Goal: Task Accomplishment & Management: Manage account settings

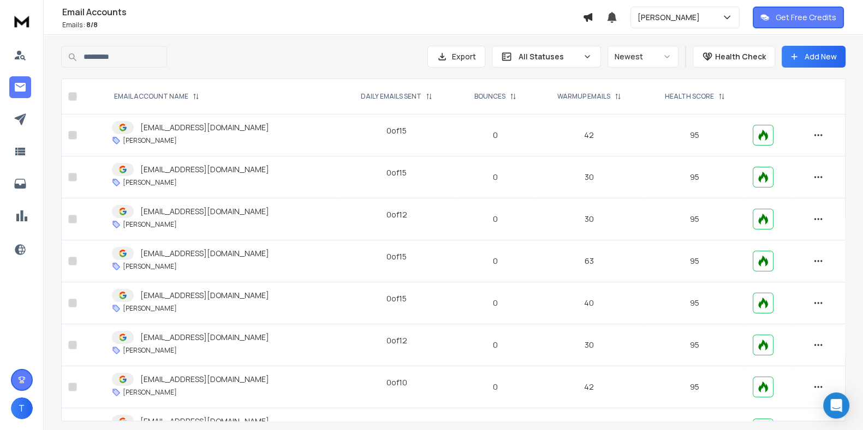
scroll to position [36, 0]
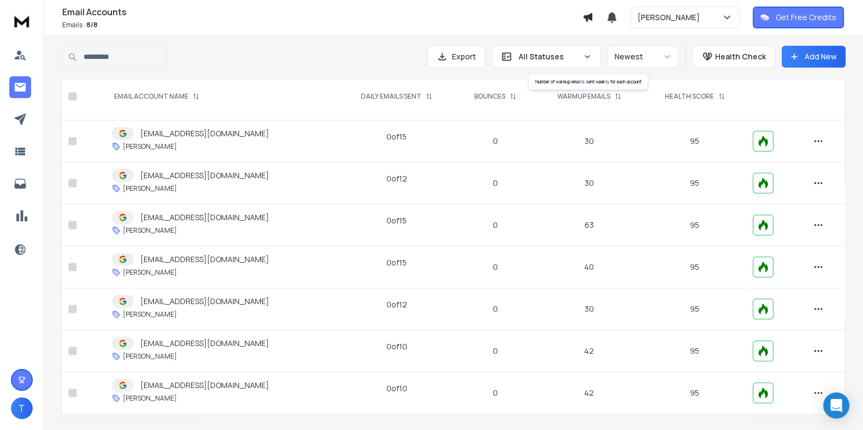
click at [602, 93] on p "WARMUP EMAILS" at bounding box center [583, 96] width 53 height 9
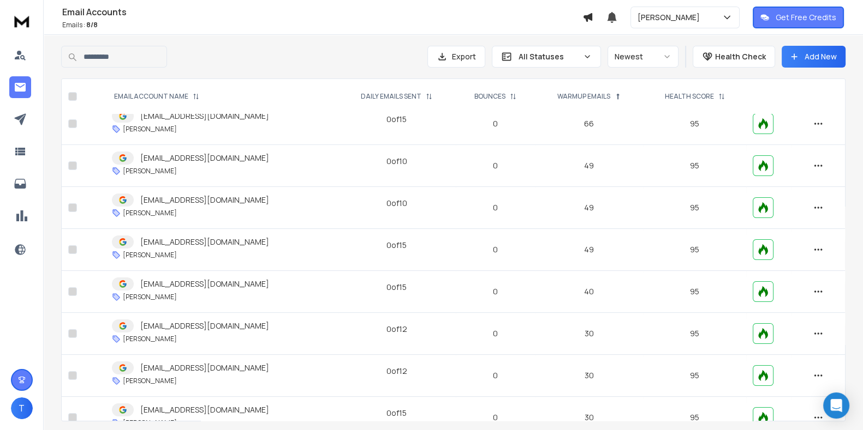
scroll to position [0, 0]
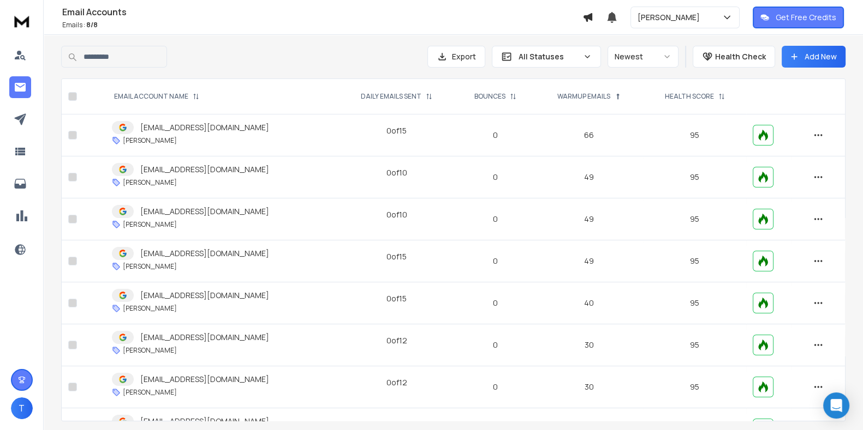
click at [656, 21] on p "[PERSON_NAME]" at bounding box center [670, 17] width 67 height 11
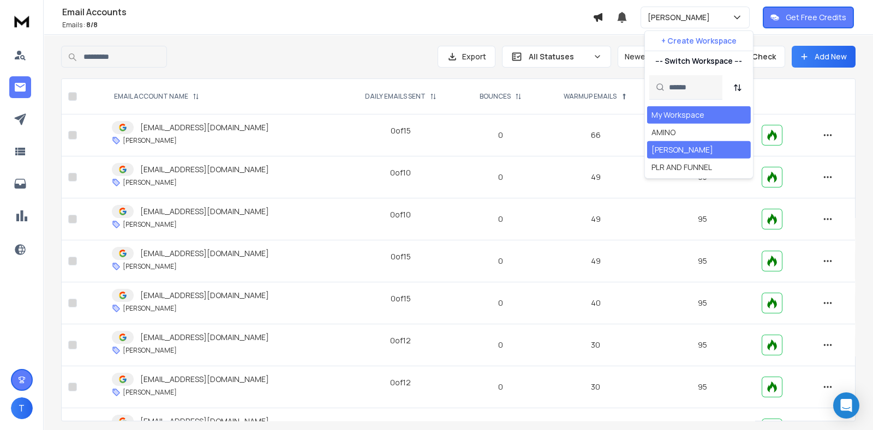
click at [686, 118] on div "My Workspace" at bounding box center [677, 115] width 53 height 11
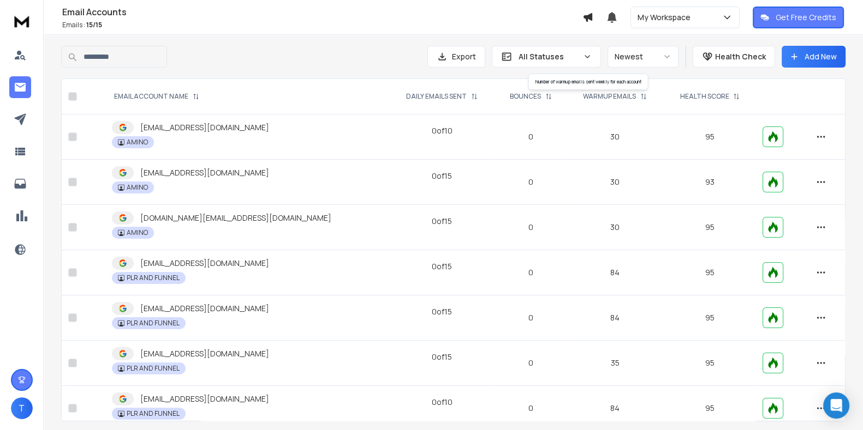
click at [613, 97] on p "WARMUP EMAILS" at bounding box center [609, 96] width 53 height 9
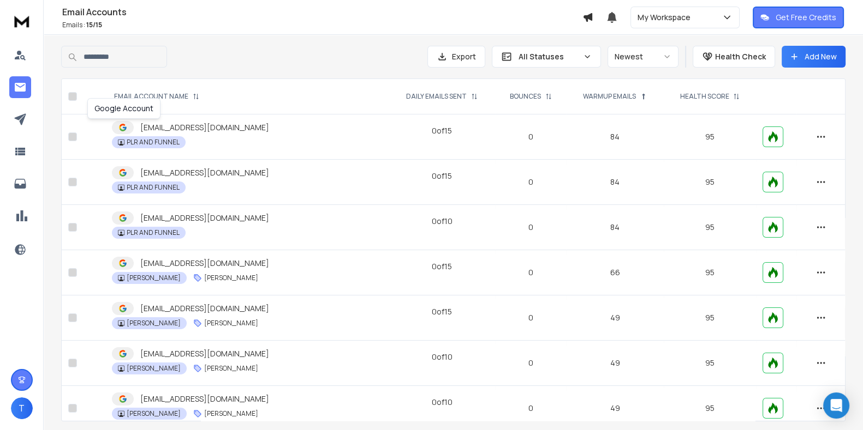
drag, startPoint x: 247, startPoint y: 125, endPoint x: 135, endPoint y: 127, distance: 111.3
click at [135, 127] on div "[EMAIL_ADDRESS][DOMAIN_NAME]" at bounding box center [247, 127] width 270 height 13
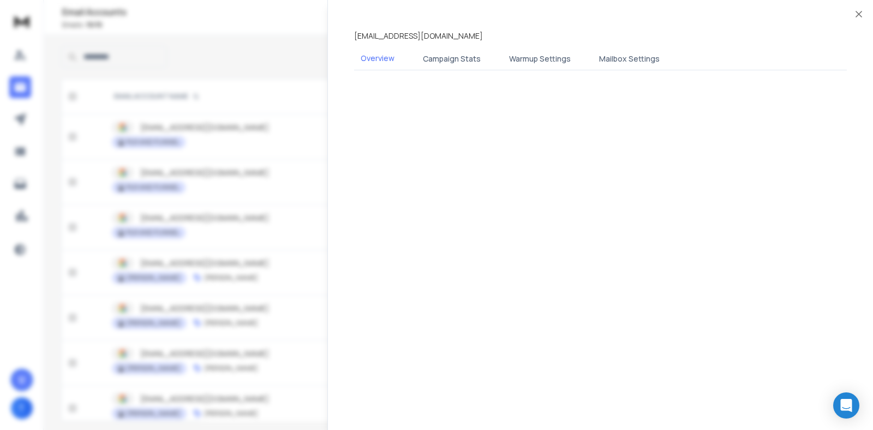
copy p "[EMAIL_ADDRESS][DOMAIN_NAME]"
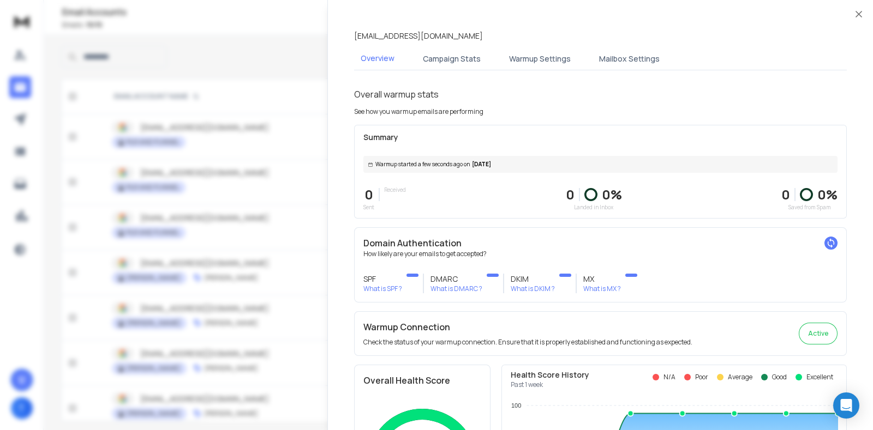
click at [22, 182] on div at bounding box center [436, 215] width 873 height 430
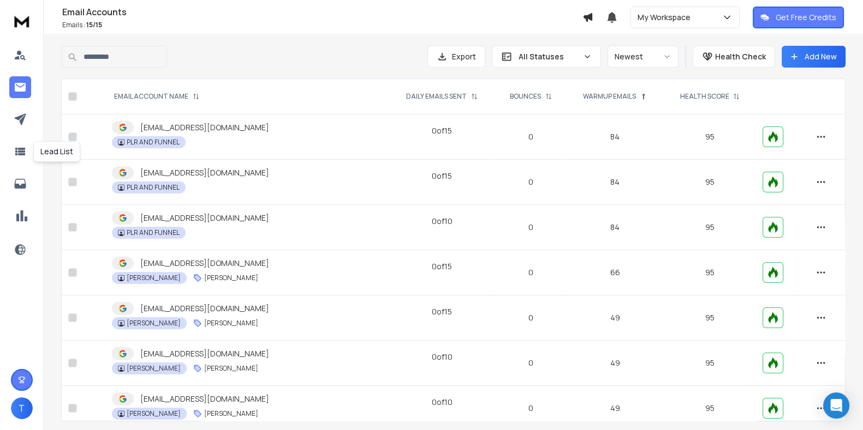
click at [22, 153] on icon at bounding box center [20, 151] width 13 height 13
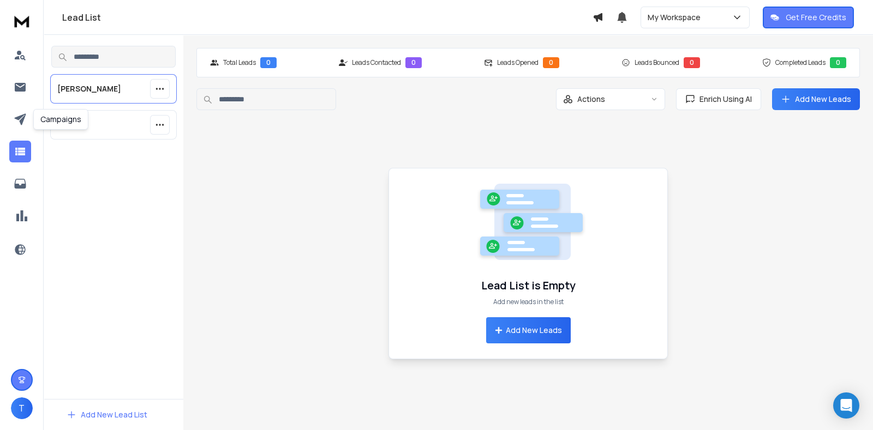
click at [19, 115] on icon at bounding box center [20, 119] width 13 height 13
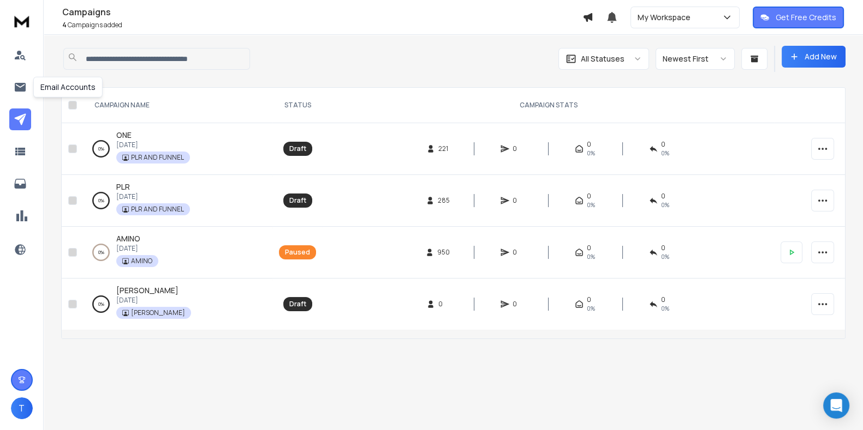
click at [20, 88] on icon at bounding box center [20, 87] width 11 height 9
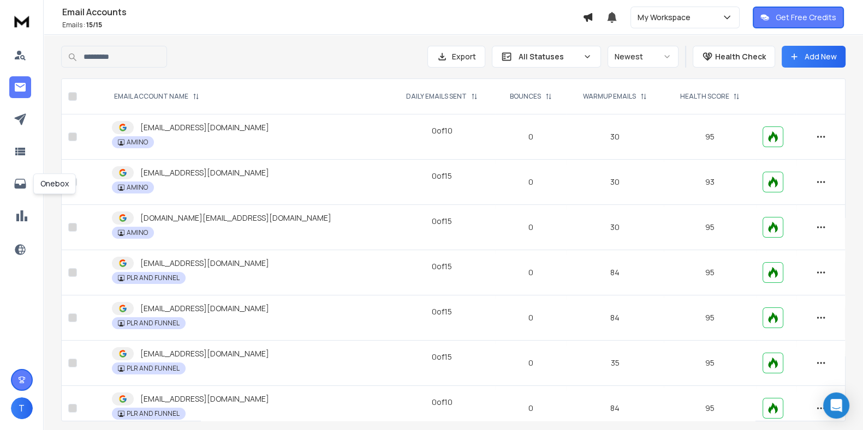
click at [16, 187] on icon at bounding box center [19, 184] width 11 height 10
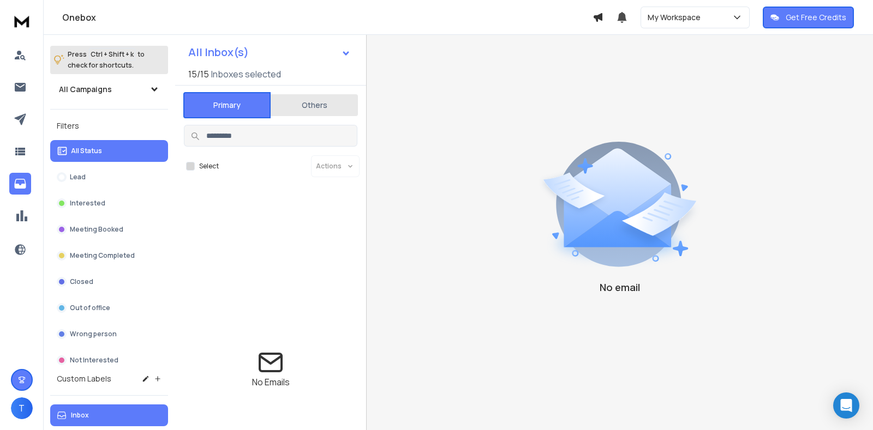
click at [316, 101] on button "Others" at bounding box center [314, 105] width 87 height 24
click at [316, 104] on button "Others" at bounding box center [314, 105] width 87 height 24
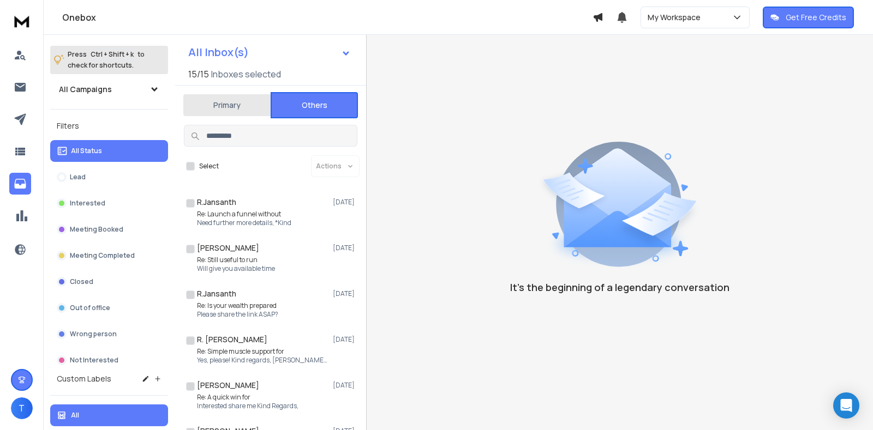
click at [235, 101] on button "Primary" at bounding box center [226, 105] width 87 height 24
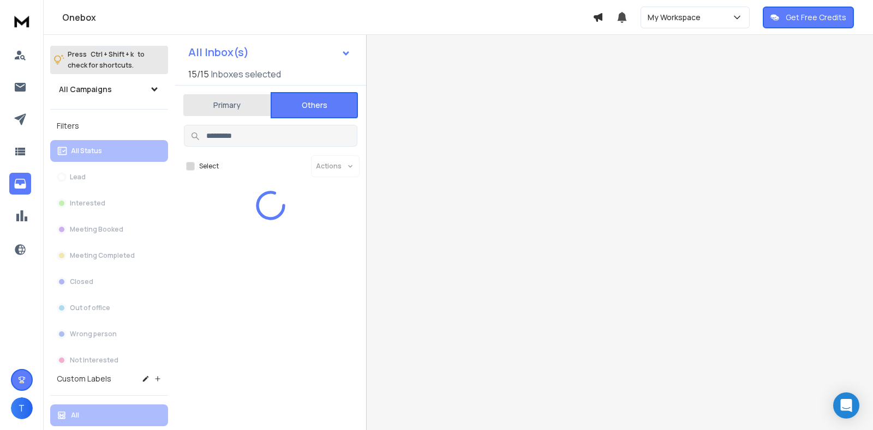
click at [309, 95] on button "Others" at bounding box center [314, 105] width 87 height 26
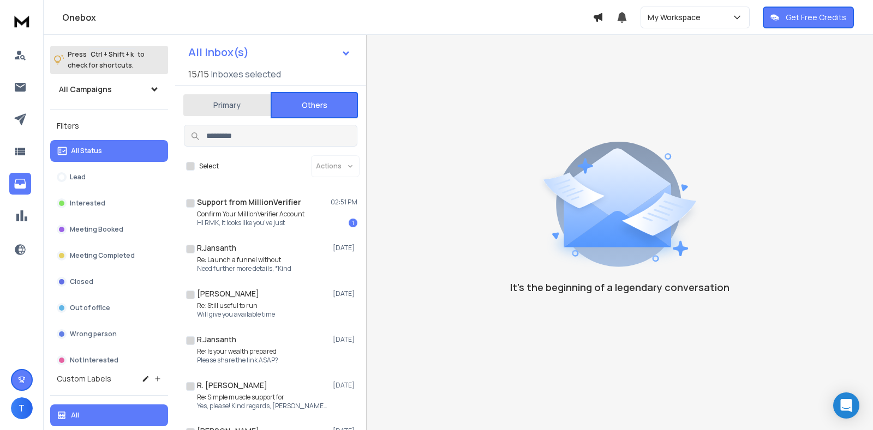
click at [275, 219] on p "Hi RMK, It looks like you've just" at bounding box center [250, 223] width 107 height 9
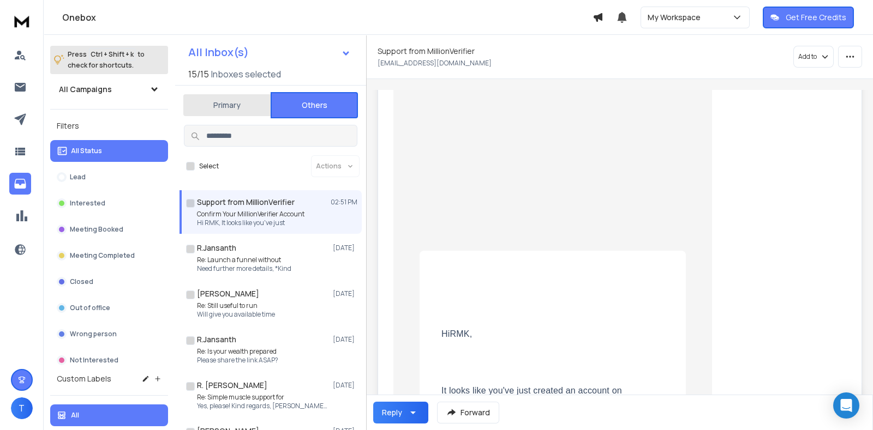
scroll to position [477, 0]
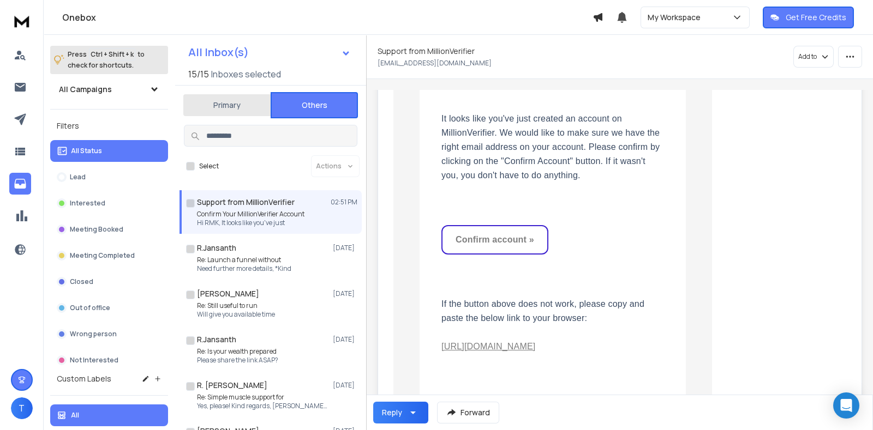
click at [505, 243] on link "Confirm account »" at bounding box center [494, 239] width 107 height 29
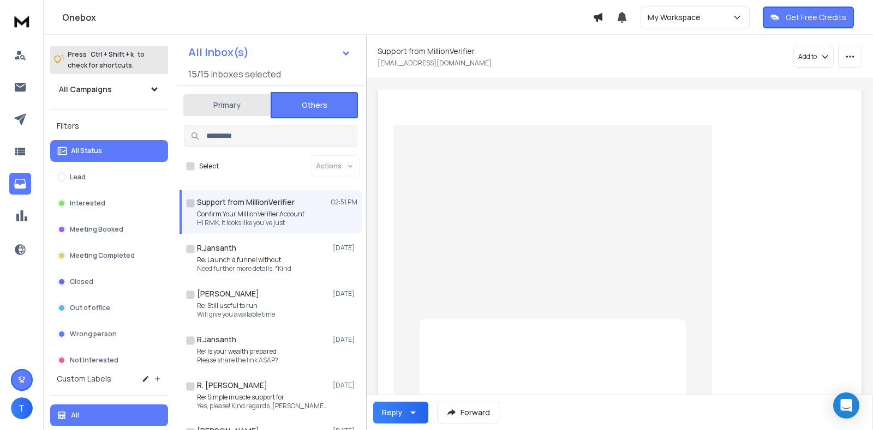
scroll to position [0, 0]
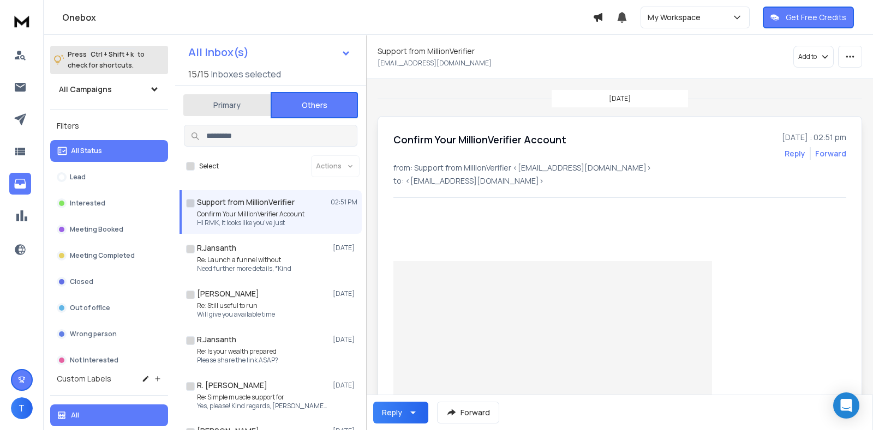
click at [412, 182] on p "to: <rmk@millionairepartnershipguide.com>" at bounding box center [619, 181] width 453 height 11
drag, startPoint x: 412, startPoint y: 182, endPoint x: 531, endPoint y: 182, distance: 119.5
click at [531, 182] on p "to: <rmk@millionairepartnershipguide.com>" at bounding box center [619, 181] width 453 height 11
copy p "[EMAIL_ADDRESS][DOMAIN_NAME]"
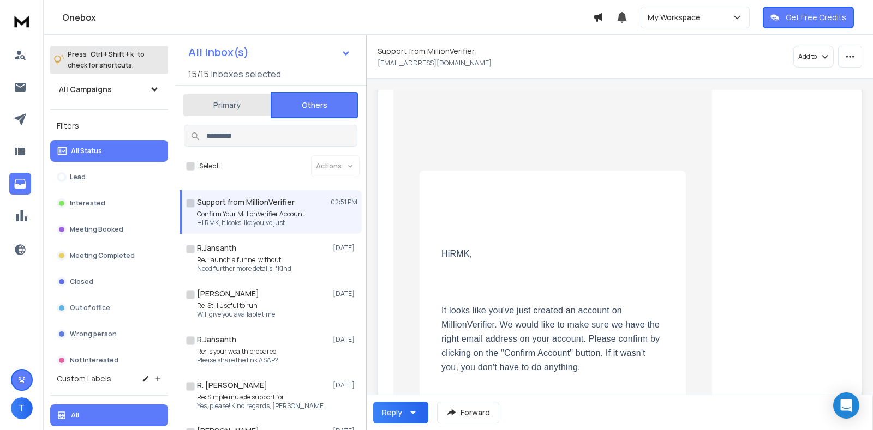
scroll to position [341, 0]
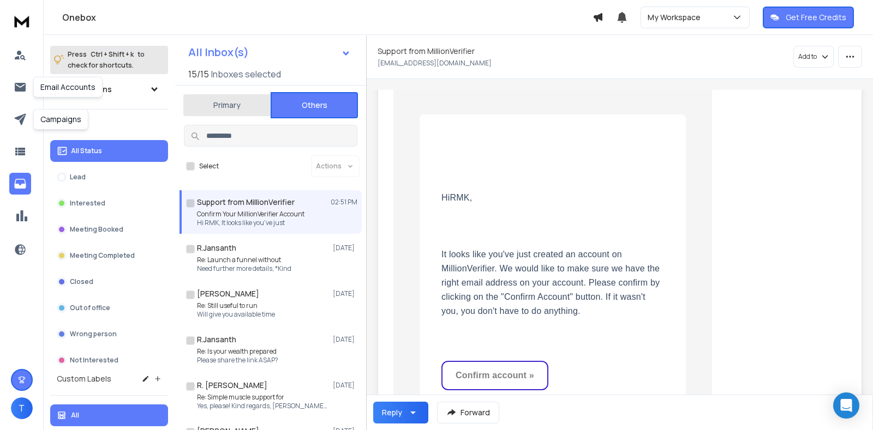
click at [30, 85] on link at bounding box center [20, 87] width 22 height 22
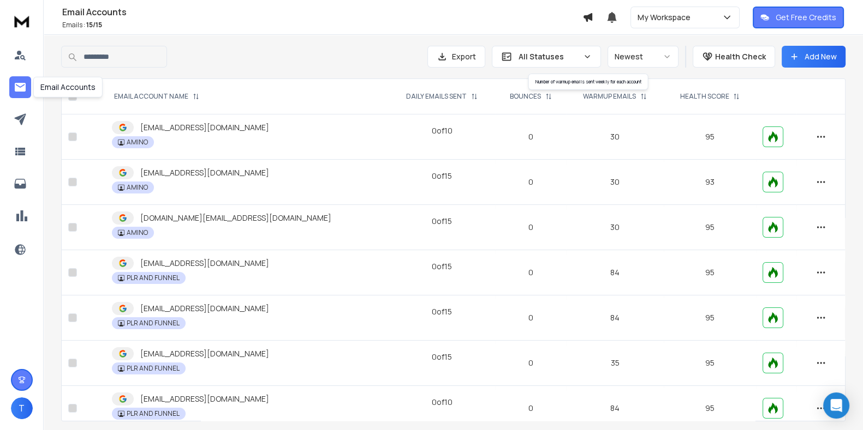
click at [596, 95] on p "WARMUP EMAILS" at bounding box center [609, 96] width 53 height 9
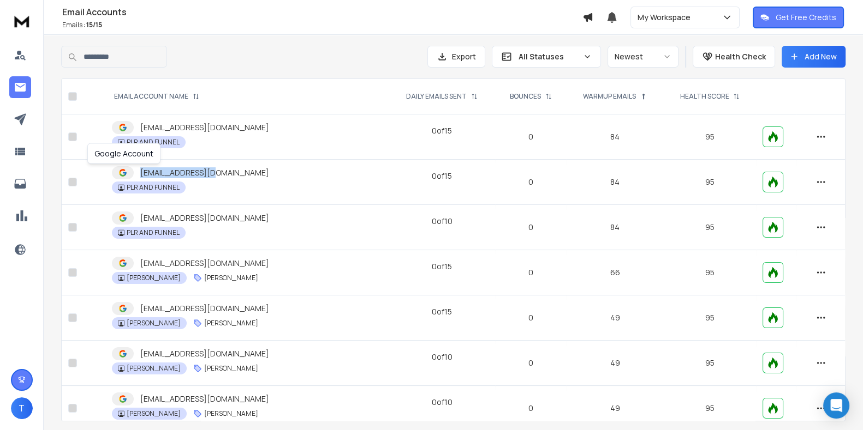
drag, startPoint x: 221, startPoint y: 171, endPoint x: 131, endPoint y: 171, distance: 90.6
click at [131, 171] on div "[EMAIL_ADDRESS][DOMAIN_NAME]" at bounding box center [247, 172] width 270 height 13
copy p "[EMAIL_ADDRESS][DOMAIN_NAME]"
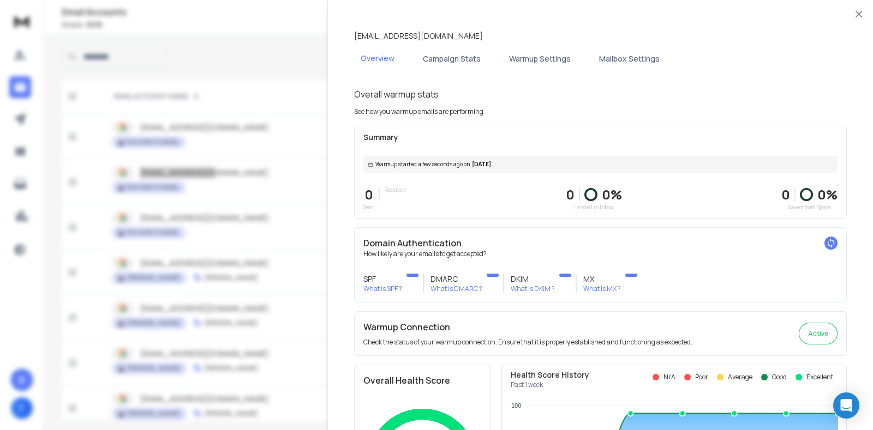
click at [271, 102] on div at bounding box center [436, 215] width 873 height 430
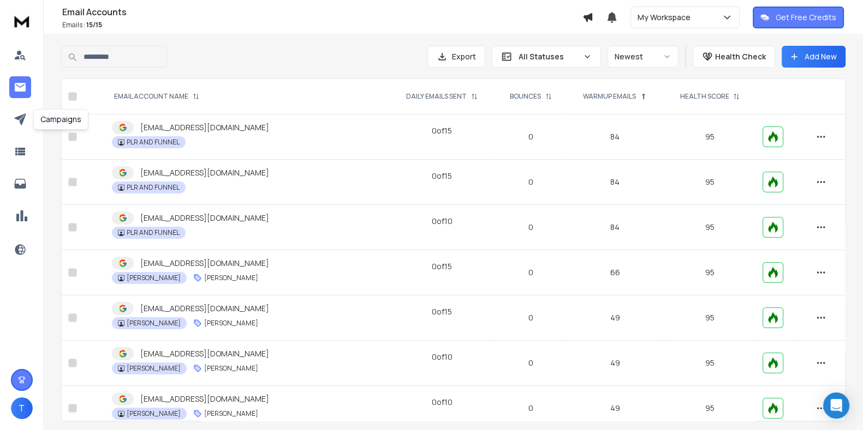
click at [22, 127] on link at bounding box center [20, 120] width 22 height 22
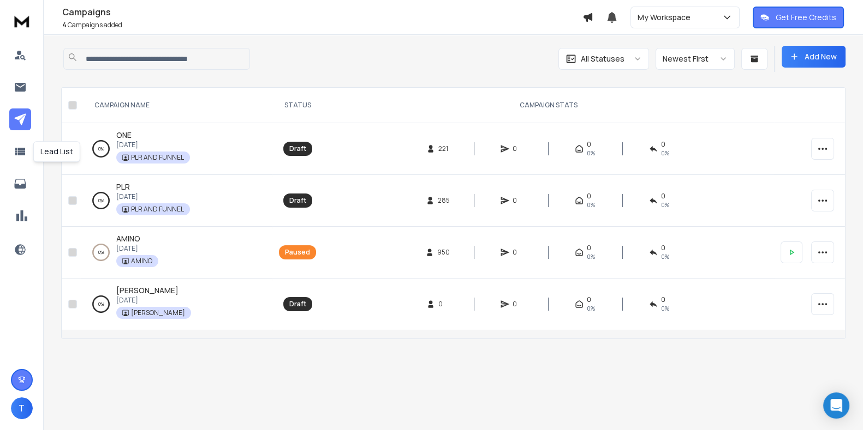
click at [18, 151] on icon at bounding box center [20, 152] width 10 height 8
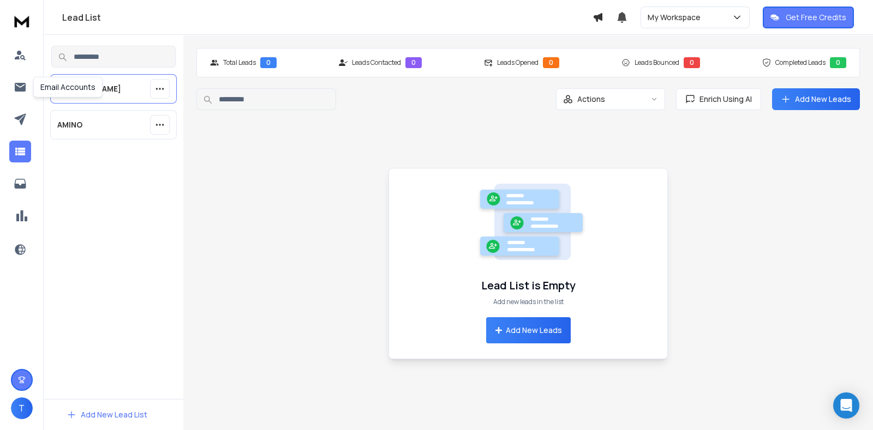
click at [28, 86] on link at bounding box center [20, 87] width 22 height 22
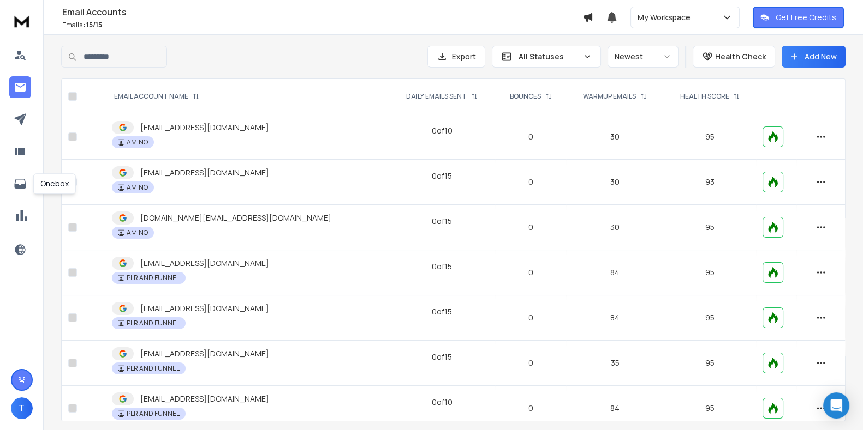
click at [21, 175] on link at bounding box center [20, 184] width 22 height 22
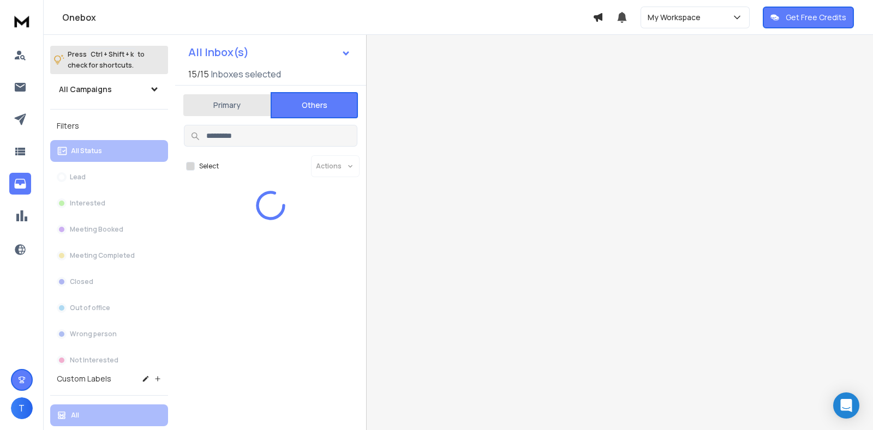
click at [325, 100] on button "Others" at bounding box center [314, 105] width 87 height 26
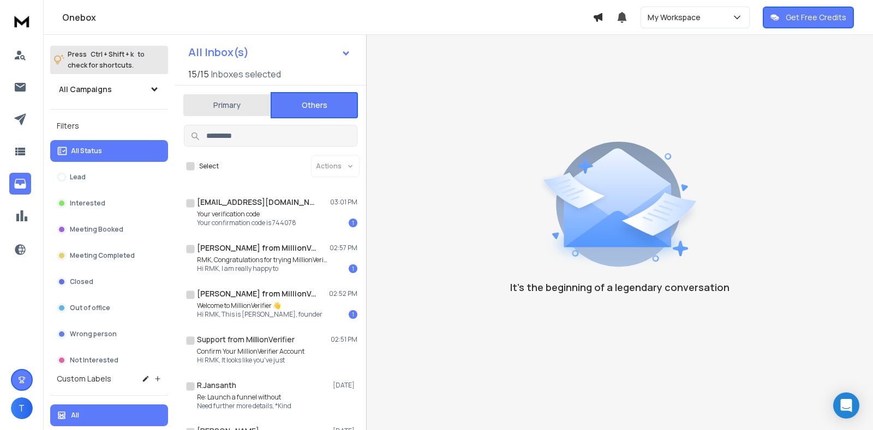
click at [255, 298] on h1 "Tamás Hám-Szabó from MillionVerifier" at bounding box center [257, 294] width 120 height 11
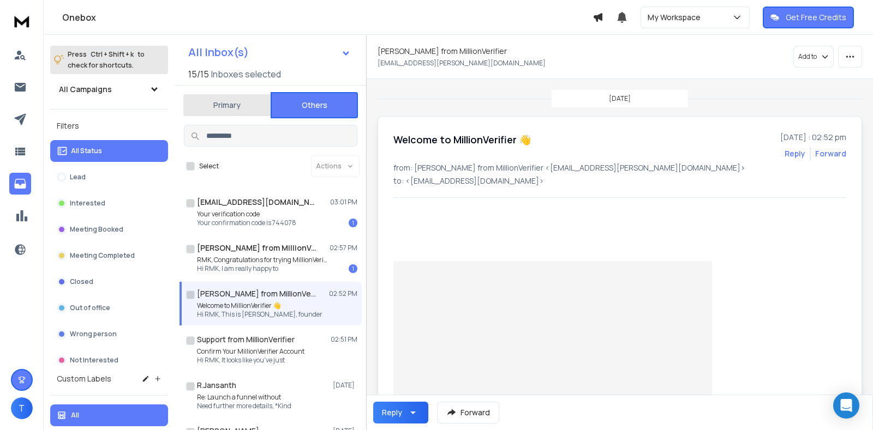
click at [267, 262] on p "RMK, Congratulations for trying MillionVerifier" at bounding box center [262, 260] width 131 height 9
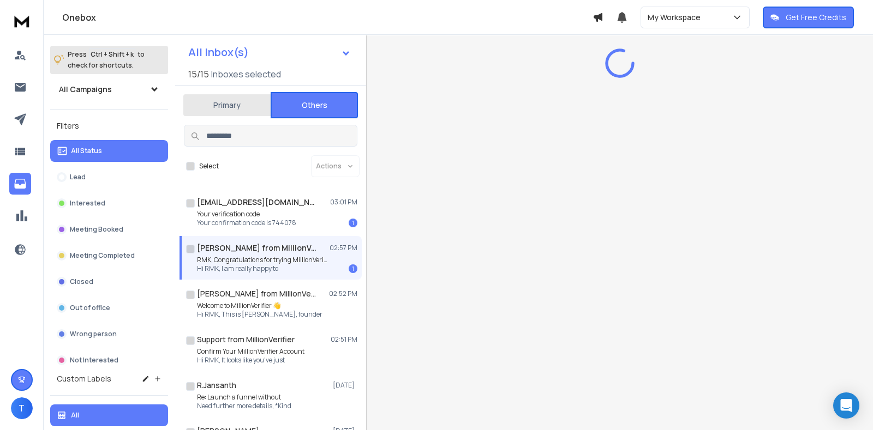
click at [272, 221] on p "Your confirmation code is 744078" at bounding box center [246, 223] width 99 height 9
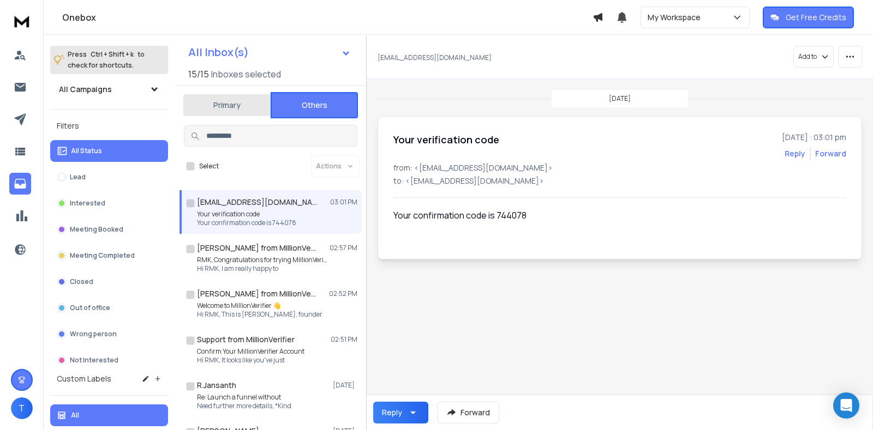
click at [507, 215] on div "Your confirmation code is 744078" at bounding box center [556, 226] width 327 height 35
copy div "744078"
click at [415, 178] on p "to: <rmk@plrfunnel.com>" at bounding box center [619, 181] width 453 height 11
drag, startPoint x: 415, startPoint y: 178, endPoint x: 464, endPoint y: 179, distance: 49.6
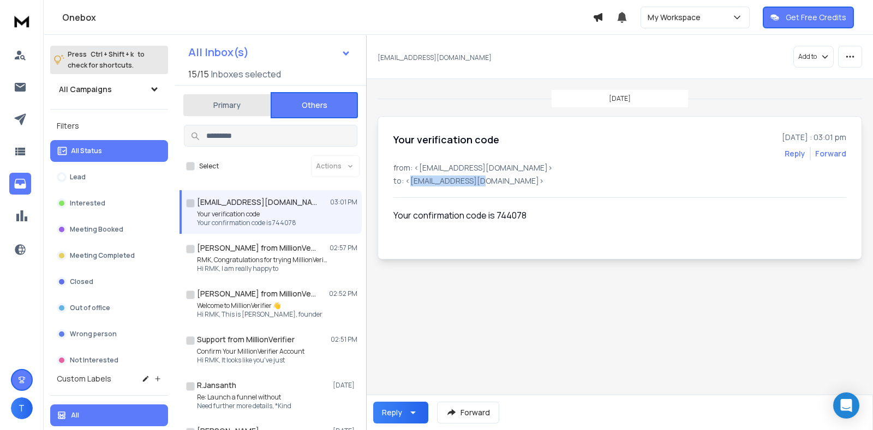
click at [464, 179] on p "to: <rmk@plrfunnel.com>" at bounding box center [619, 181] width 453 height 11
copy p "[EMAIL_ADDRESS][DOMAIN_NAME]"
click at [226, 106] on button "Primary" at bounding box center [226, 105] width 87 height 24
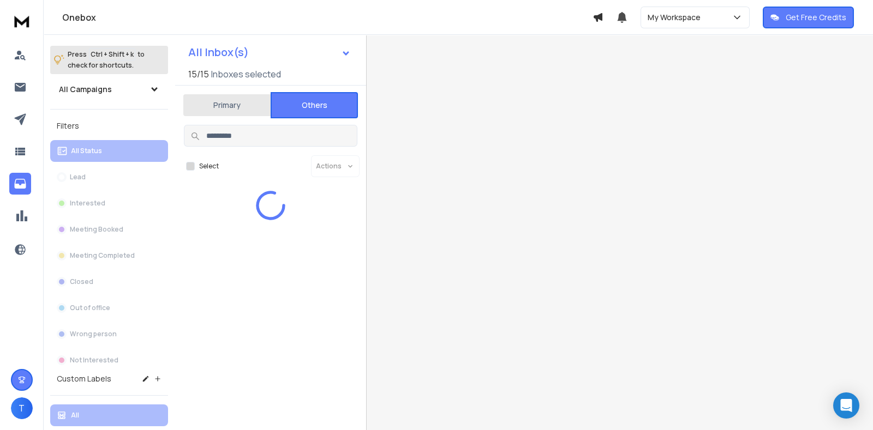
click at [306, 102] on button "Others" at bounding box center [314, 105] width 87 height 26
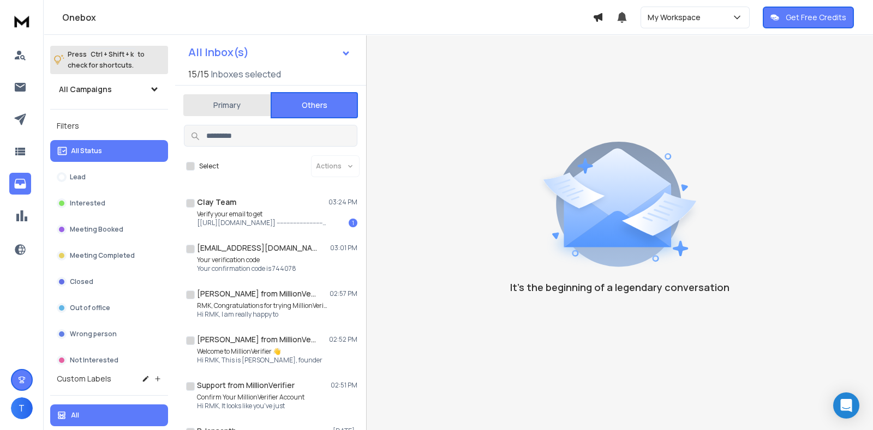
click at [254, 207] on div "Clay Team 03:24 PM" at bounding box center [277, 202] width 160 height 11
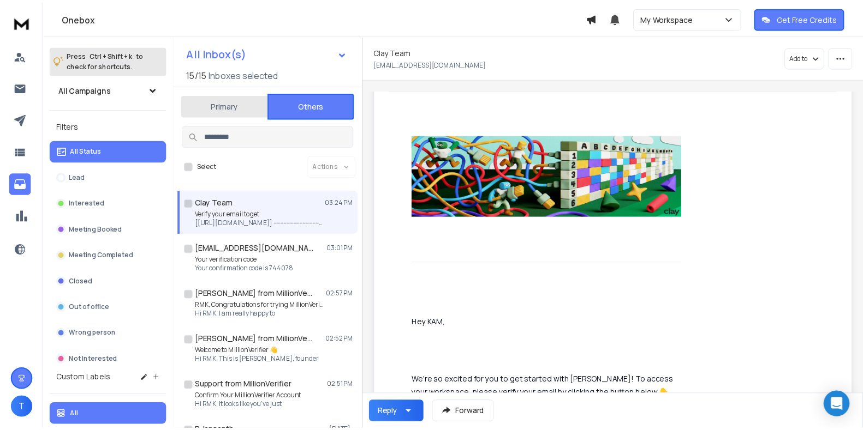
scroll to position [286, 0]
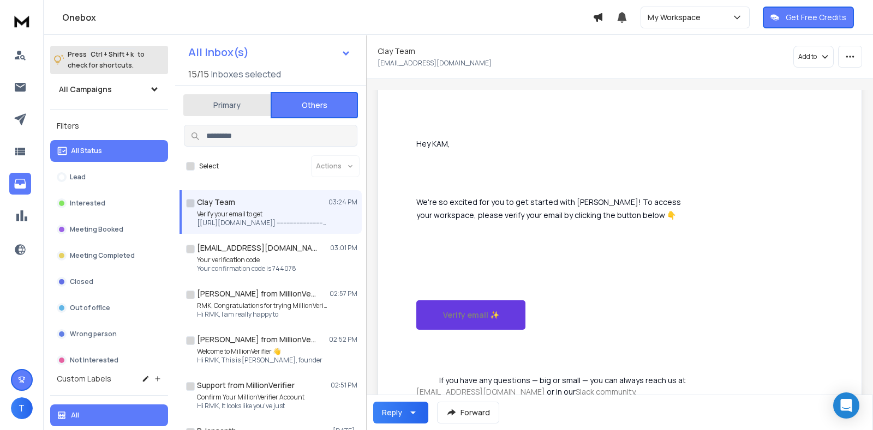
click at [481, 324] on p "Verify email ✨" at bounding box center [470, 315] width 109 height 29
click at [471, 318] on link "Verify email ✨" at bounding box center [471, 315] width 56 height 10
click at [34, 85] on div "T" at bounding box center [22, 215] width 44 height 430
click at [22, 85] on icon at bounding box center [20, 87] width 11 height 9
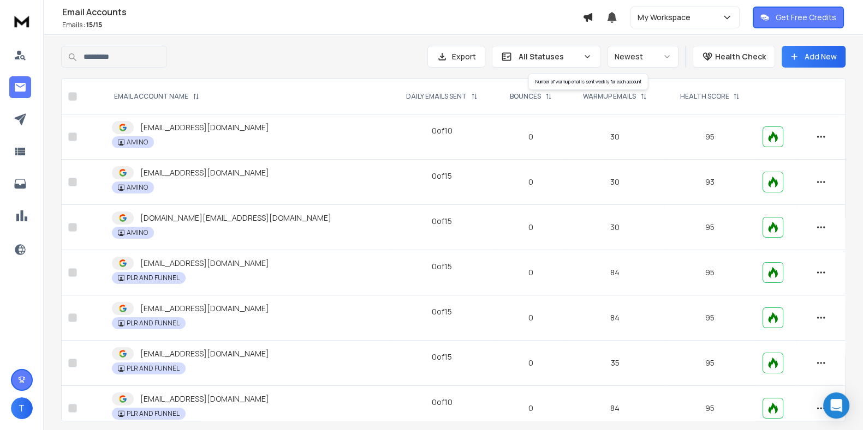
click at [603, 97] on p "WARMUP EMAILS" at bounding box center [609, 96] width 53 height 9
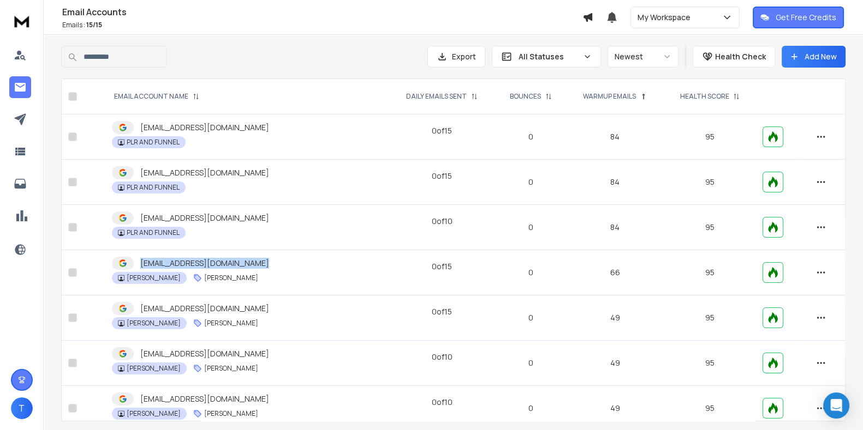
drag, startPoint x: 135, startPoint y: 262, endPoint x: 264, endPoint y: 264, distance: 128.2
click at [264, 264] on div "[EMAIL_ADDRESS][DOMAIN_NAME]" at bounding box center [247, 263] width 270 height 13
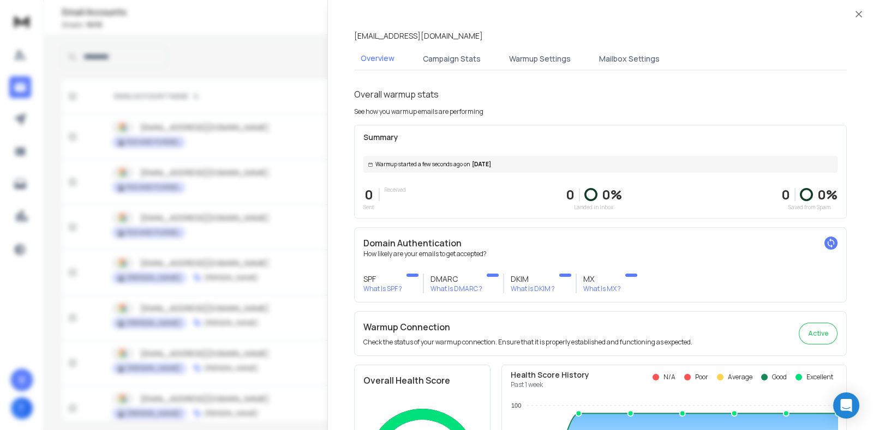
click at [264, 264] on div at bounding box center [436, 215] width 873 height 430
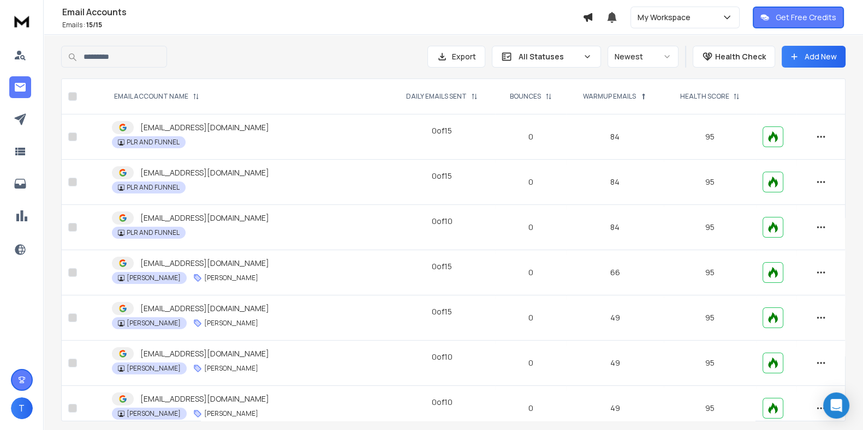
scroll to position [272, 0]
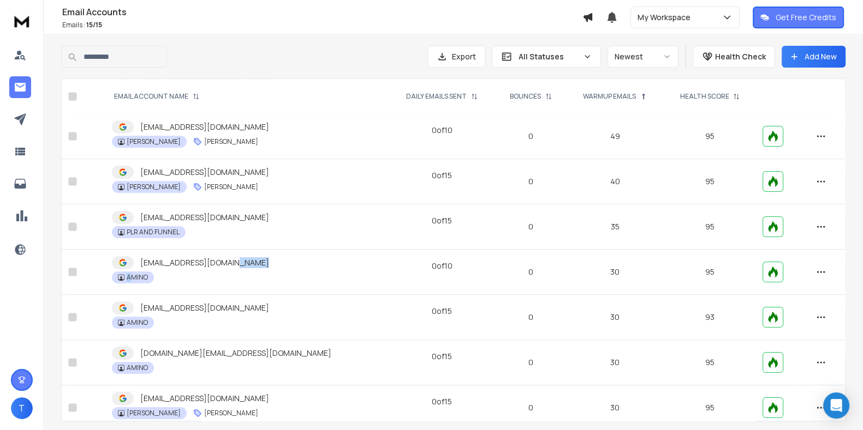
drag, startPoint x: 255, startPoint y: 258, endPoint x: 132, endPoint y: 266, distance: 123.0
click at [132, 266] on td "rmku@aminoformulas.com AMINO" at bounding box center [246, 272] width 283 height 45
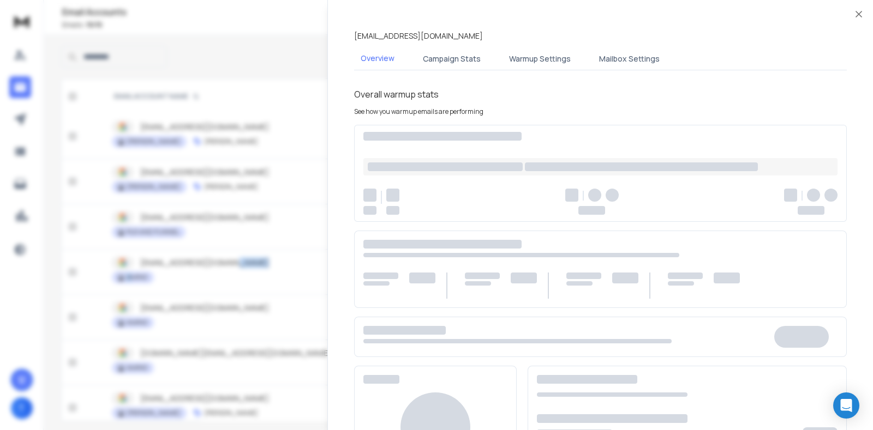
click at [158, 248] on div at bounding box center [436, 215] width 873 height 430
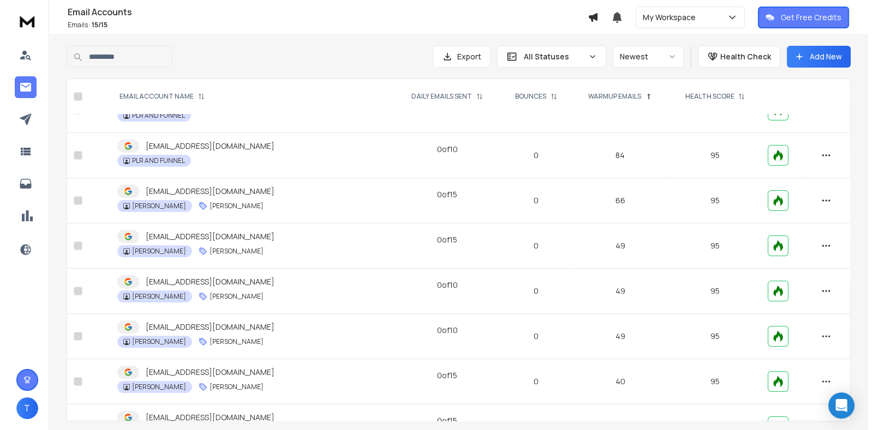
scroll to position [0, 0]
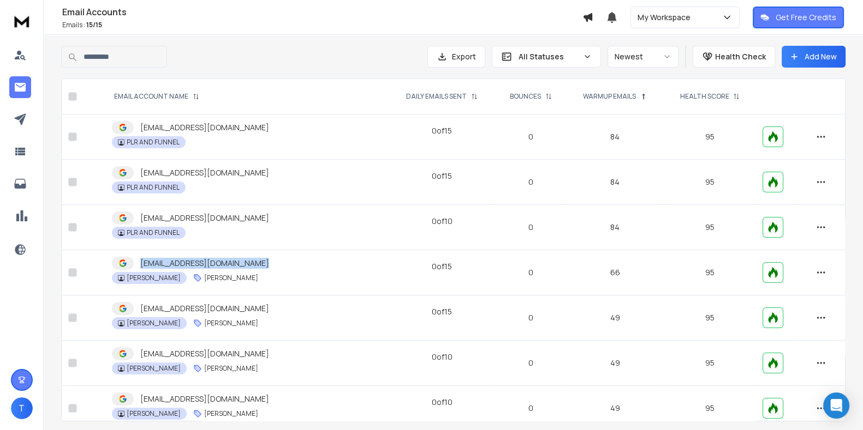
drag, startPoint x: 133, startPoint y: 258, endPoint x: 266, endPoint y: 263, distance: 132.7
click at [266, 263] on div "[EMAIL_ADDRESS][DOMAIN_NAME]" at bounding box center [247, 263] width 270 height 13
copy p "[EMAIL_ADDRESS][DOMAIN_NAME]"
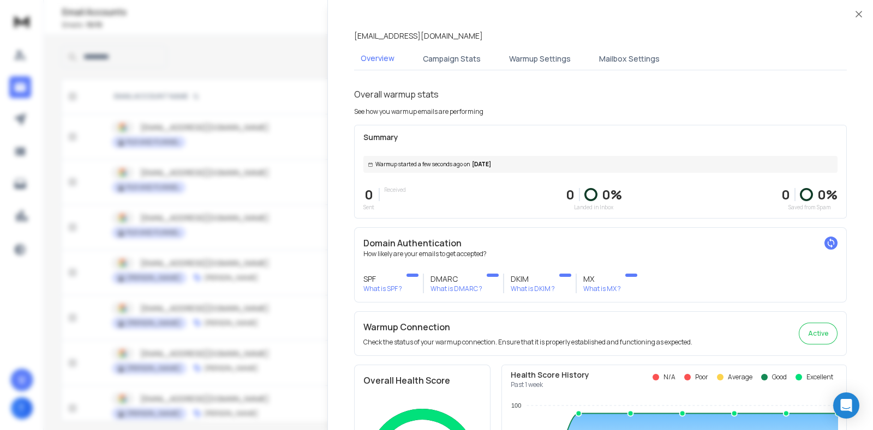
drag, startPoint x: 255, startPoint y: 173, endPoint x: 273, endPoint y: 39, distance: 135.5
click at [256, 173] on div at bounding box center [436, 215] width 873 height 430
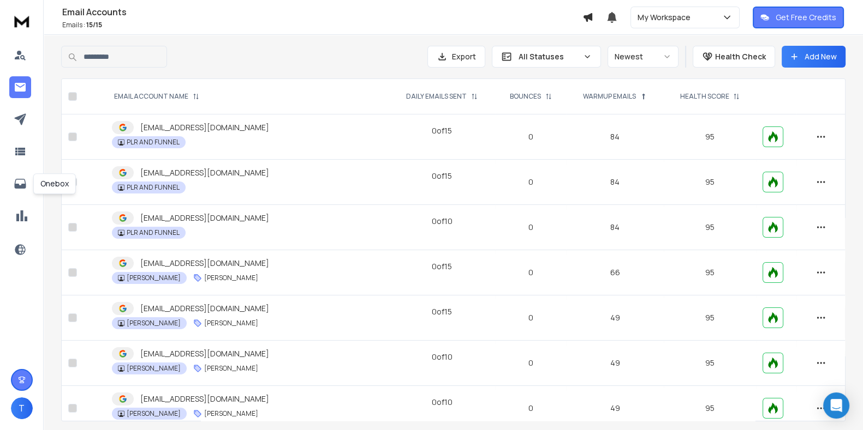
click at [22, 185] on icon at bounding box center [19, 184] width 11 height 10
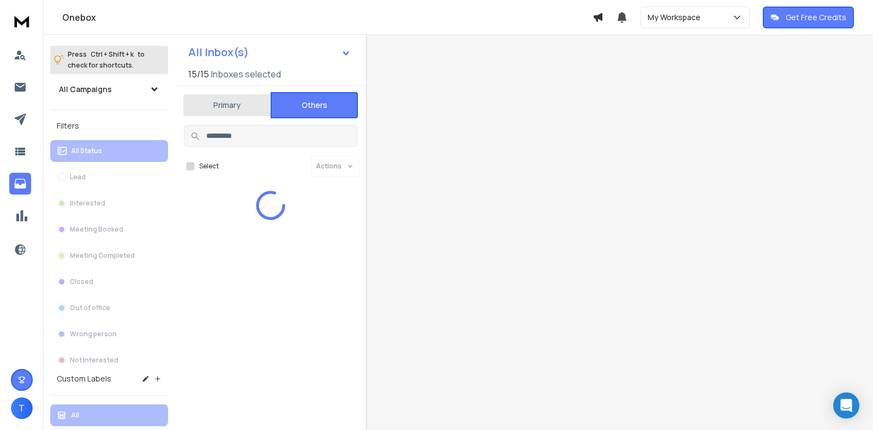
click at [327, 108] on button "Others" at bounding box center [314, 105] width 87 height 26
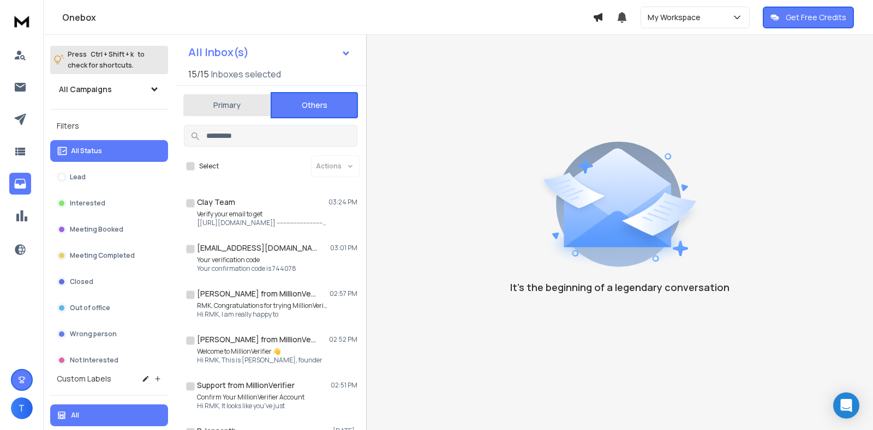
click at [237, 101] on button "Primary" at bounding box center [226, 105] width 87 height 24
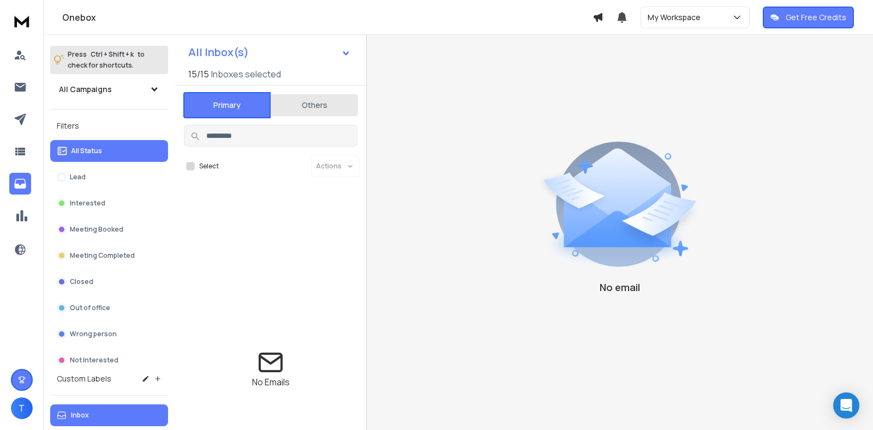
click at [310, 98] on button "Others" at bounding box center [314, 105] width 87 height 24
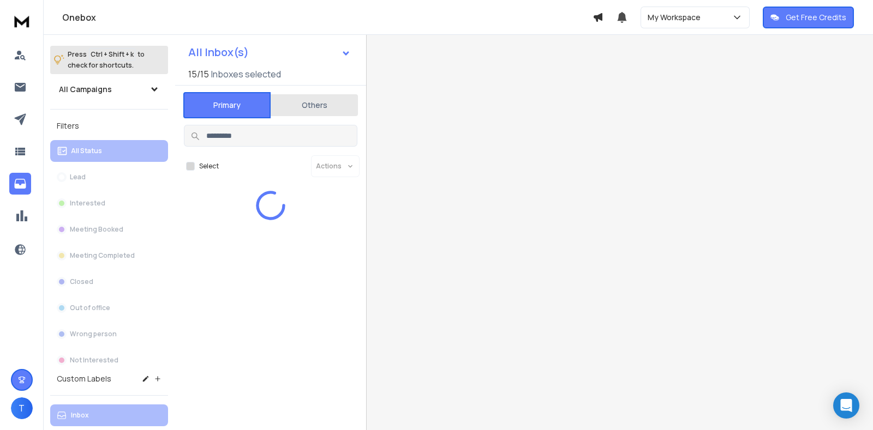
drag, startPoint x: 256, startPoint y: 106, endPoint x: 308, endPoint y: 97, distance: 53.3
click at [256, 106] on button "Primary" at bounding box center [226, 105] width 87 height 26
click at [314, 97] on button "Others" at bounding box center [314, 105] width 87 height 24
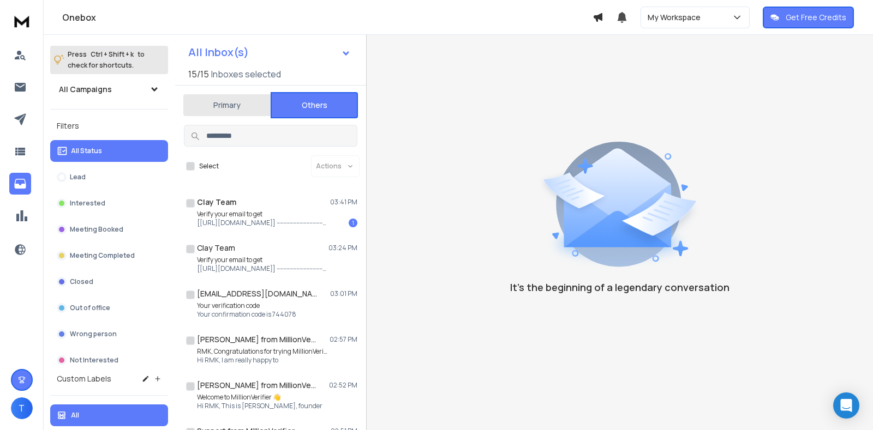
click at [276, 222] on p "[https://20785370.fs1.hubspotusercontent-na1.net/hub/20785370/hubfs/Header%20-%…" at bounding box center [262, 223] width 131 height 9
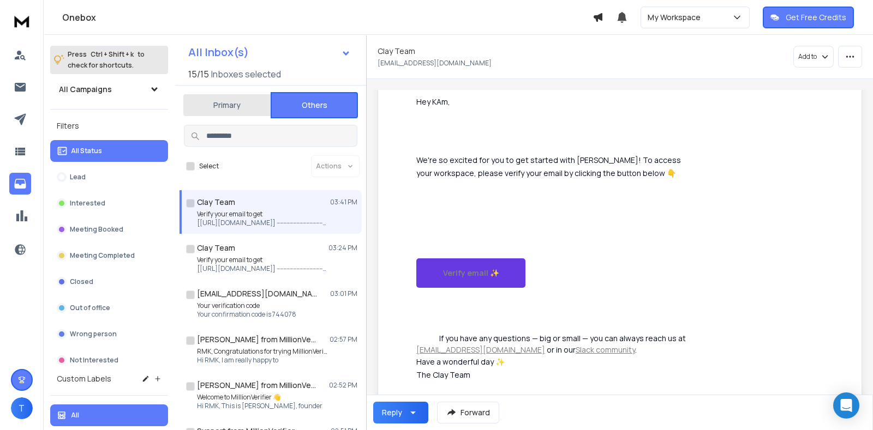
scroll to position [409, 0]
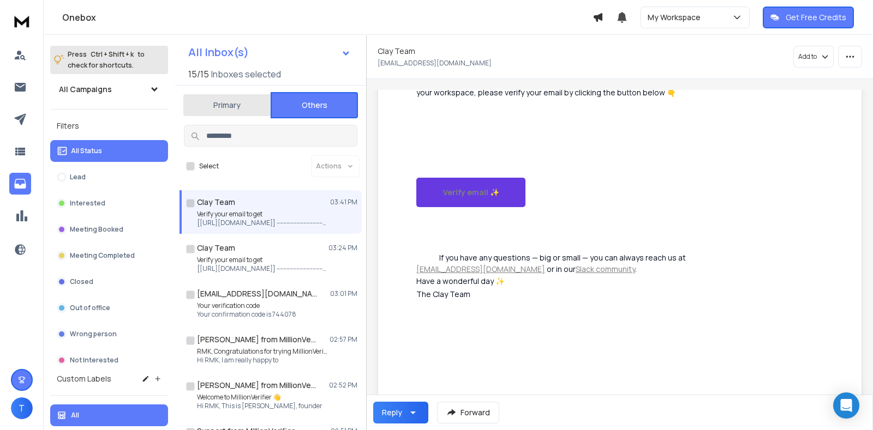
click at [479, 195] on link "Verify email ✨" at bounding box center [471, 192] width 56 height 10
click at [188, 203] on button "button" at bounding box center [190, 203] width 9 height 9
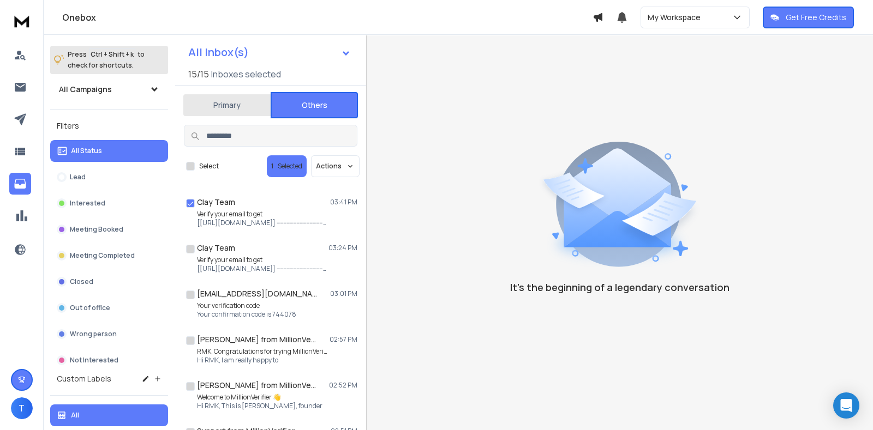
scroll to position [0, 0]
drag, startPoint x: 188, startPoint y: 203, endPoint x: 180, endPoint y: 205, distance: 7.9
click at [180, 205] on div "Clay Team 03:41 PM Verify your email to get [https://20785370.fs1.hubspotuserco…" at bounding box center [270, 212] width 182 height 44
click at [284, 211] on p "Verify your email to get" at bounding box center [262, 214] width 131 height 9
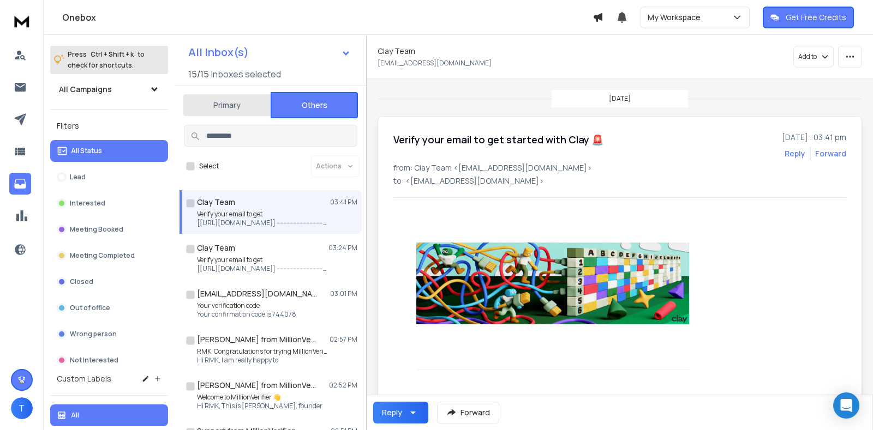
click at [249, 213] on p "Verify your email to get" at bounding box center [262, 214] width 131 height 9
click at [189, 159] on div "Select" at bounding box center [202, 166] width 33 height 22
click at [188, 204] on button "button" at bounding box center [190, 203] width 9 height 9
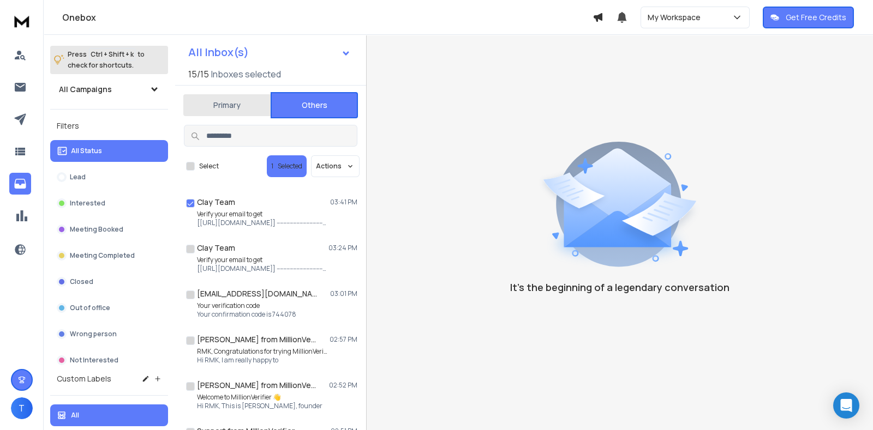
drag, startPoint x: 238, startPoint y: 216, endPoint x: 210, endPoint y: 217, distance: 28.4
click at [210, 217] on p "Verify your email to get" at bounding box center [262, 214] width 131 height 9
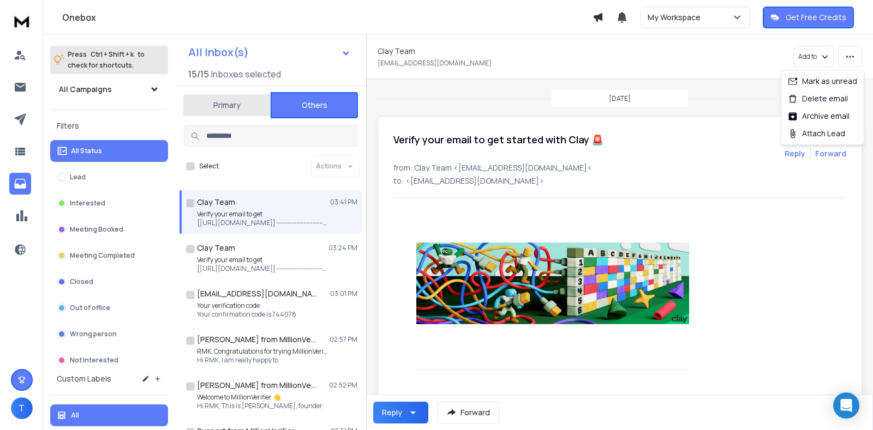
click at [846, 61] on icon "button" at bounding box center [850, 57] width 10 height 10
click at [835, 101] on div "Delete email" at bounding box center [818, 98] width 60 height 11
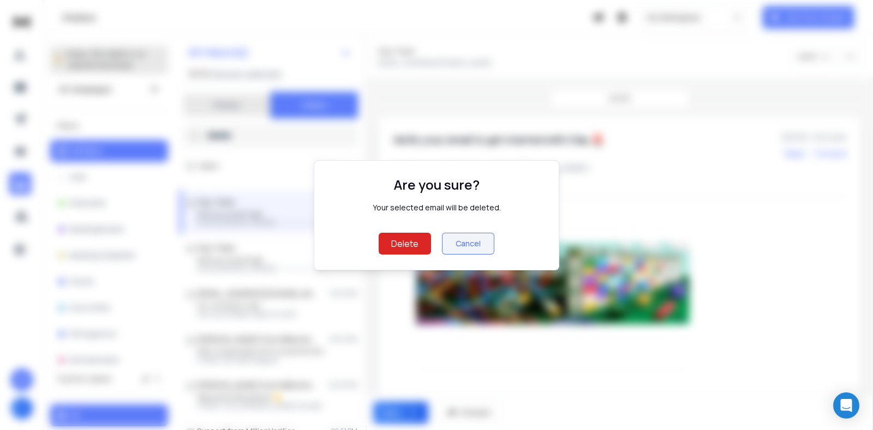
click at [412, 241] on button "Delete" at bounding box center [405, 244] width 52 height 22
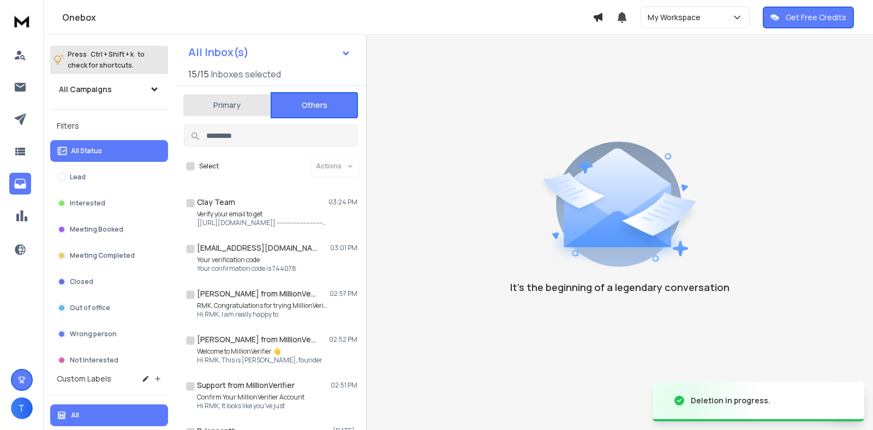
click at [268, 256] on p "Your verification code" at bounding box center [246, 260] width 99 height 9
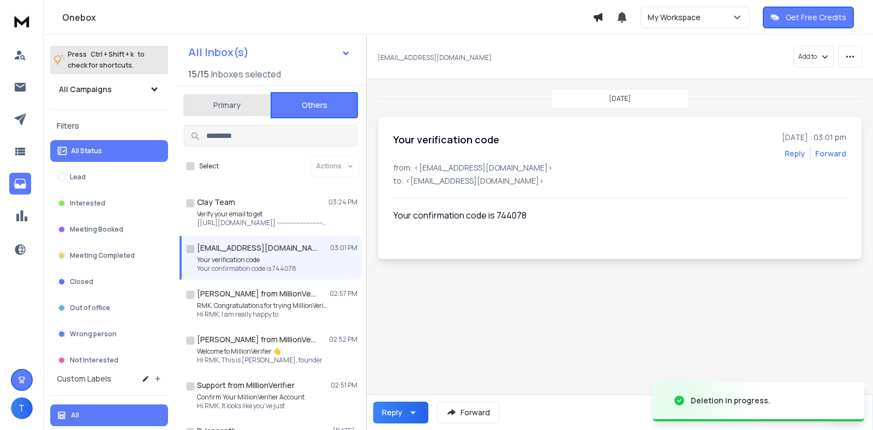
click at [240, 102] on button "Primary" at bounding box center [226, 105] width 87 height 24
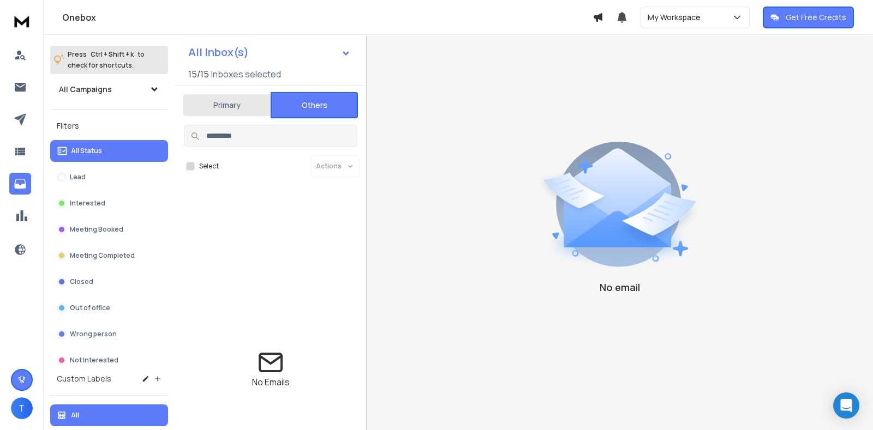
click at [319, 105] on button "Others" at bounding box center [314, 105] width 87 height 26
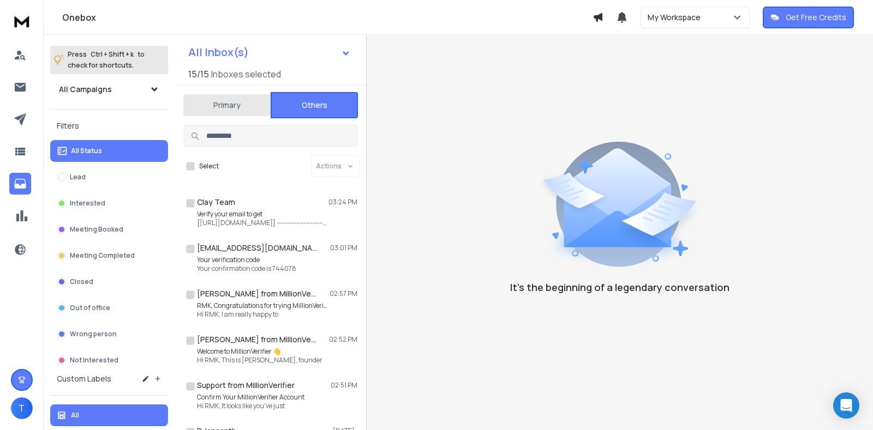
click at [288, 224] on p "[https://20785370.fs1.hubspotusercontent-na1.net/hub/20785370/hubfs/Header%20-%…" at bounding box center [262, 223] width 131 height 9
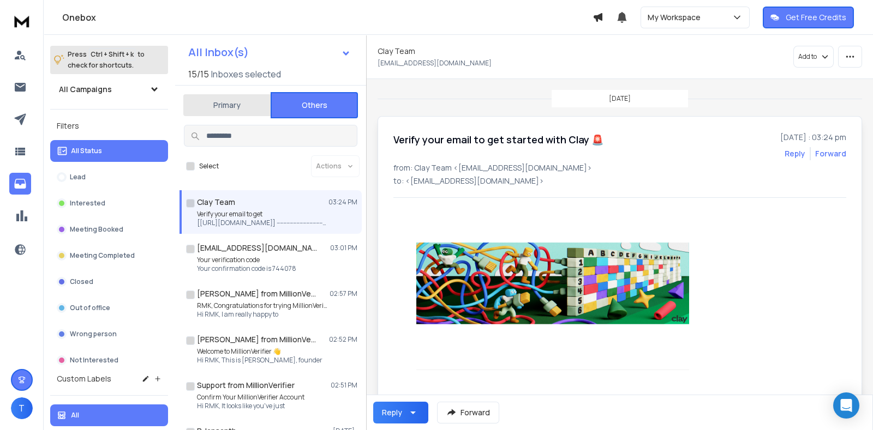
click at [843, 57] on button "button" at bounding box center [850, 57] width 24 height 22
click at [254, 107] on button "Primary" at bounding box center [226, 105] width 87 height 24
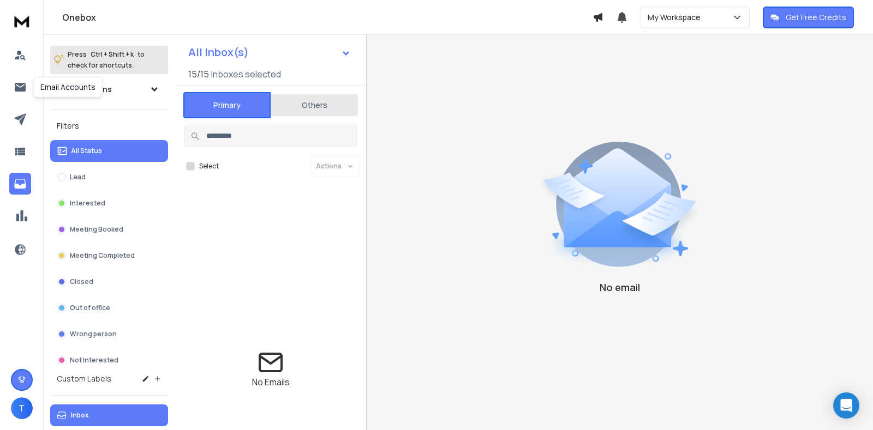
click at [17, 84] on icon at bounding box center [20, 87] width 11 height 9
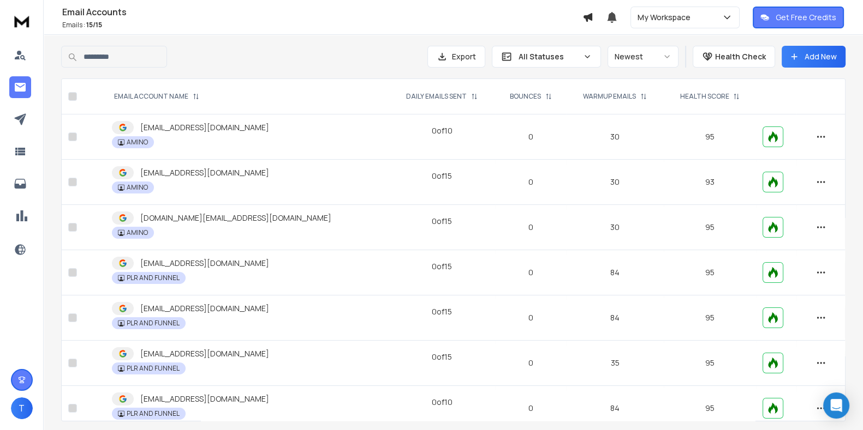
click at [222, 177] on p "[EMAIL_ADDRESS][DOMAIN_NAME]" at bounding box center [204, 172] width 129 height 11
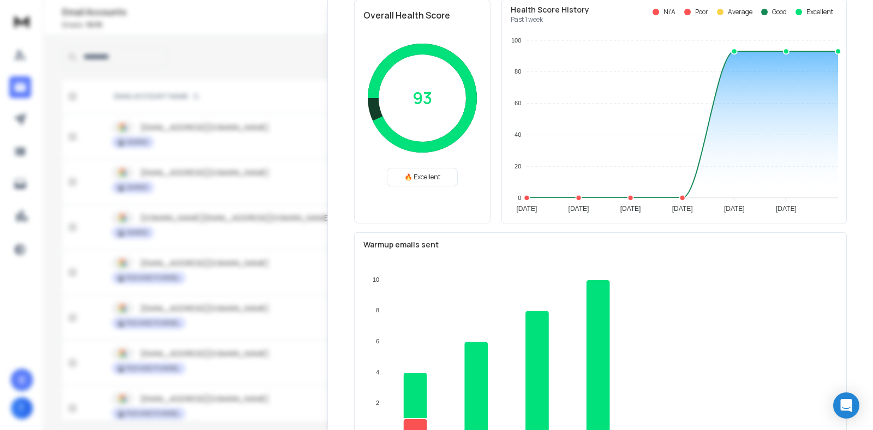
scroll to position [55, 0]
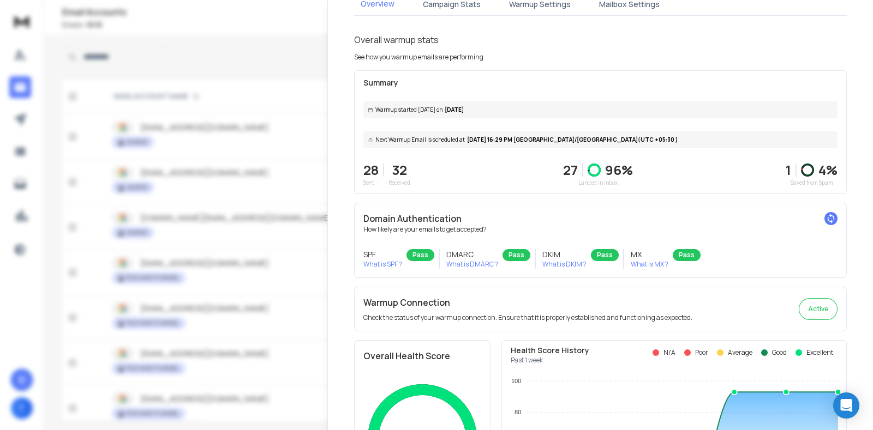
click at [289, 148] on div at bounding box center [436, 215] width 873 height 430
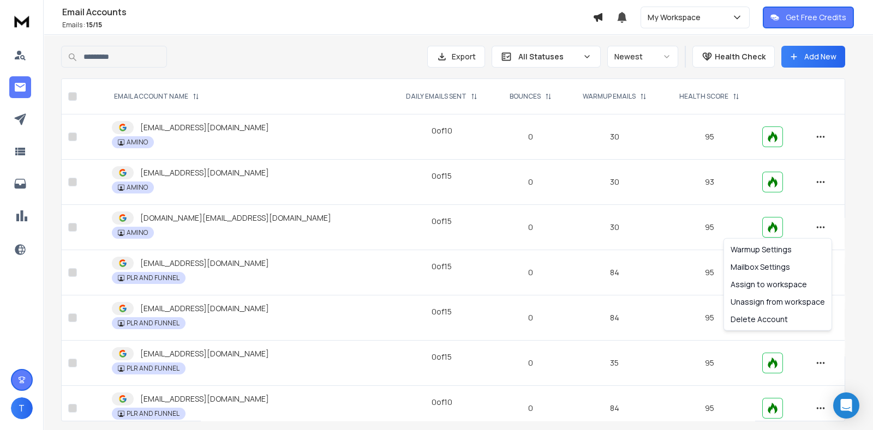
click at [816, 227] on icon at bounding box center [821, 228] width 10 height 10
click at [763, 266] on div "Mailbox Settings" at bounding box center [777, 267] width 103 height 17
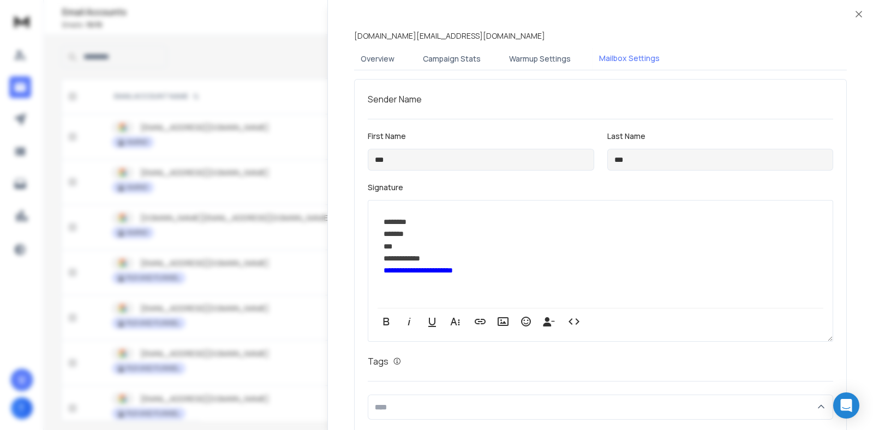
click at [494, 260] on div "**********" at bounding box center [599, 259] width 431 height 12
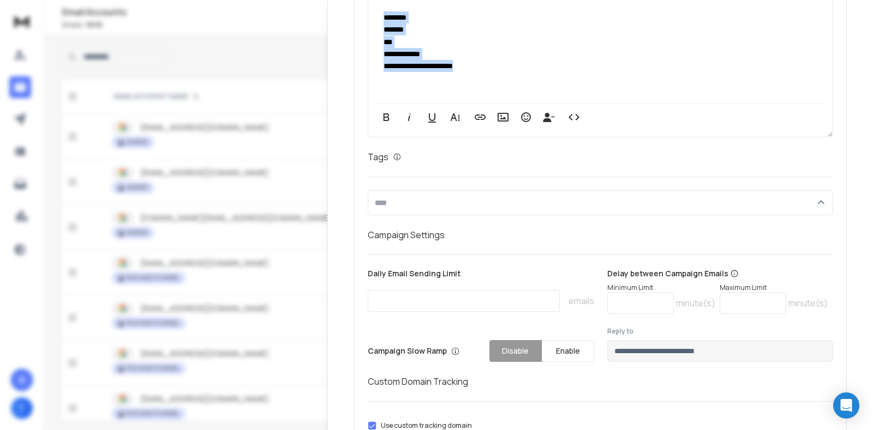
scroll to position [136, 0]
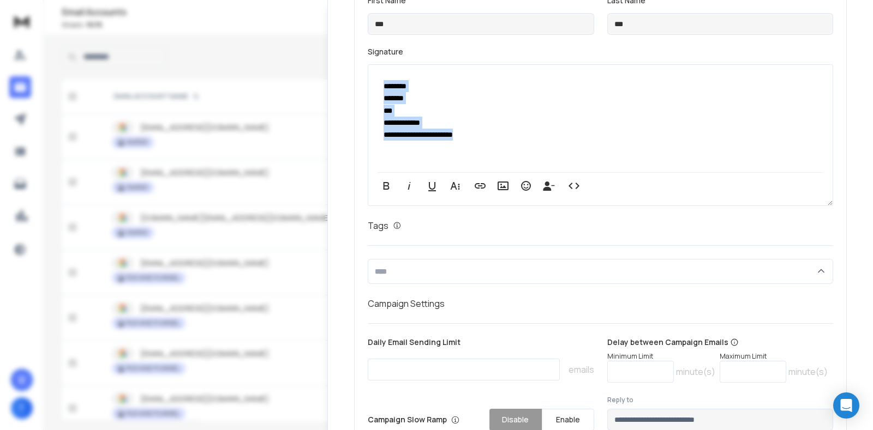
click at [556, 136] on div "**********" at bounding box center [601, 135] width 434 height 12
click at [492, 110] on div "***" at bounding box center [599, 111] width 431 height 12
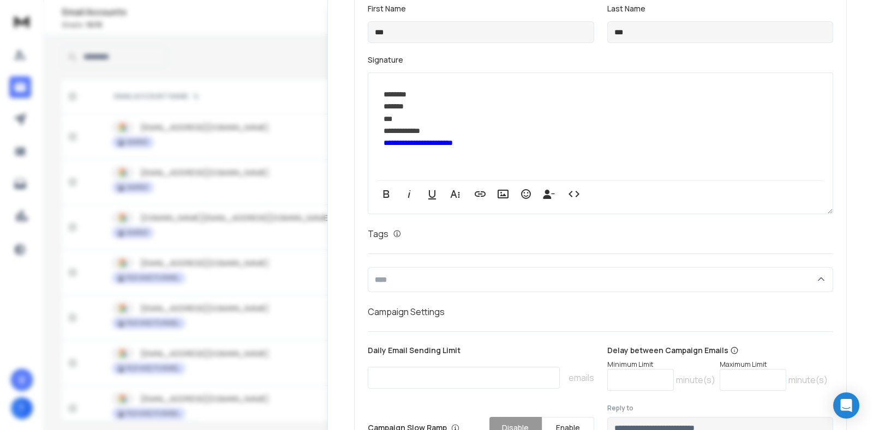
scroll to position [0, 0]
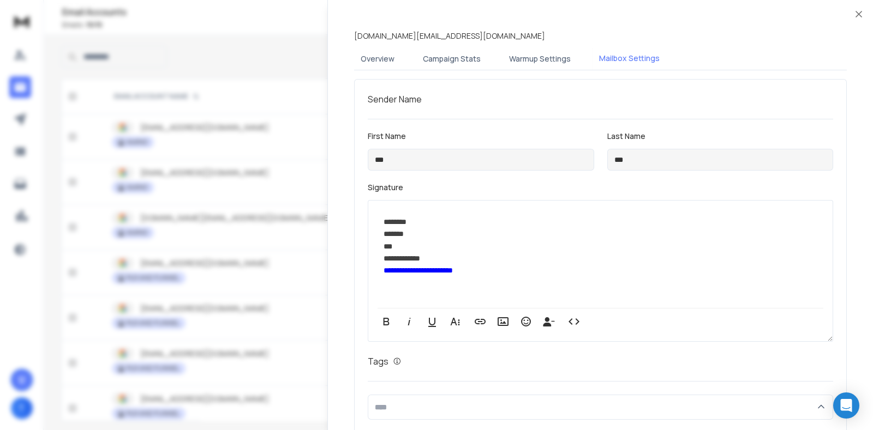
click at [542, 52] on button "Warmup Settings" at bounding box center [539, 59] width 75 height 24
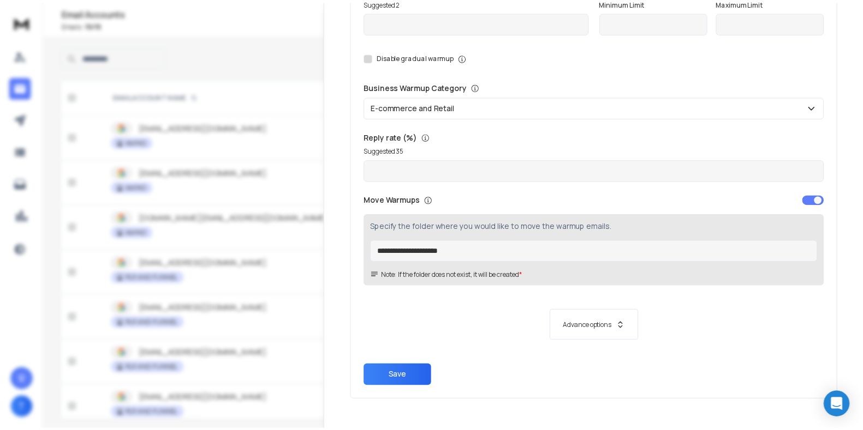
scroll to position [41, 0]
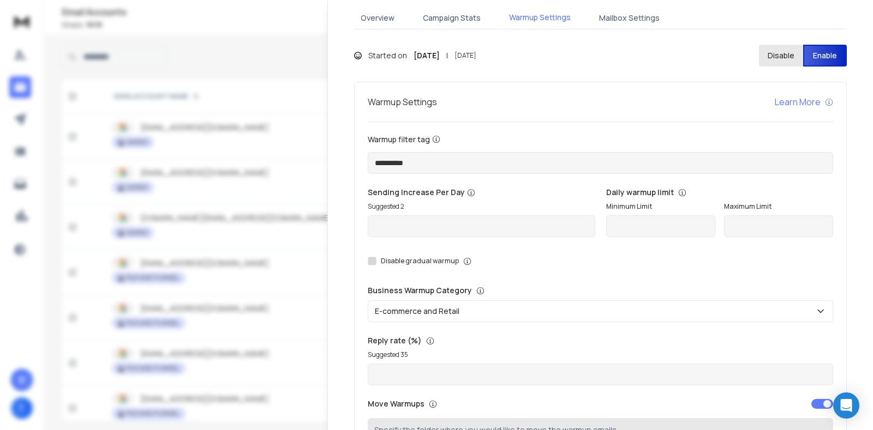
click at [627, 10] on button "Mailbox Settings" at bounding box center [629, 18] width 74 height 24
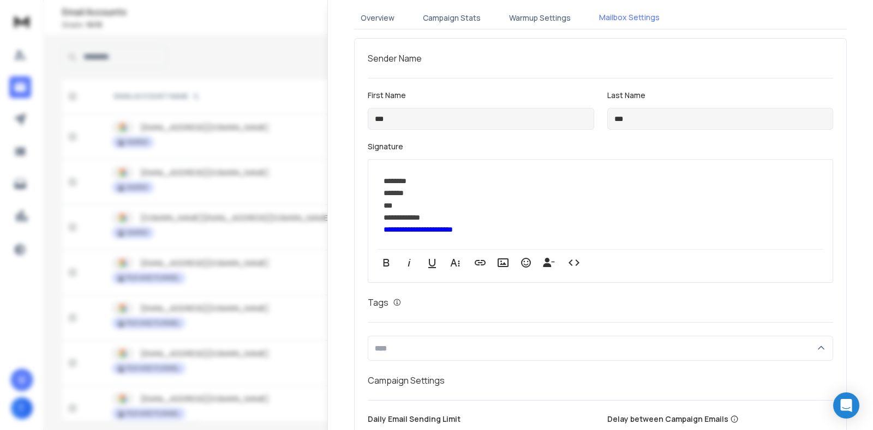
click at [266, 219] on div at bounding box center [436, 215] width 873 height 430
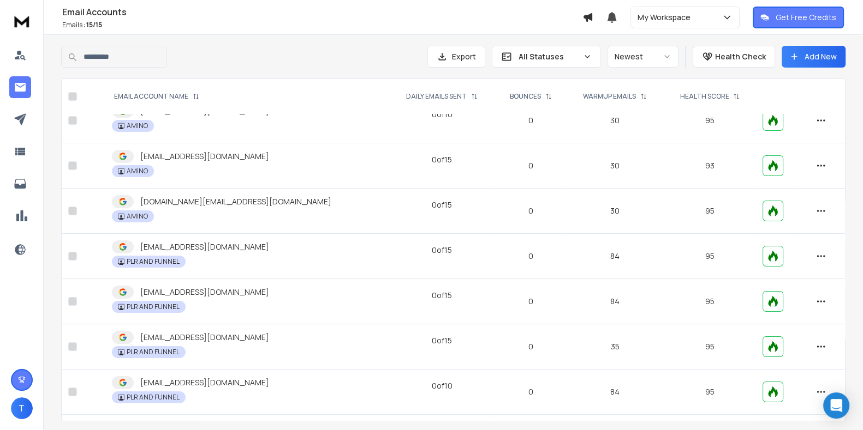
scroll to position [0, 0]
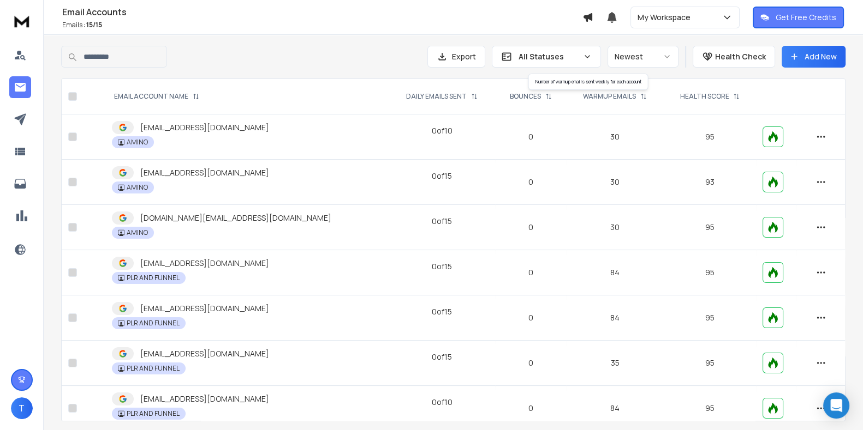
click at [603, 89] on div "Number of warmup emails sent weekly for each account" at bounding box center [588, 82] width 120 height 16
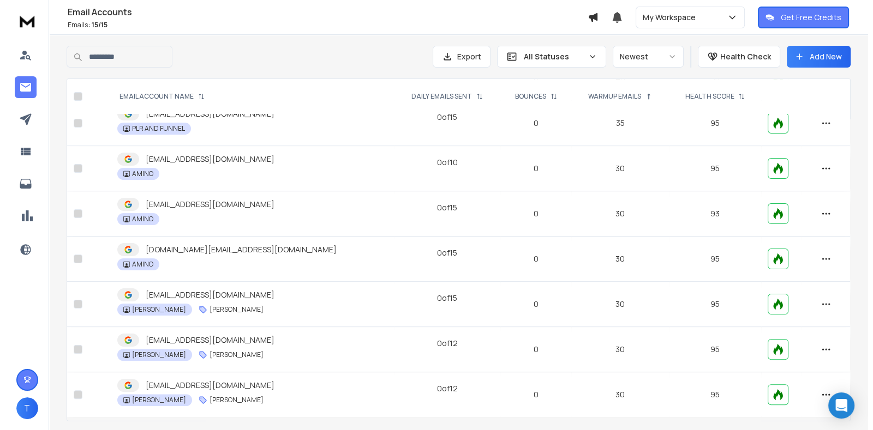
scroll to position [308, 0]
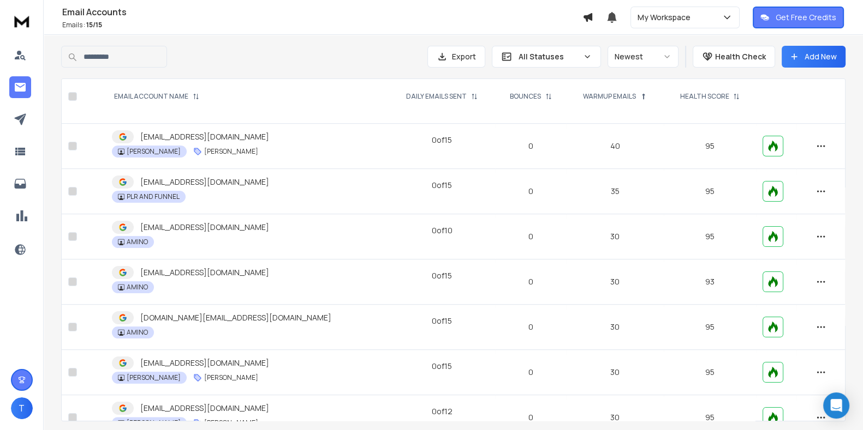
click at [816, 279] on button at bounding box center [820, 282] width 35 height 19
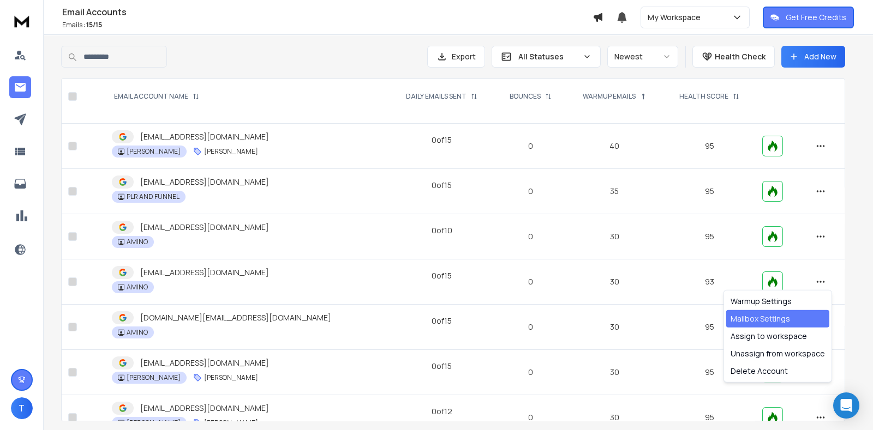
click at [784, 312] on div "Mailbox Settings" at bounding box center [777, 318] width 103 height 17
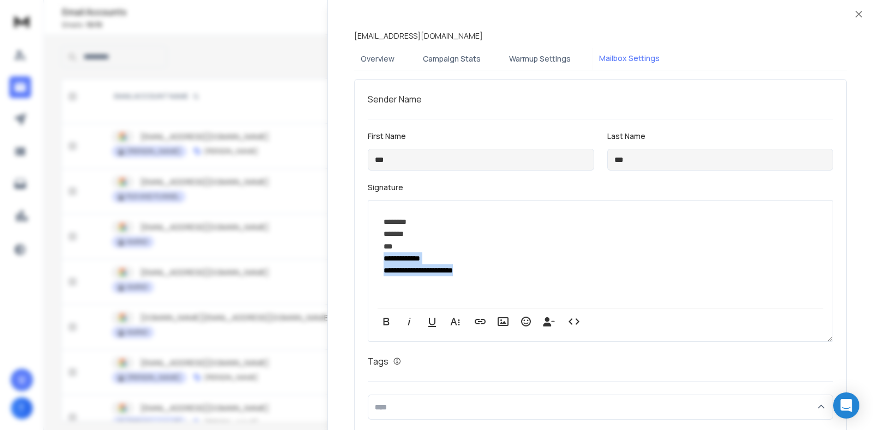
drag, startPoint x: 496, startPoint y: 266, endPoint x: 379, endPoint y: 258, distance: 118.1
click at [379, 258] on div "**********" at bounding box center [601, 255] width 456 height 101
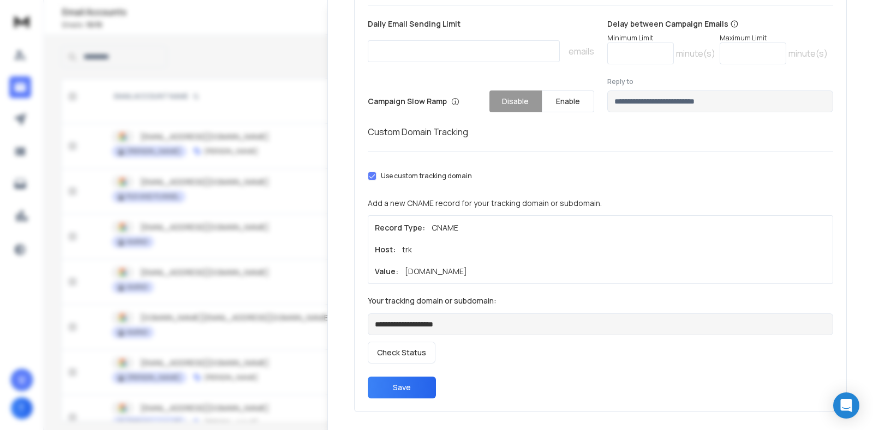
scroll to position [466, 0]
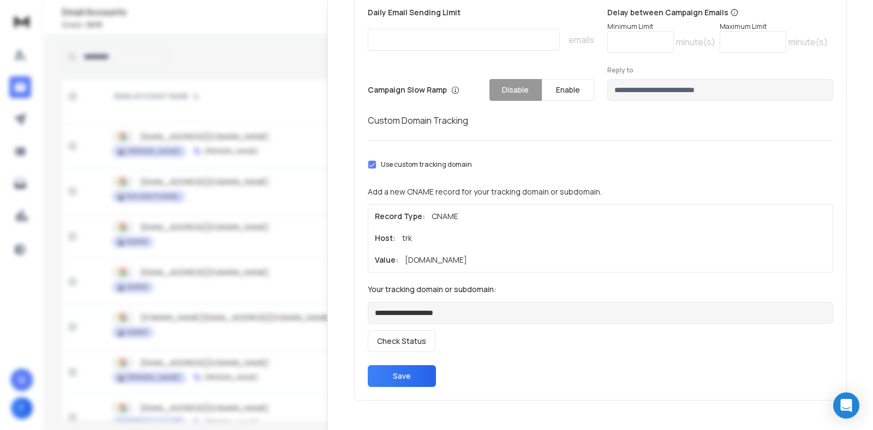
click at [398, 369] on button "Save" at bounding box center [402, 377] width 68 height 22
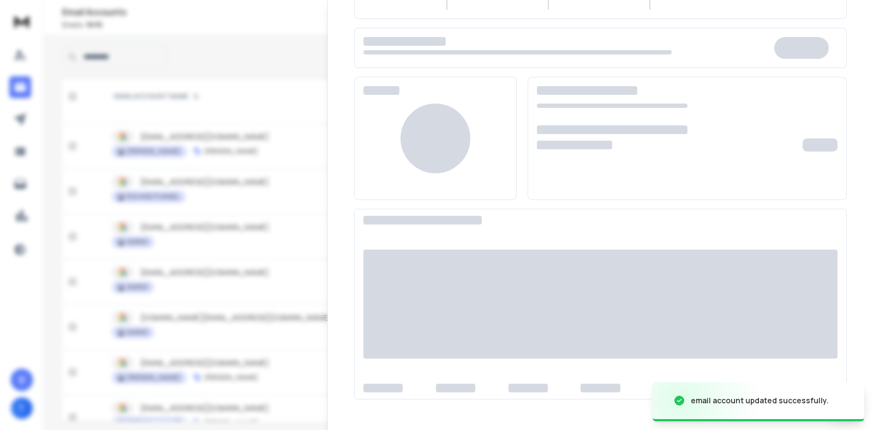
scroll to position [288, 0]
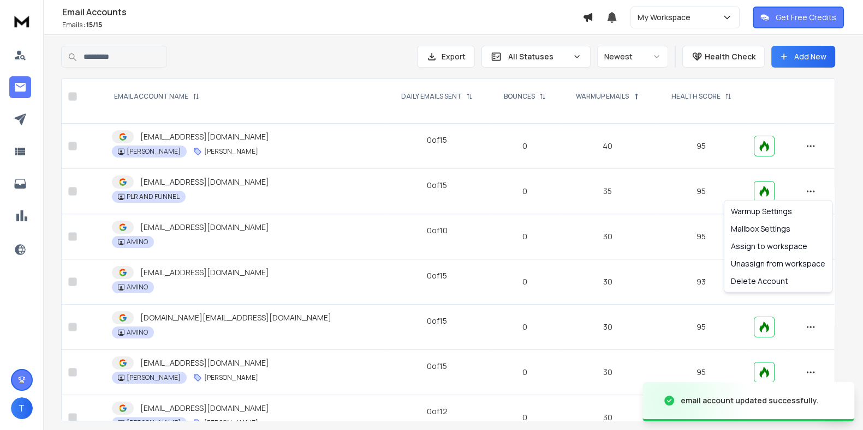
click at [815, 187] on button at bounding box center [810, 191] width 34 height 19
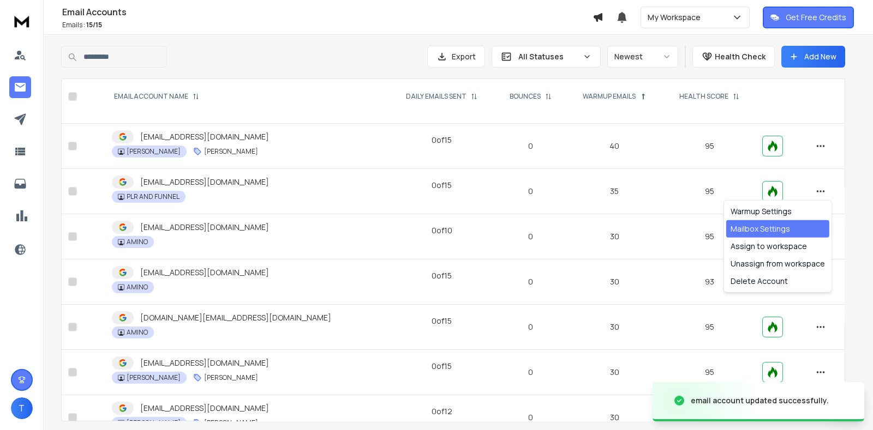
click at [798, 231] on div "Mailbox Settings" at bounding box center [777, 228] width 103 height 17
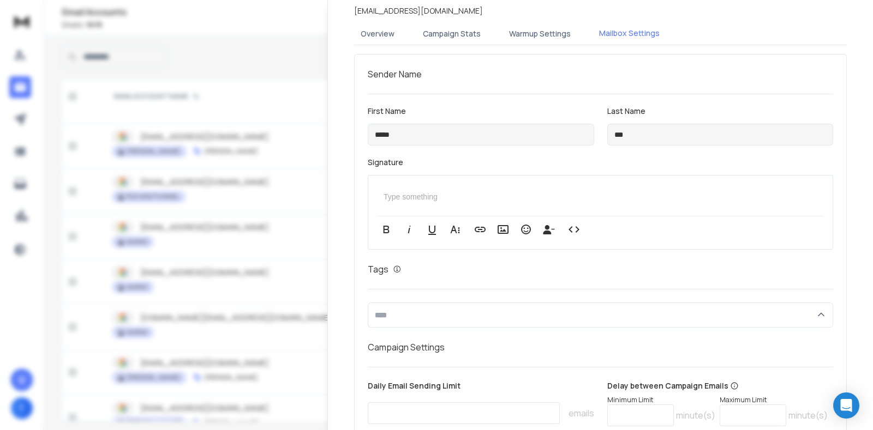
scroll to position [0, 0]
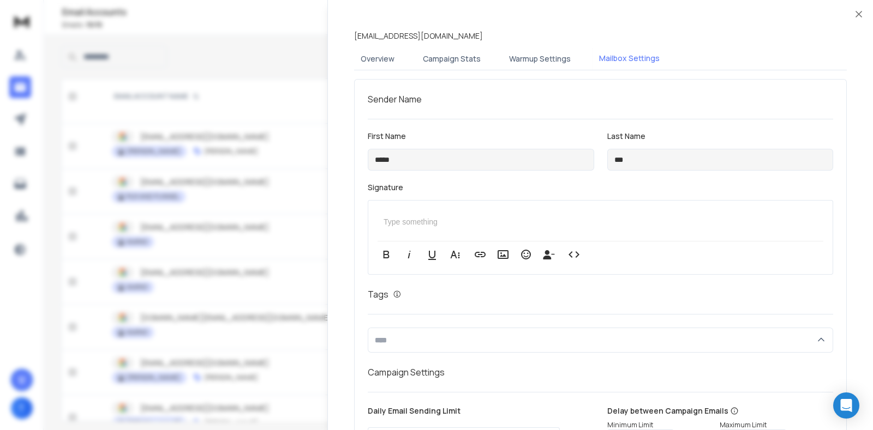
click at [273, 220] on div at bounding box center [436, 215] width 873 height 430
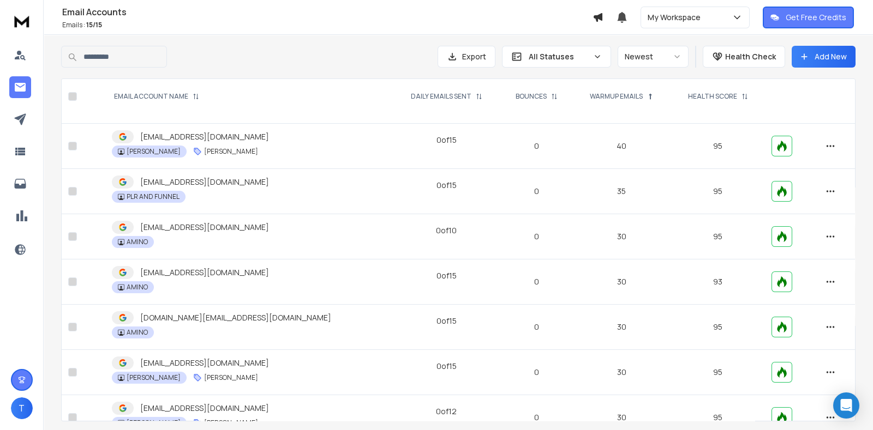
click at [825, 145] on icon at bounding box center [830, 146] width 10 height 10
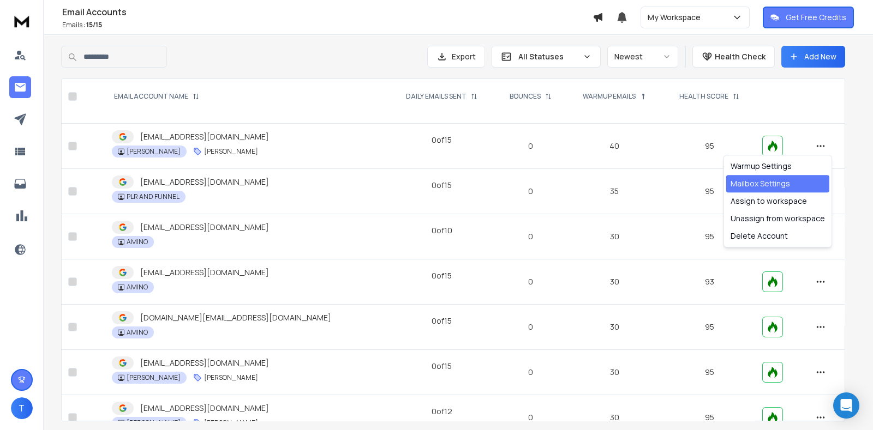
click at [774, 188] on div "Mailbox Settings" at bounding box center [777, 183] width 103 height 17
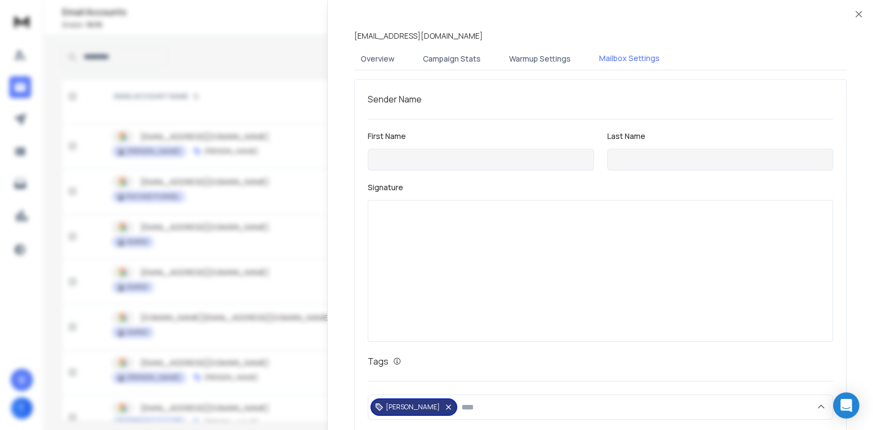
type input "***"
type input "****"
type input "**"
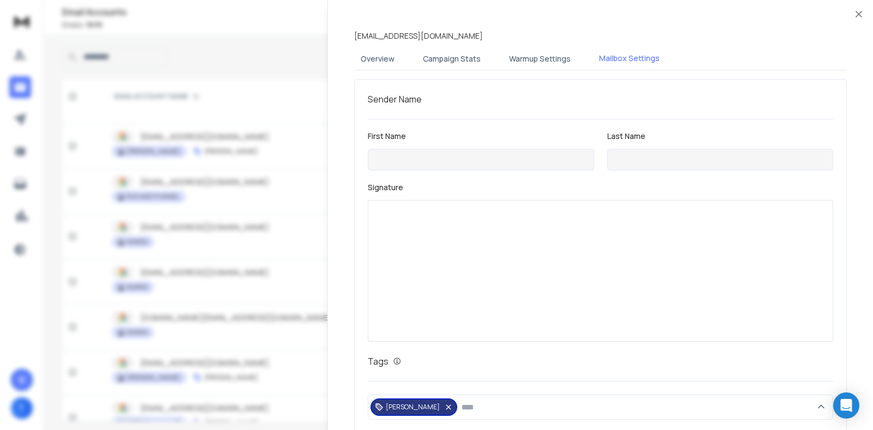
type input "**********"
click at [274, 210] on div at bounding box center [436, 215] width 873 height 430
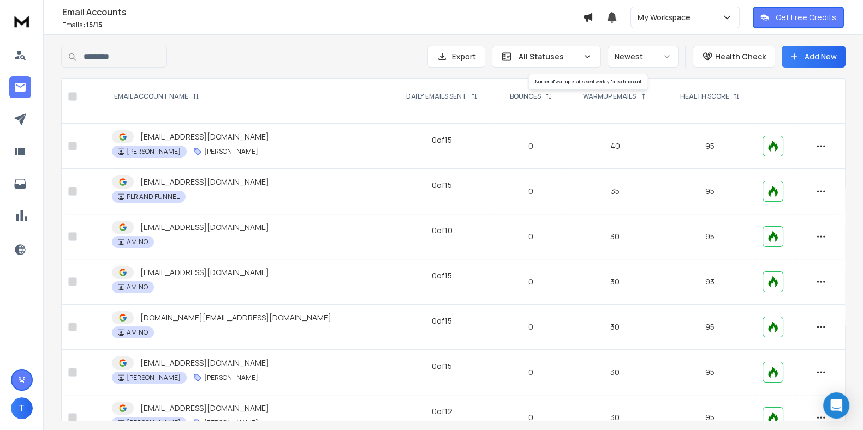
click at [597, 95] on p "WARMUP EMAILS" at bounding box center [609, 96] width 53 height 9
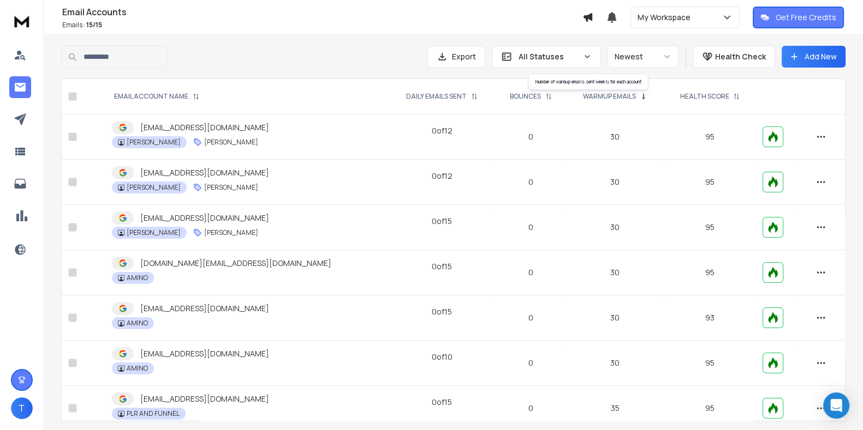
click at [604, 91] on th "WARMUP EMAILS" at bounding box center [614, 96] width 97 height 35
click at [604, 99] on p "WARMUP EMAILS" at bounding box center [609, 96] width 53 height 9
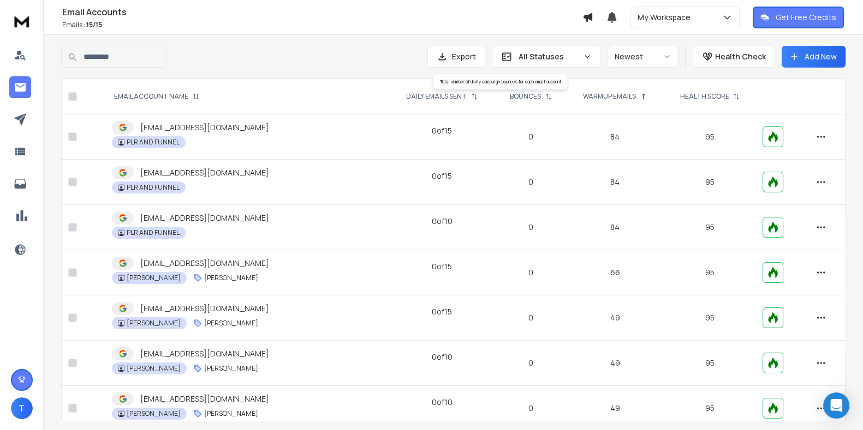
click at [511, 99] on p "BOUNCES" at bounding box center [525, 96] width 31 height 9
click at [606, 94] on p "WARMUP EMAILS" at bounding box center [609, 96] width 53 height 9
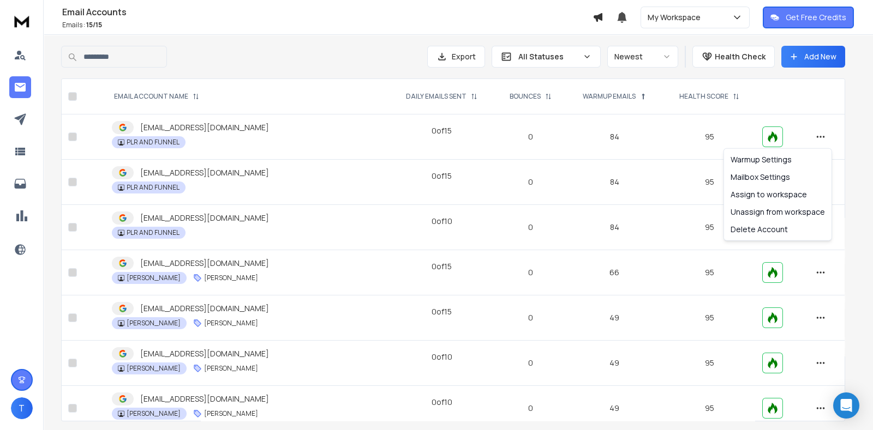
click at [816, 139] on icon at bounding box center [821, 137] width 10 height 10
click at [786, 159] on div "Warmup Settings" at bounding box center [777, 159] width 103 height 17
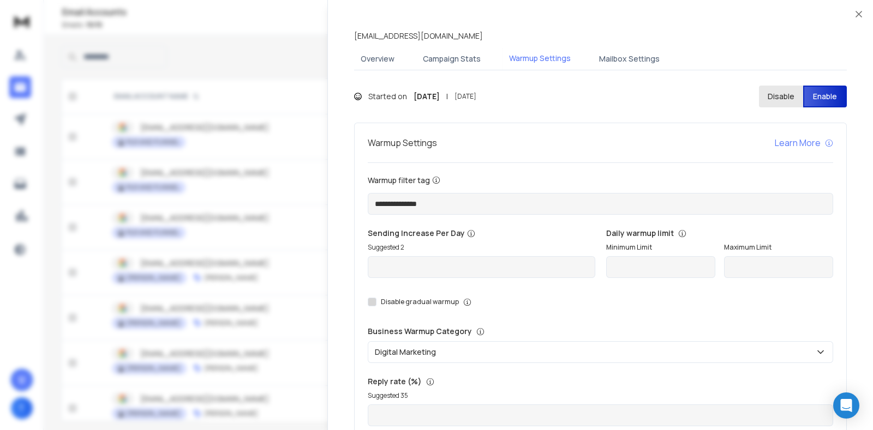
click at [388, 56] on button "Overview" at bounding box center [377, 59] width 47 height 24
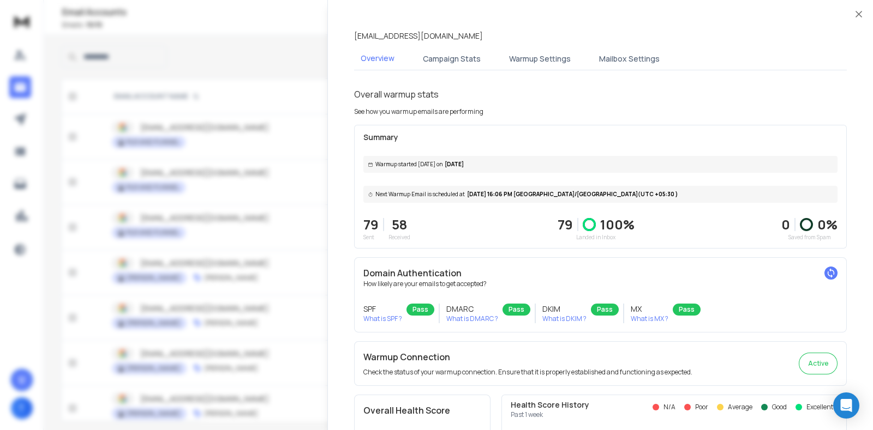
click at [246, 124] on div at bounding box center [436, 215] width 873 height 430
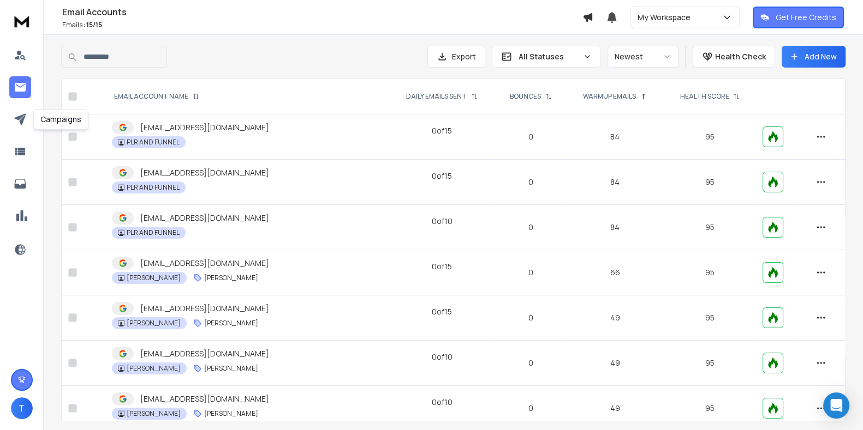
click at [22, 120] on icon at bounding box center [19, 118] width 11 height 11
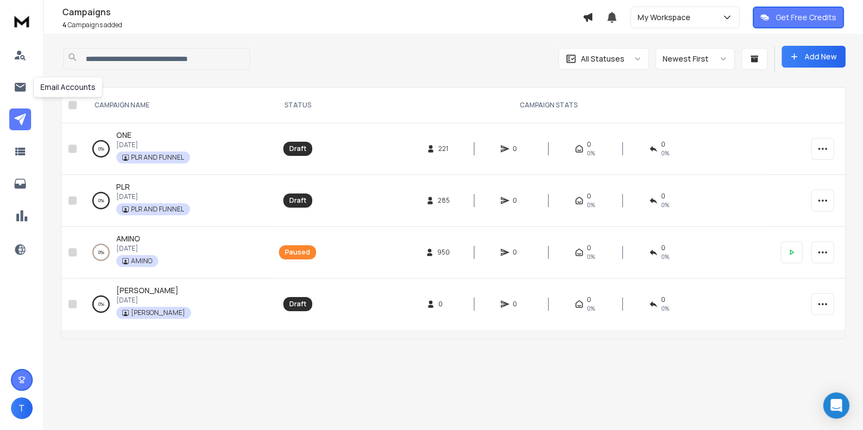
click at [20, 92] on icon at bounding box center [20, 87] width 13 height 13
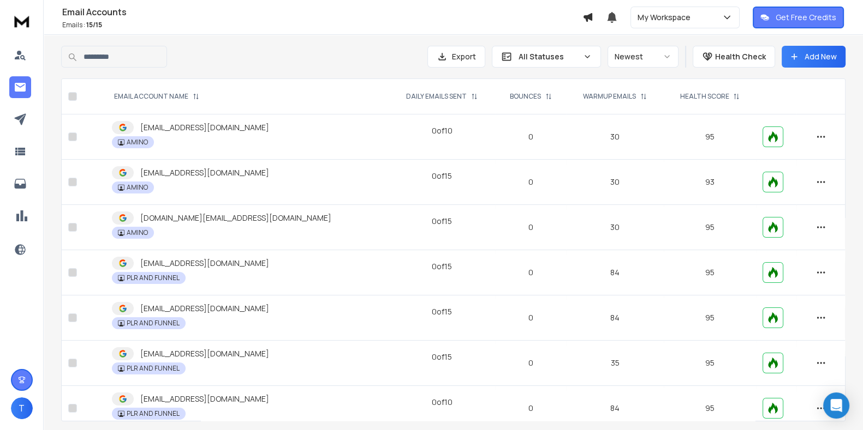
click at [815, 228] on button at bounding box center [820, 227] width 35 height 19
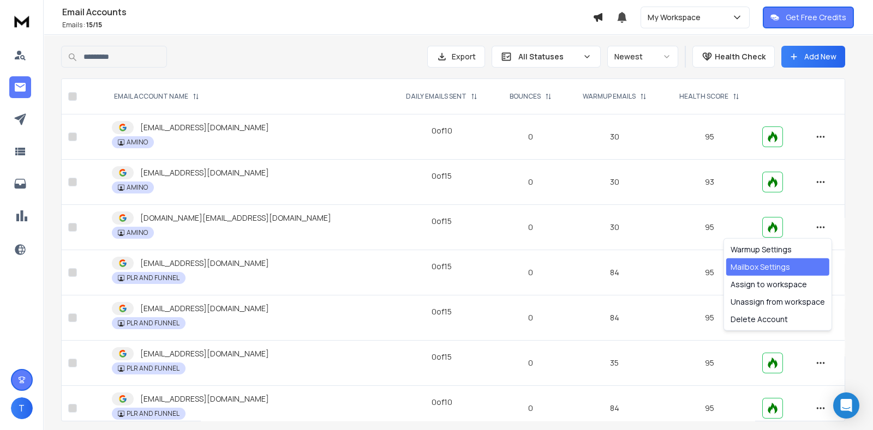
click at [761, 266] on div "Mailbox Settings" at bounding box center [777, 267] width 103 height 17
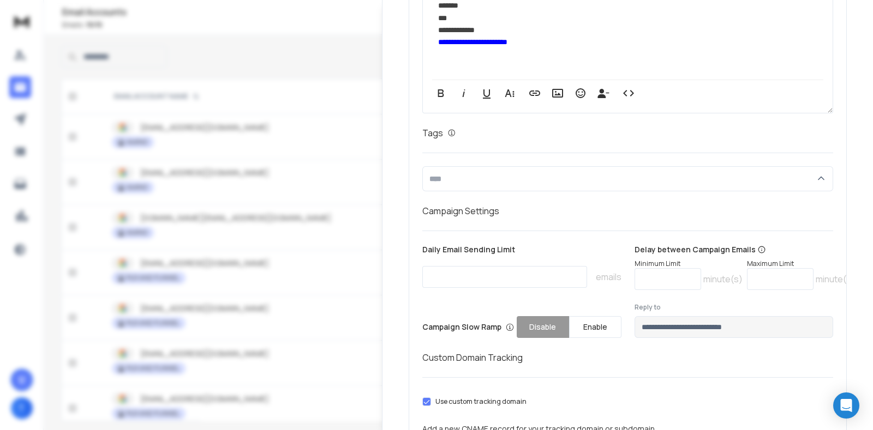
scroll to position [341, 0]
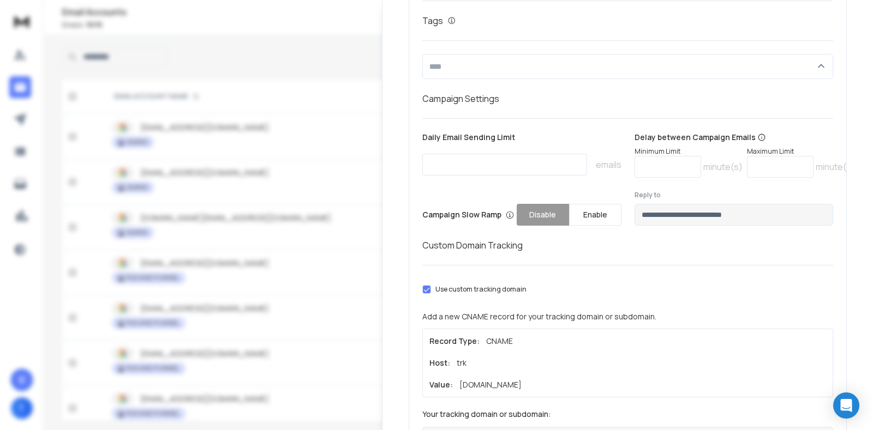
drag, startPoint x: 491, startPoint y: 167, endPoint x: 400, endPoint y: 169, distance: 91.1
click at [401, 167] on div "**********" at bounding box center [628, 107] width 464 height 871
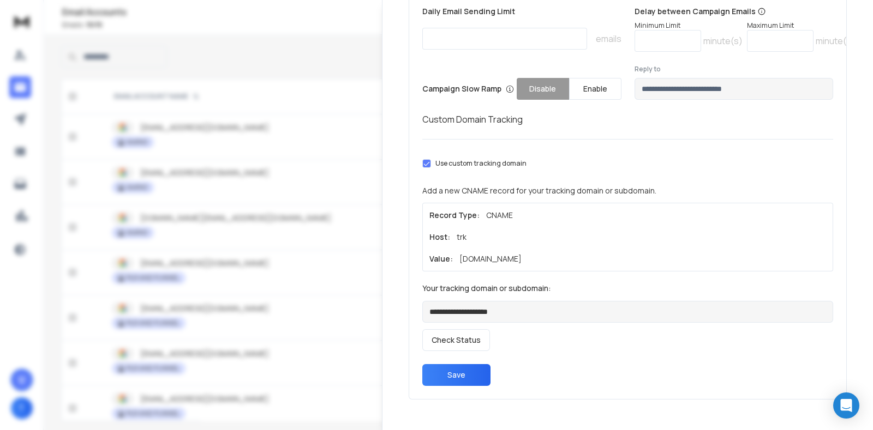
type input "*"
click at [458, 364] on button "Save" at bounding box center [456, 375] width 68 height 22
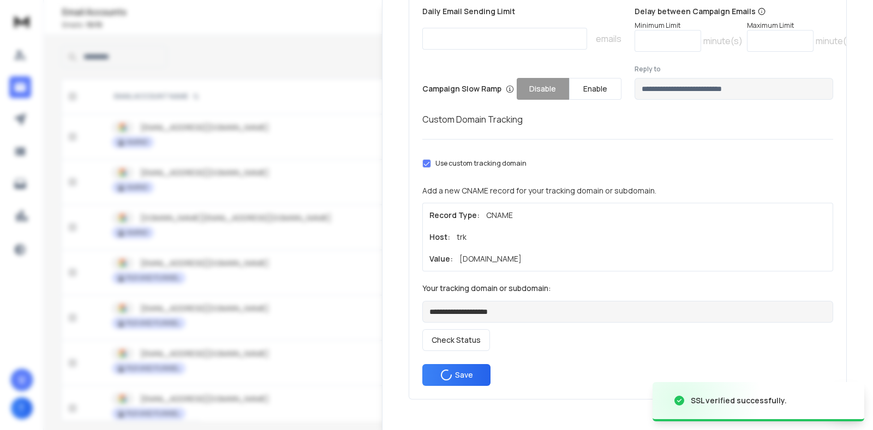
scroll to position [288, 0]
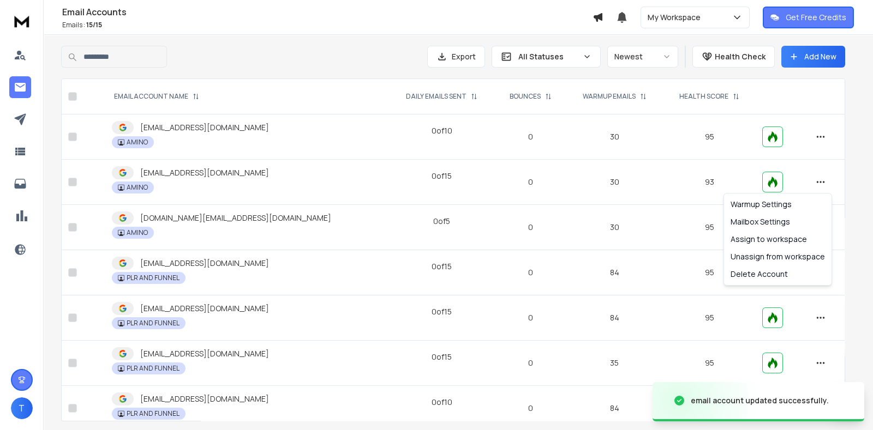
click at [816, 182] on icon at bounding box center [820, 182] width 8 height 2
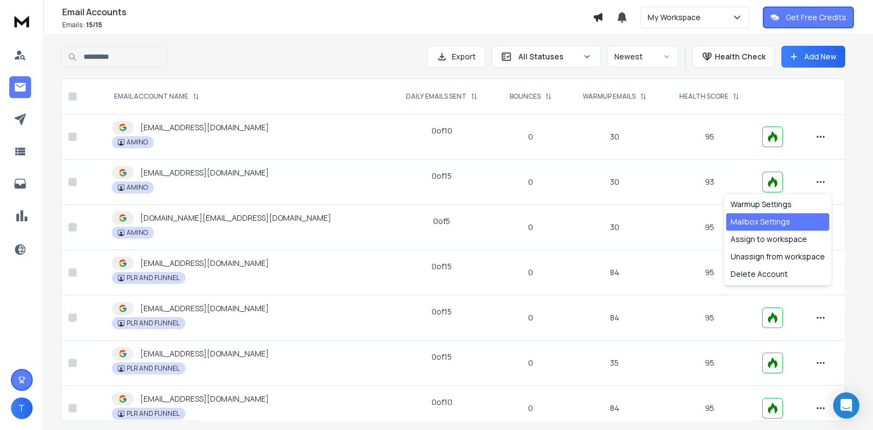
click at [765, 223] on div "Mailbox Settings" at bounding box center [777, 221] width 103 height 17
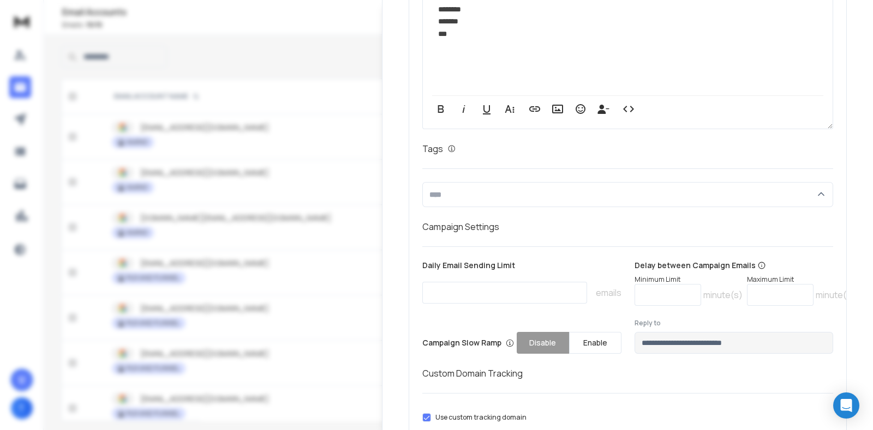
scroll to position [272, 0]
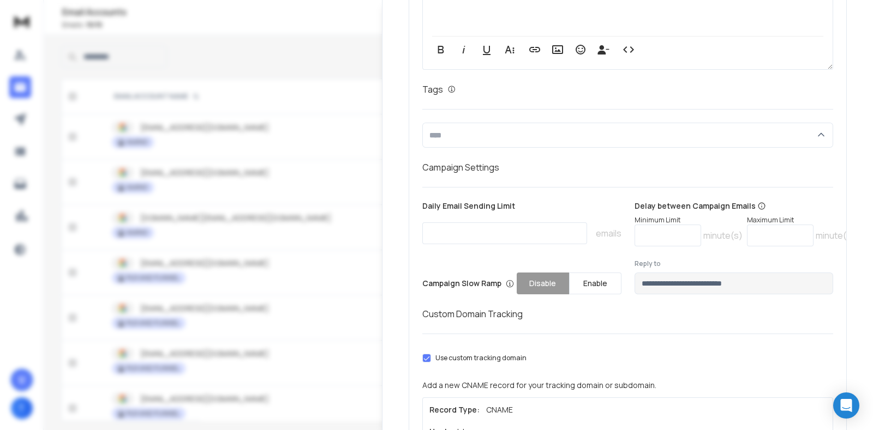
drag, startPoint x: 476, startPoint y: 236, endPoint x: 367, endPoint y: 239, distance: 108.6
click at [367, 239] on body "Your warmest leads are on your site – Turn visits into conversations Reach Out …" at bounding box center [431, 215] width 863 height 430
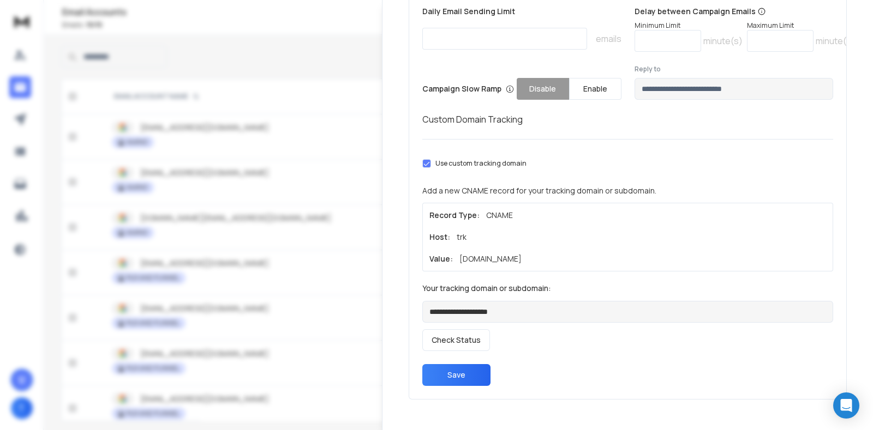
type input "*"
click at [463, 366] on button "Save" at bounding box center [456, 375] width 68 height 22
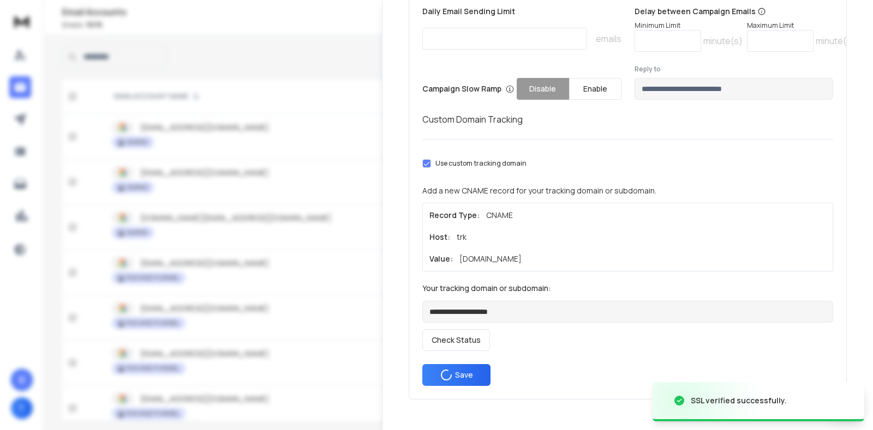
click at [226, 201] on div at bounding box center [436, 215] width 873 height 430
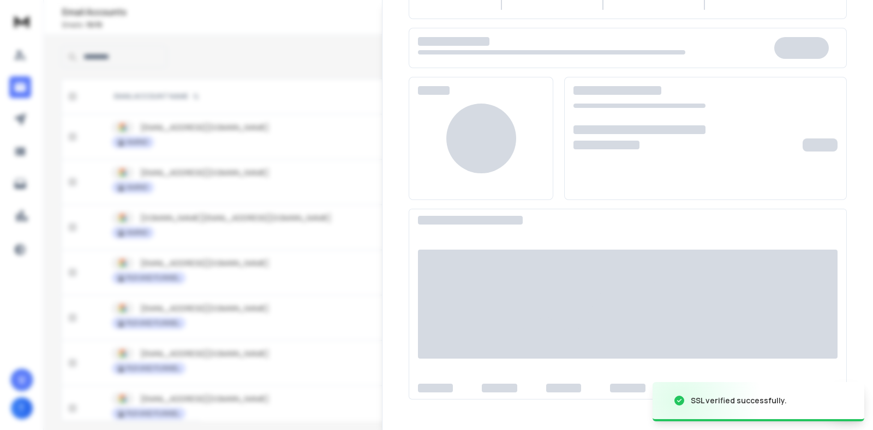
scroll to position [288, 0]
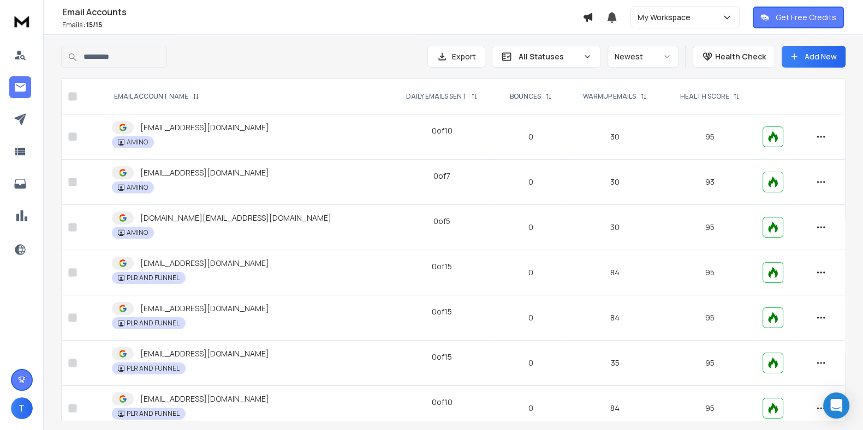
click at [803, 133] on button at bounding box center [820, 137] width 35 height 19
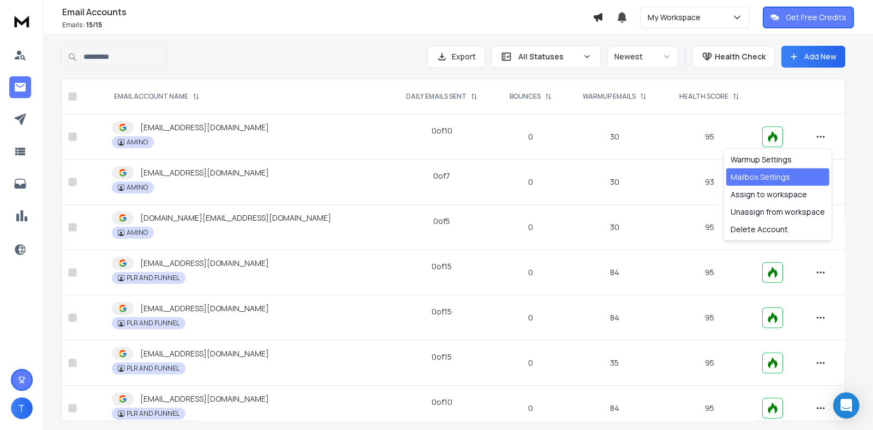
click at [772, 175] on div "Mailbox Settings" at bounding box center [777, 177] width 103 height 17
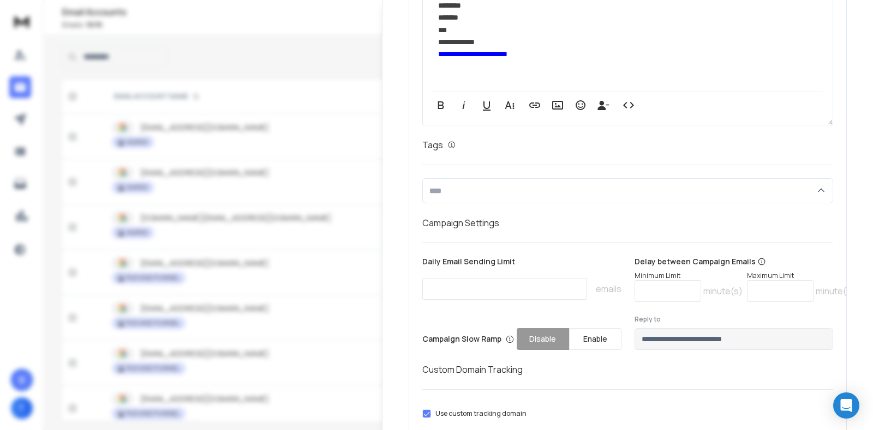
scroll to position [272, 0]
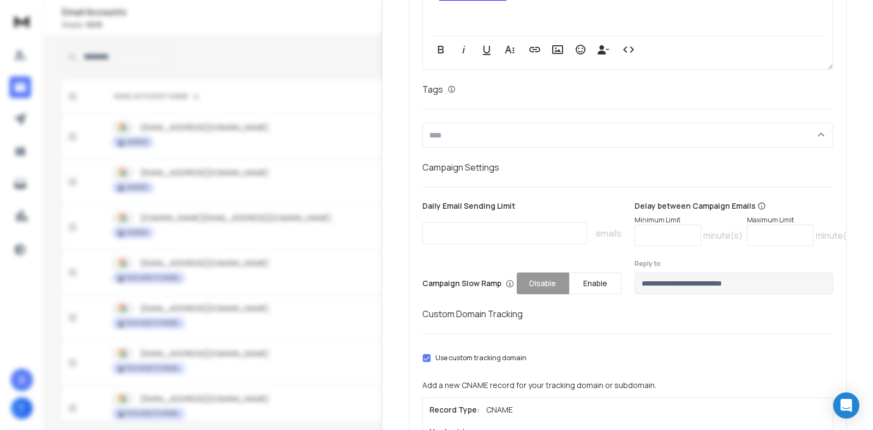
drag, startPoint x: 446, startPoint y: 244, endPoint x: 412, endPoint y: 244, distance: 34.4
click at [412, 244] on div "**********" at bounding box center [628, 201] width 438 height 788
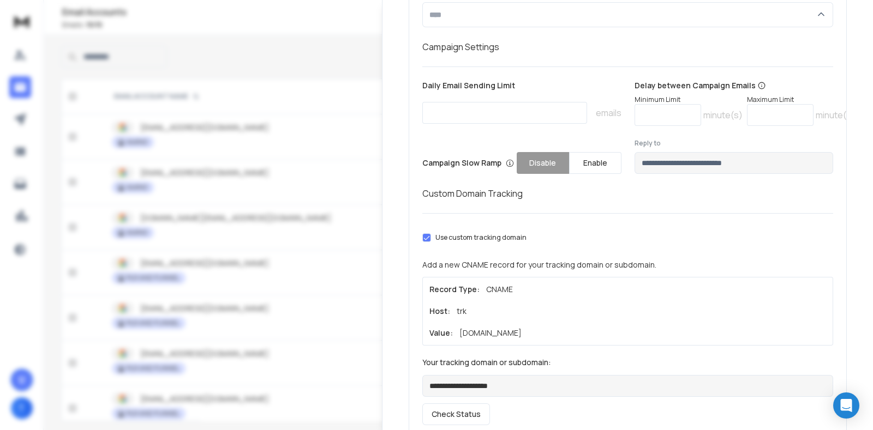
scroll to position [476, 0]
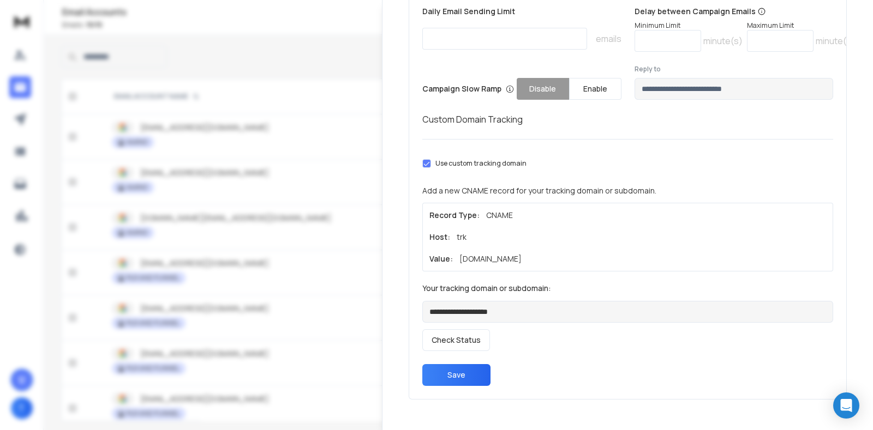
drag, startPoint x: 443, startPoint y: 34, endPoint x: 374, endPoint y: 37, distance: 68.8
click at [374, 37] on body "Your warmest leads are on your site – Turn visits into conversations Reach Out …" at bounding box center [431, 215] width 863 height 430
type input "*"
click at [463, 364] on button "Save" at bounding box center [456, 375] width 68 height 22
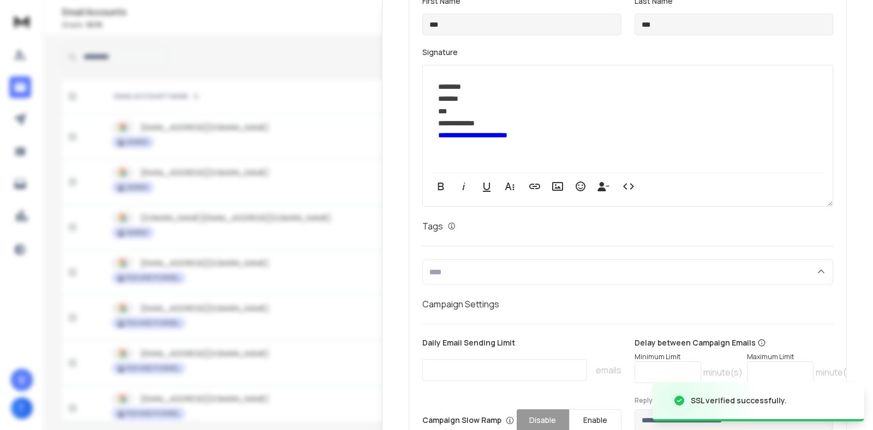
scroll to position [0, 0]
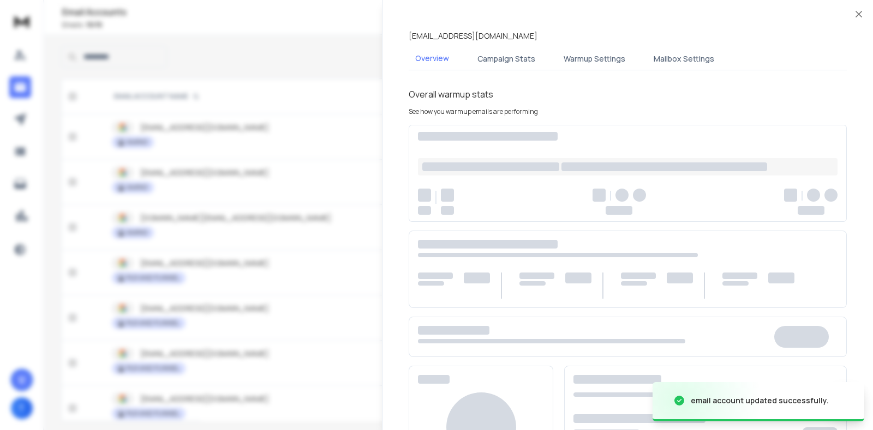
click at [591, 53] on div "Overview Campaign Stats Warmup Settings Mailbox Settings" at bounding box center [628, 59] width 438 height 22
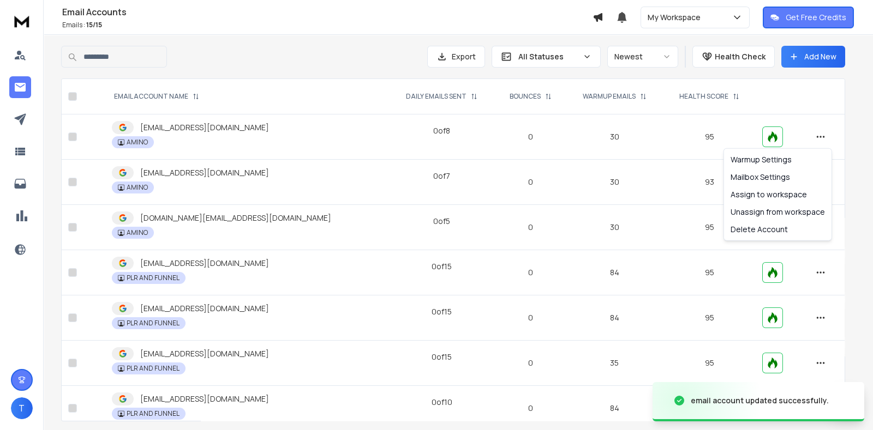
click at [803, 142] on button at bounding box center [820, 137] width 35 height 19
click at [757, 161] on div "Warmup Settings" at bounding box center [777, 159] width 103 height 17
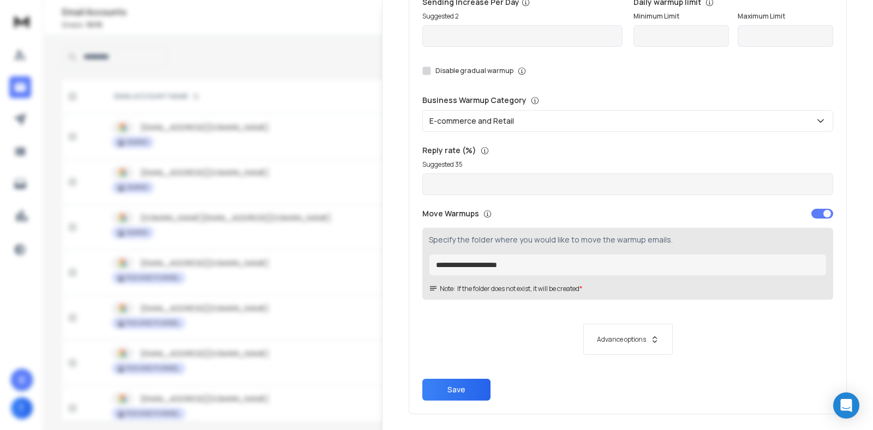
scroll to position [245, 0]
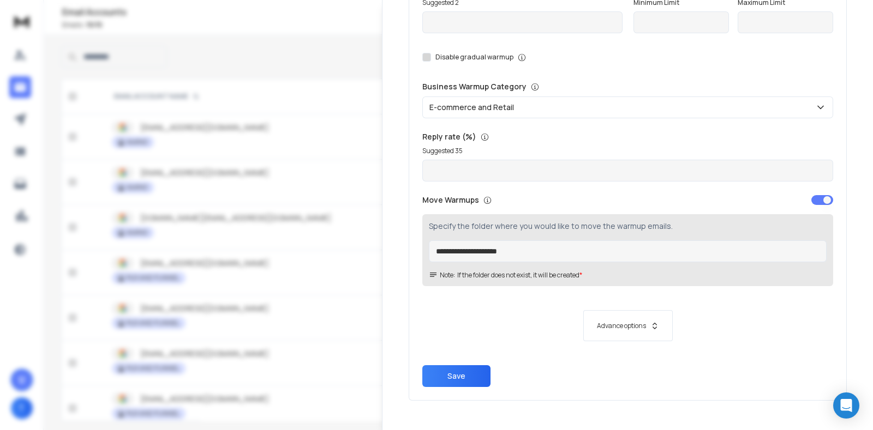
click at [311, 246] on div at bounding box center [436, 215] width 873 height 430
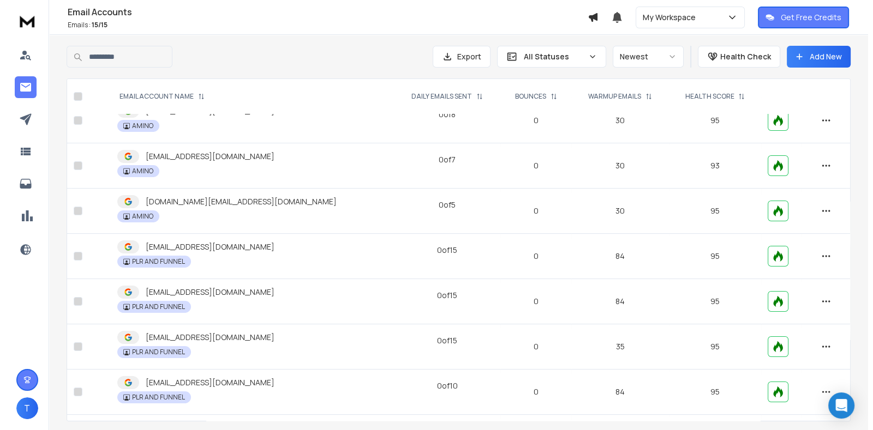
scroll to position [0, 0]
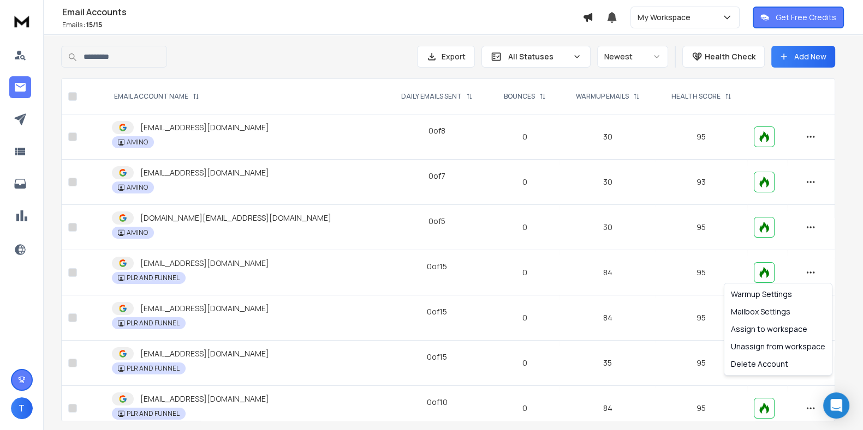
click at [812, 269] on icon at bounding box center [810, 273] width 10 height 10
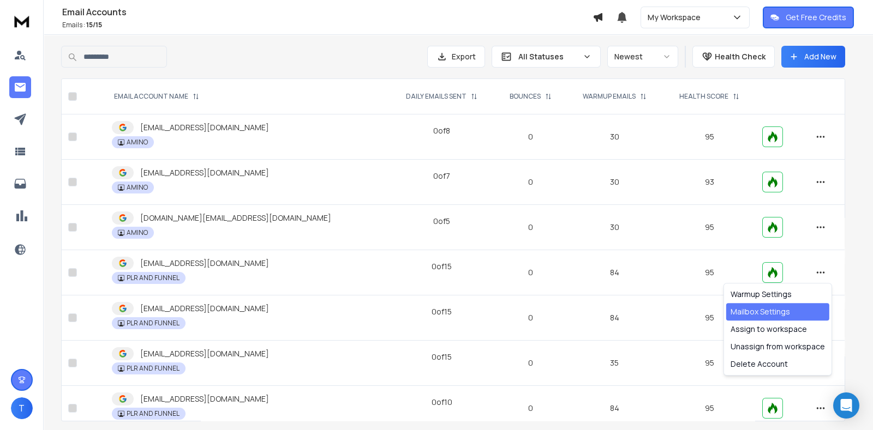
click at [770, 310] on div "Mailbox Settings" at bounding box center [777, 311] width 103 height 17
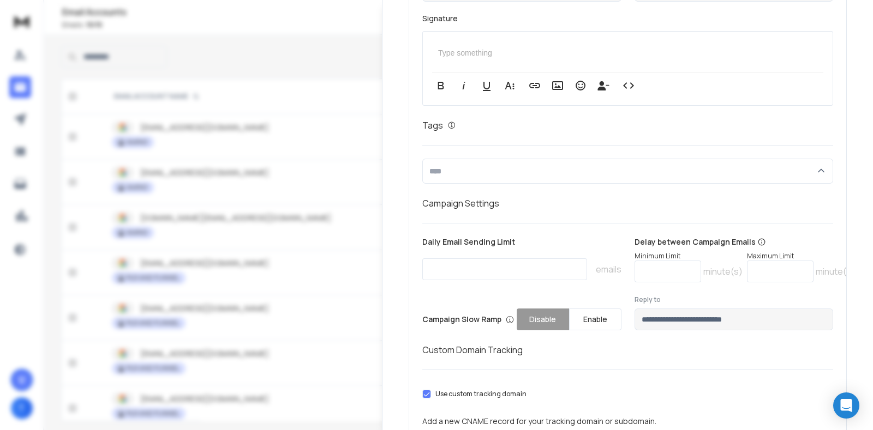
scroll to position [205, 0]
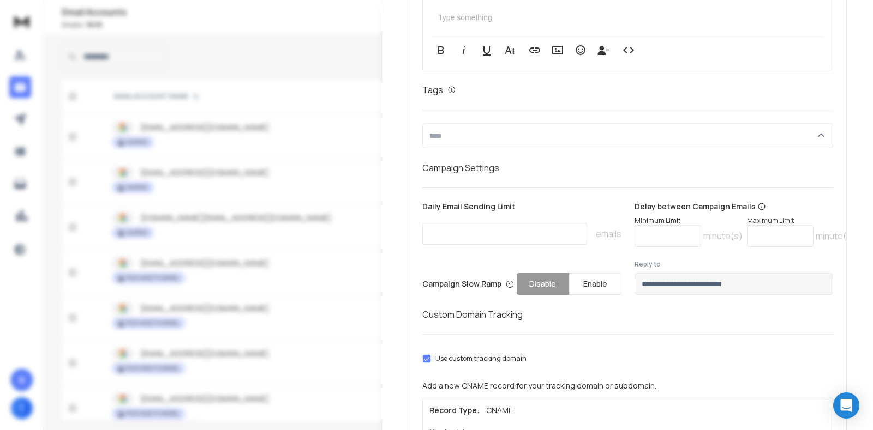
click at [286, 188] on div at bounding box center [436, 215] width 873 height 430
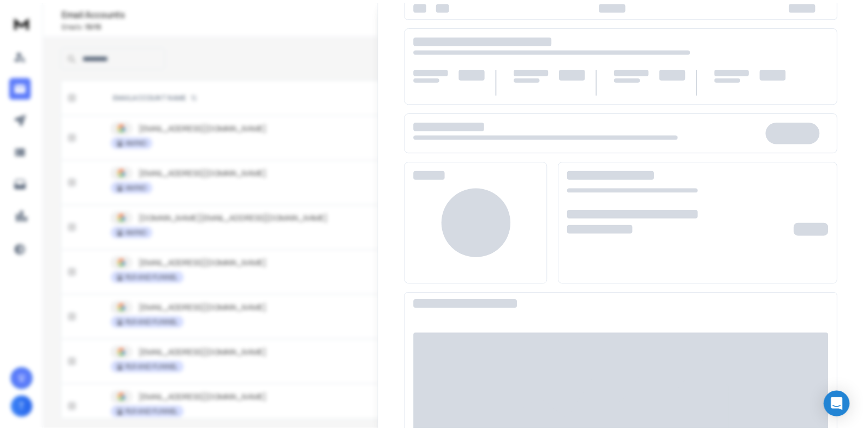
scroll to position [135, 0]
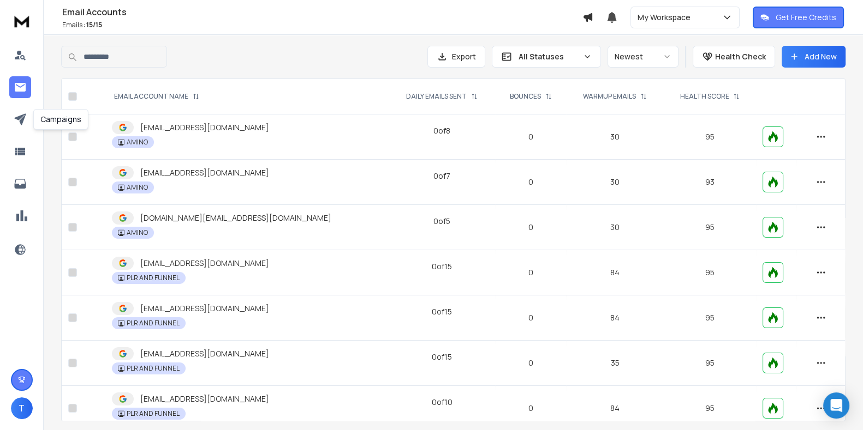
click at [28, 126] on link at bounding box center [20, 120] width 22 height 22
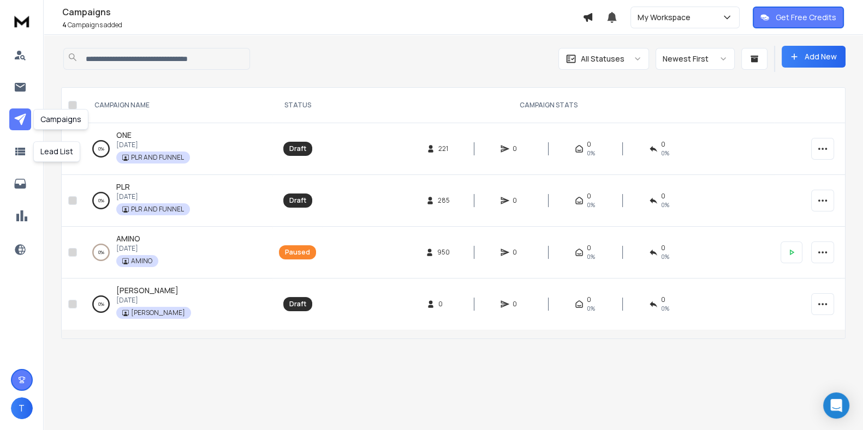
click at [16, 152] on icon at bounding box center [20, 152] width 10 height 8
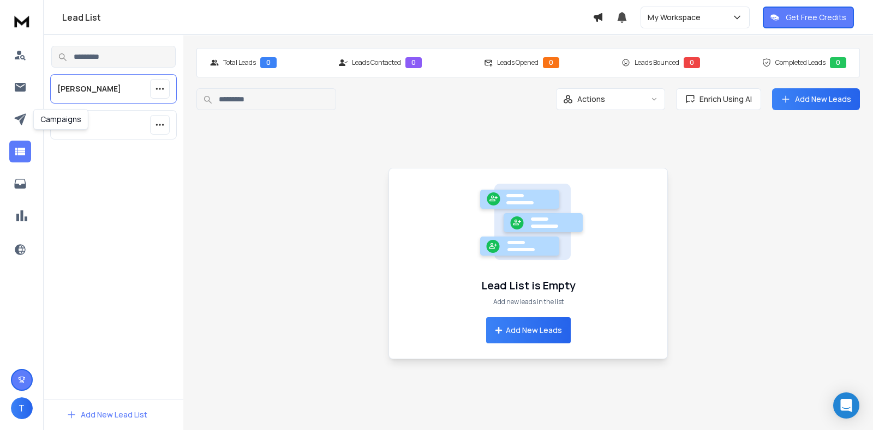
click at [17, 109] on link at bounding box center [20, 120] width 22 height 22
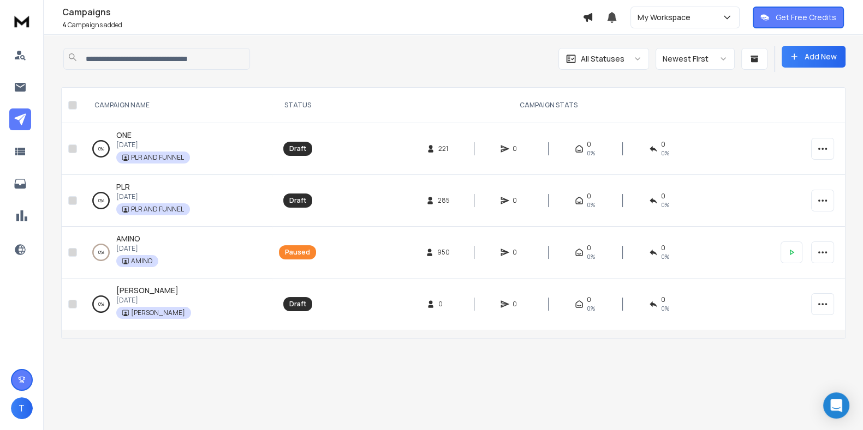
click at [211, 191] on div "0 % PLR 5 days ago PLR AND FUNNEL" at bounding box center [176, 201] width 169 height 38
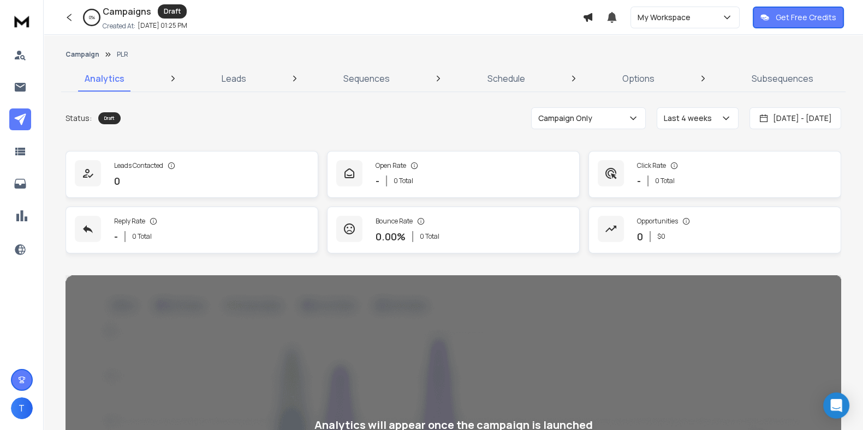
click at [364, 83] on p "Sequences" at bounding box center [366, 78] width 46 height 13
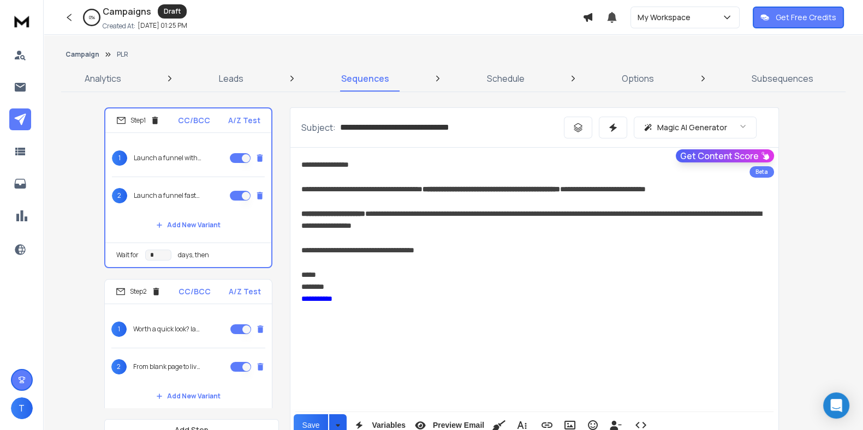
click at [157, 197] on p "Launch a funnel fast—without a blank page" at bounding box center [169, 195] width 70 height 9
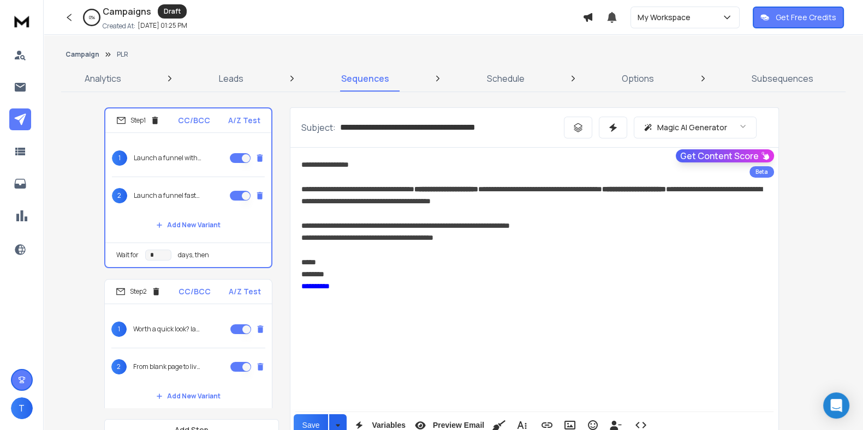
click at [163, 158] on p "Launch a funnel without a product" at bounding box center [169, 158] width 70 height 9
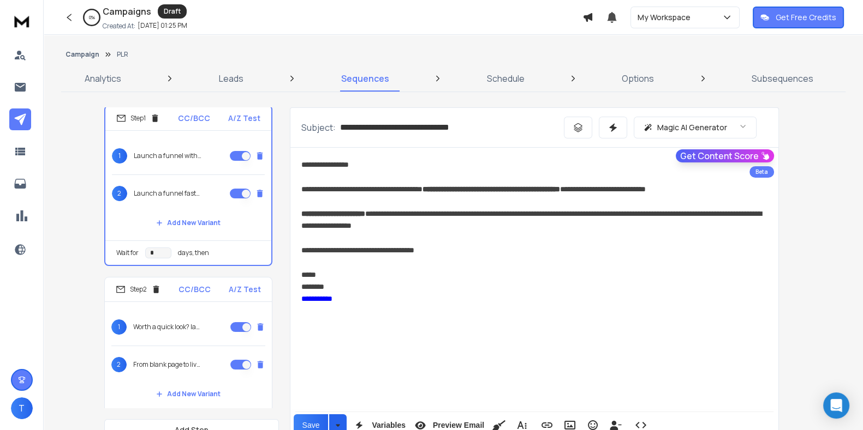
scroll to position [4, 0]
click at [161, 324] on p "Worth a quick look? launch your Next funnel" at bounding box center [168, 325] width 70 height 9
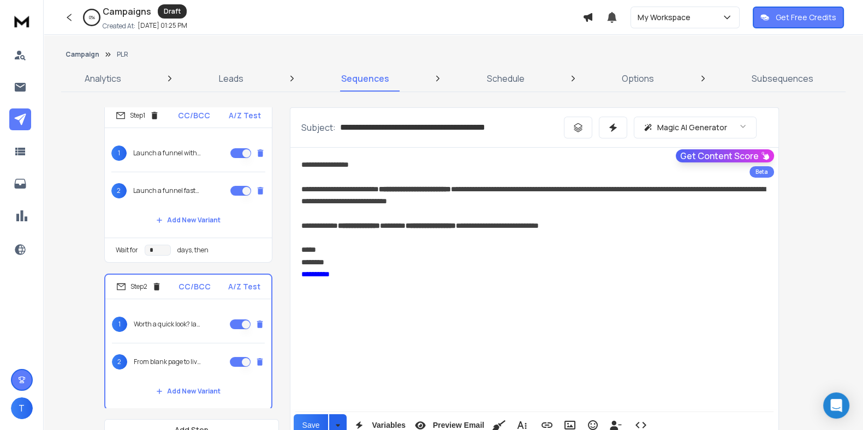
scroll to position [26, 0]
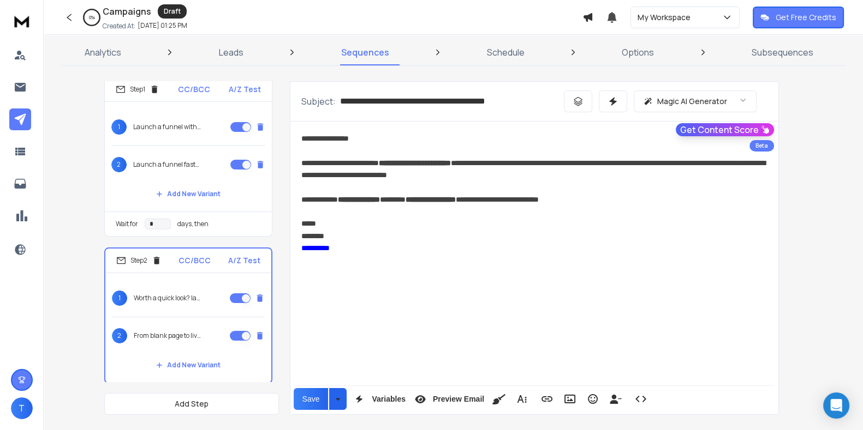
click at [158, 328] on div "2 From blank page to live funnel" at bounding box center [158, 335] width 92 height 15
type input "**********"
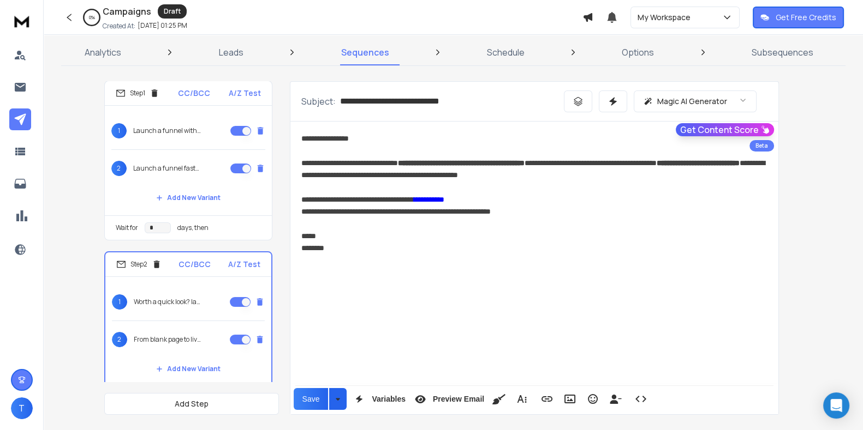
scroll to position [0, 0]
click at [27, 124] on link at bounding box center [20, 120] width 22 height 22
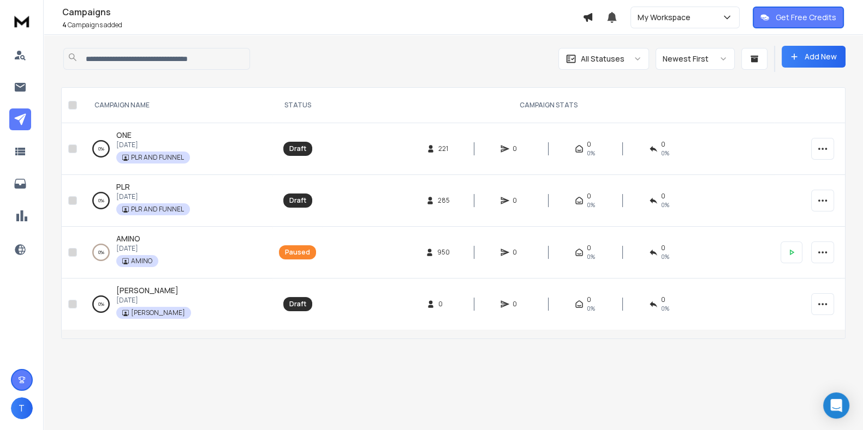
click at [147, 241] on h1 "AMINO" at bounding box center [137, 238] width 42 height 11
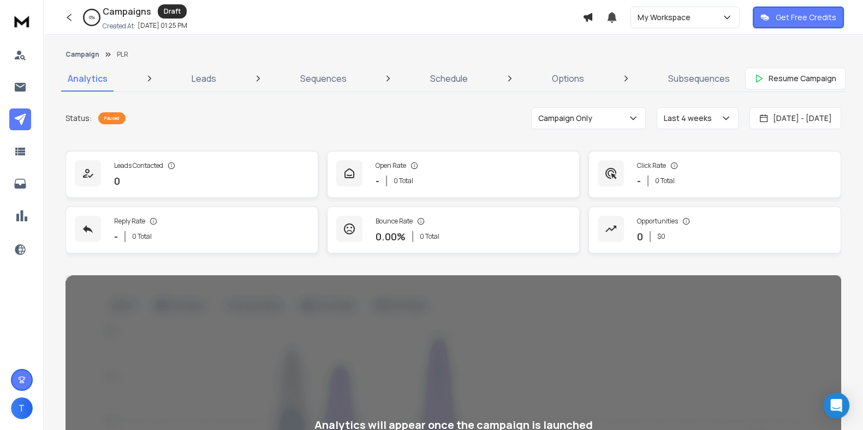
click at [450, 75] on p "Schedule" at bounding box center [449, 78] width 38 height 13
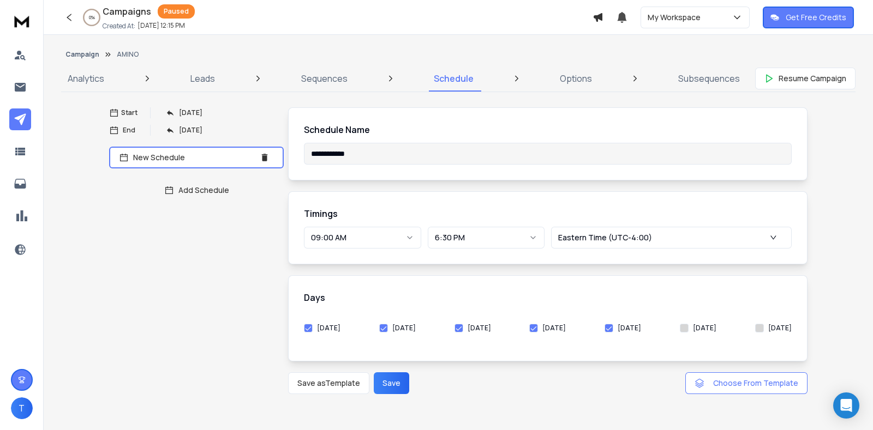
click at [335, 85] on link "Sequences" at bounding box center [324, 78] width 59 height 26
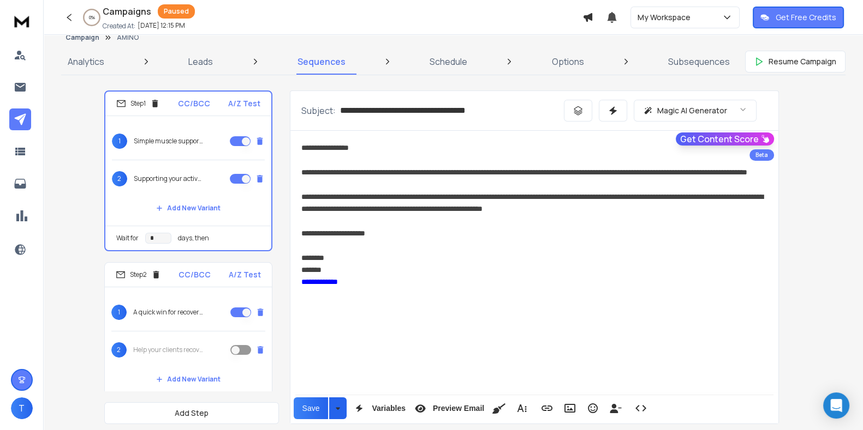
scroll to position [26, 0]
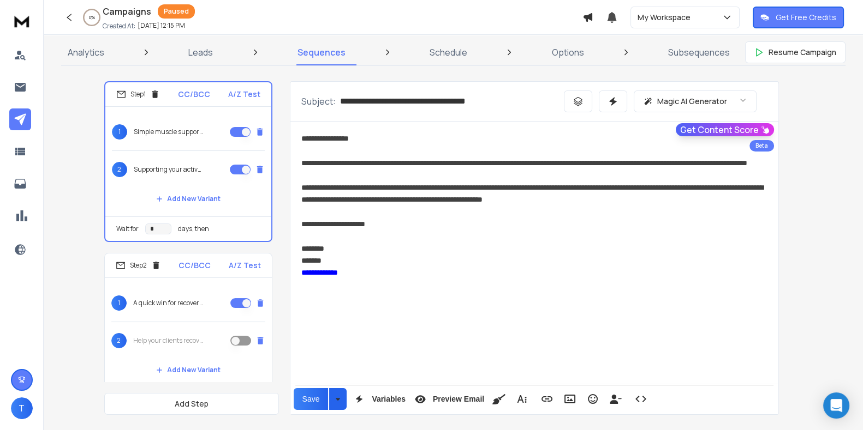
click at [173, 167] on p "Supporting your active-aging clients with simple nutrition?" at bounding box center [169, 169] width 70 height 9
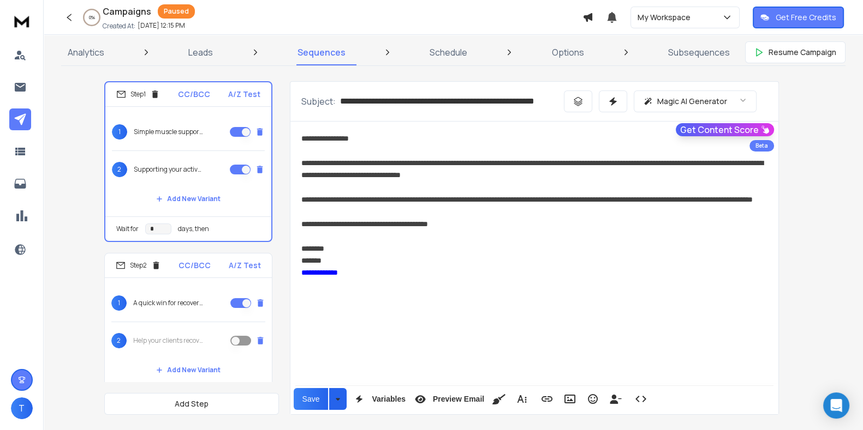
click at [167, 137] on div "1 Simple muscle support for active aging" at bounding box center [158, 131] width 92 height 15
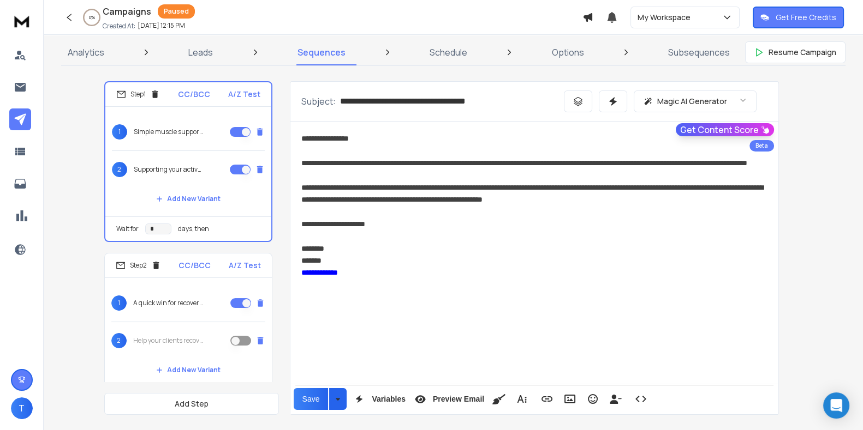
click at [161, 168] on p "Supporting your active-aging clients with simple nutrition?" at bounding box center [169, 169] width 70 height 9
type input "**********"
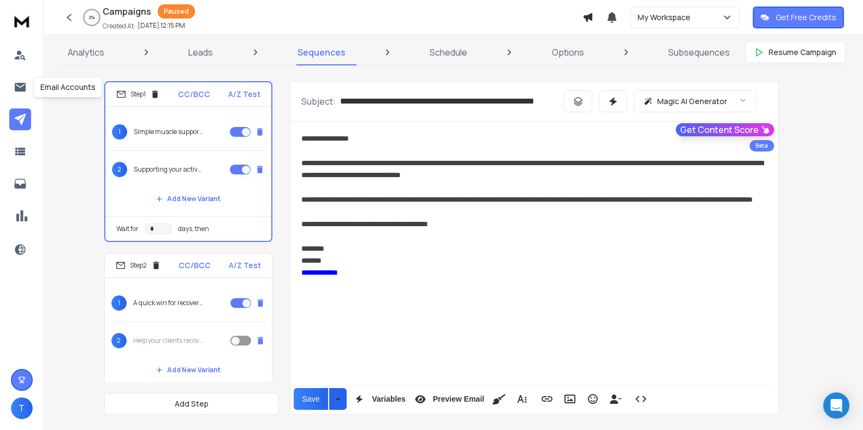
click at [22, 89] on icon at bounding box center [20, 87] width 11 height 9
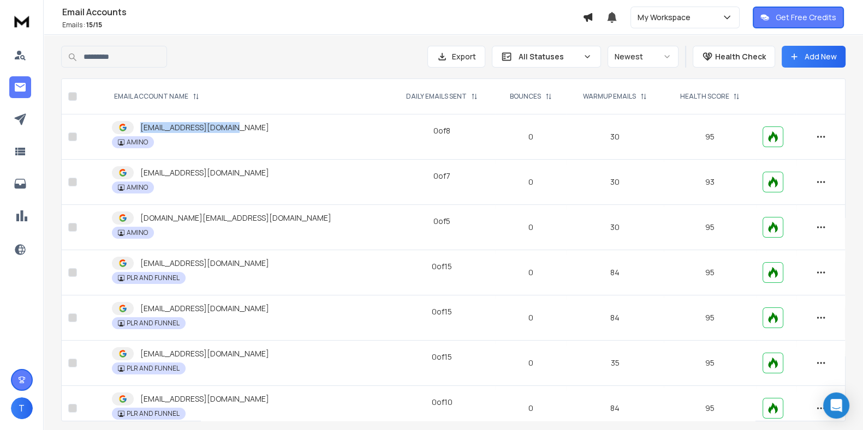
drag, startPoint x: 248, startPoint y: 131, endPoint x: 138, endPoint y: 131, distance: 110.2
click at [138, 131] on div "[EMAIL_ADDRESS][DOMAIN_NAME]" at bounding box center [247, 127] width 270 height 13
copy p "[EMAIL_ADDRESS][DOMAIN_NAME]"
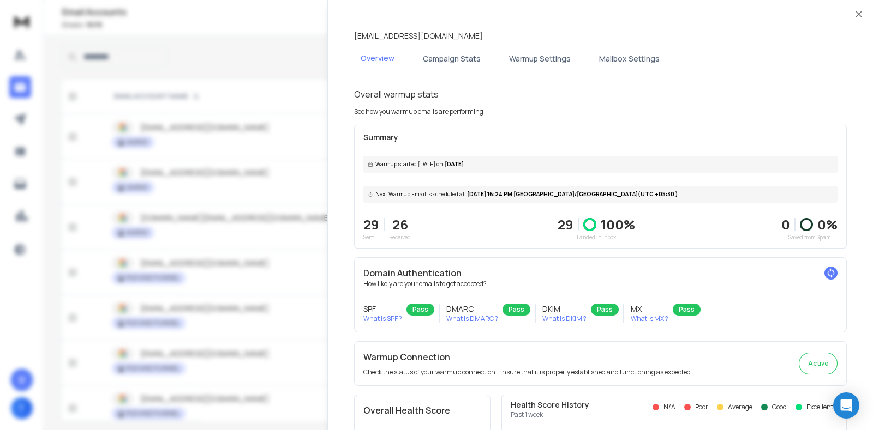
click at [227, 159] on div at bounding box center [436, 215] width 873 height 430
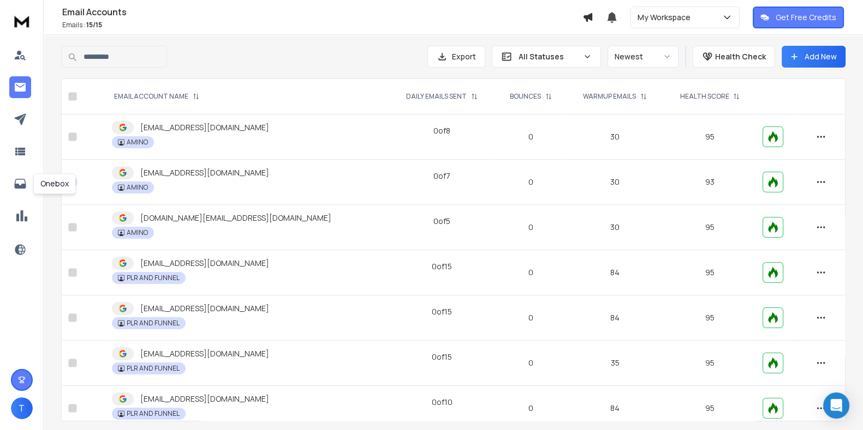
click at [16, 189] on icon at bounding box center [20, 183] width 13 height 13
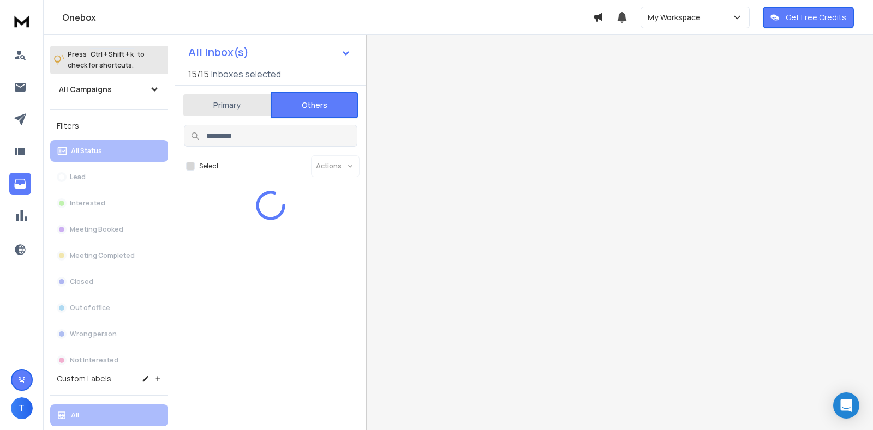
click at [292, 105] on button "Others" at bounding box center [314, 105] width 87 height 26
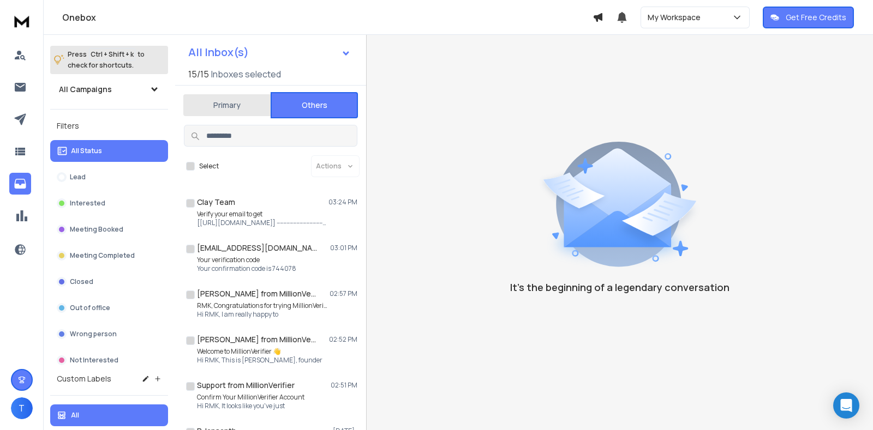
drag, startPoint x: 239, startPoint y: 111, endPoint x: 254, endPoint y: 107, distance: 15.1
click at [240, 110] on button "Primary" at bounding box center [226, 105] width 87 height 24
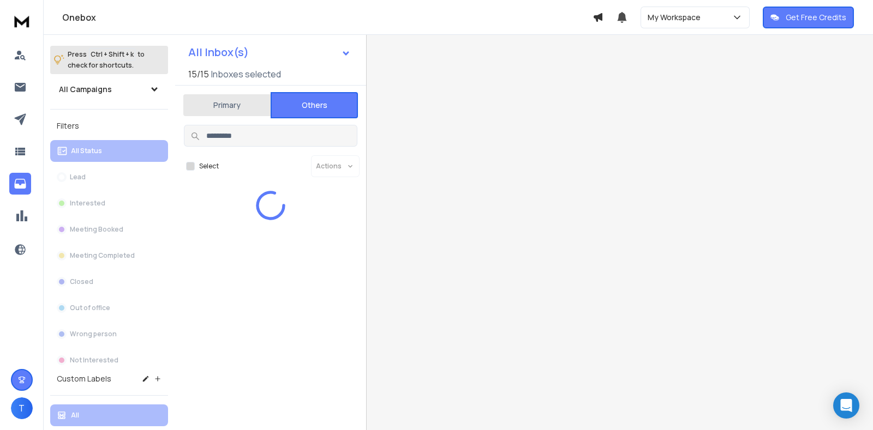
click at [312, 109] on button "Others" at bounding box center [314, 105] width 87 height 26
click at [322, 108] on button "Others" at bounding box center [314, 105] width 87 height 26
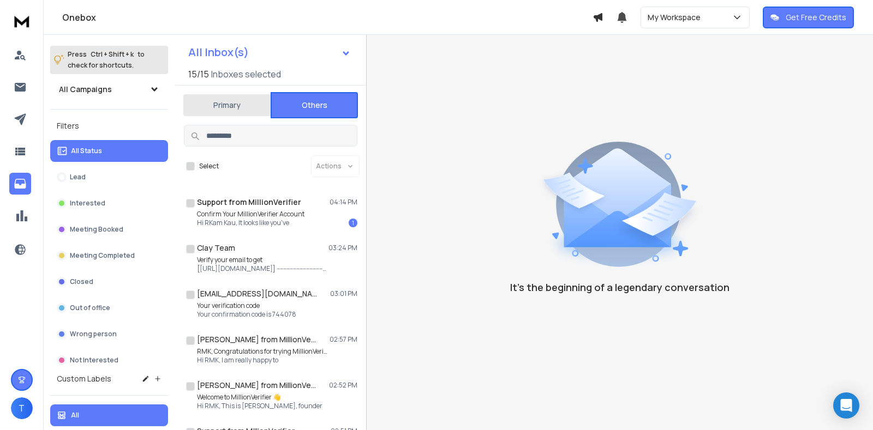
click at [273, 221] on p "Hi RKam Kau, It looks like you've" at bounding box center [250, 223] width 107 height 9
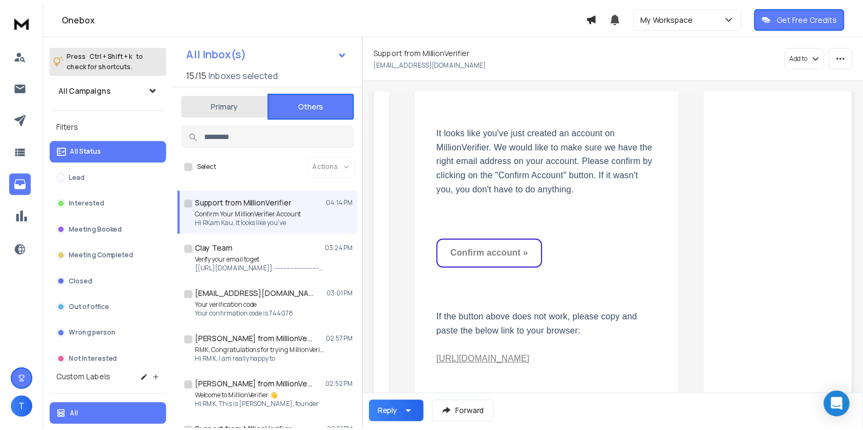
scroll to position [477, 0]
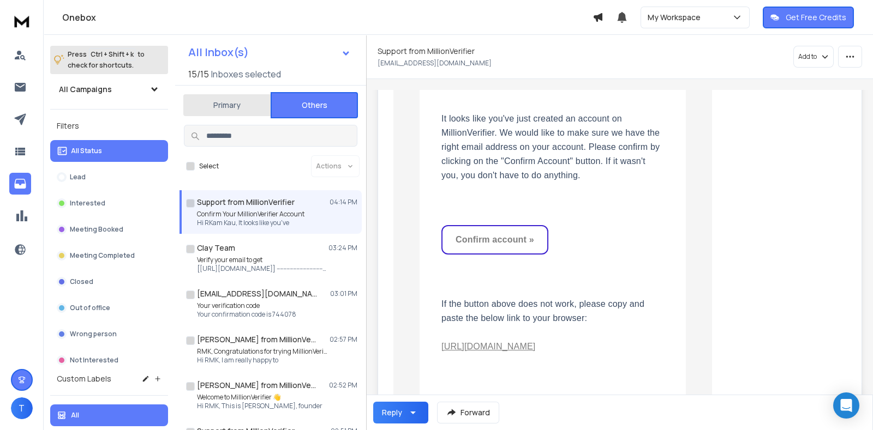
click at [520, 247] on link "Confirm account »" at bounding box center [494, 239] width 107 height 29
click at [25, 95] on link at bounding box center [20, 87] width 22 height 22
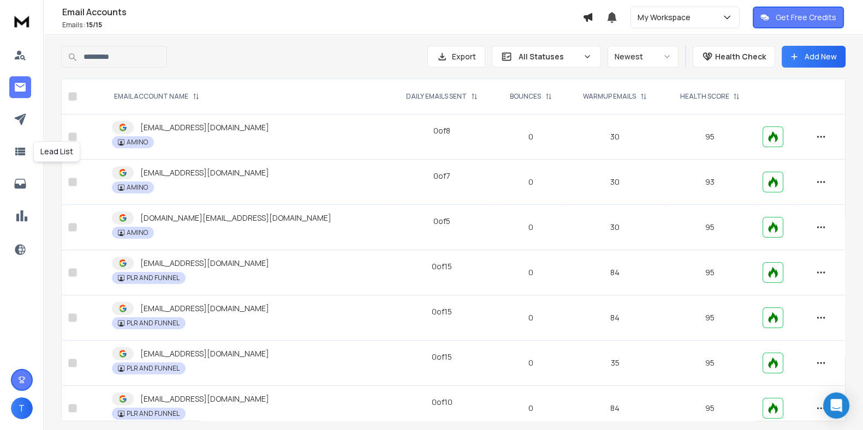
click at [21, 153] on icon at bounding box center [20, 151] width 13 height 13
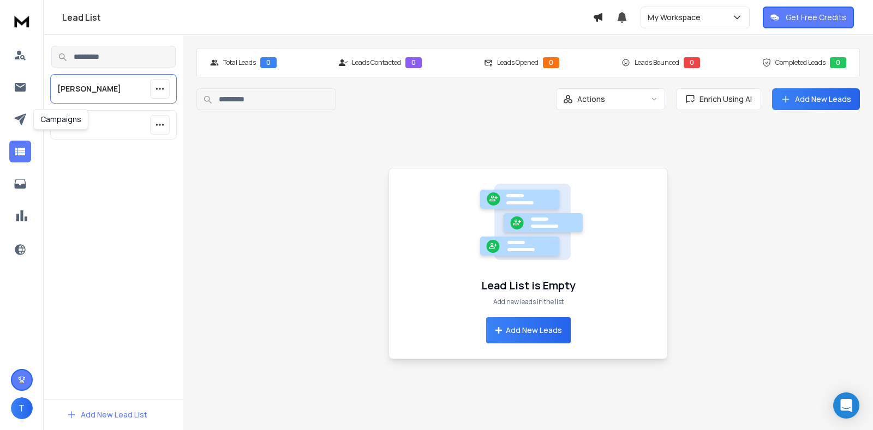
click at [24, 122] on icon at bounding box center [20, 119] width 13 height 13
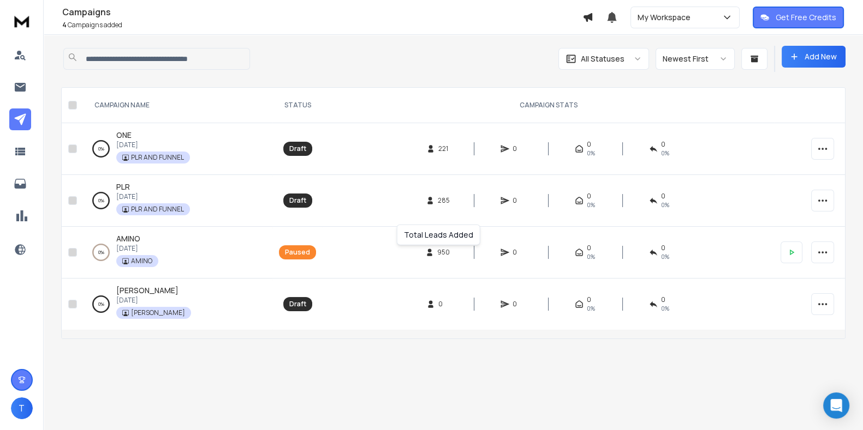
click at [425, 249] on icon at bounding box center [429, 252] width 9 height 9
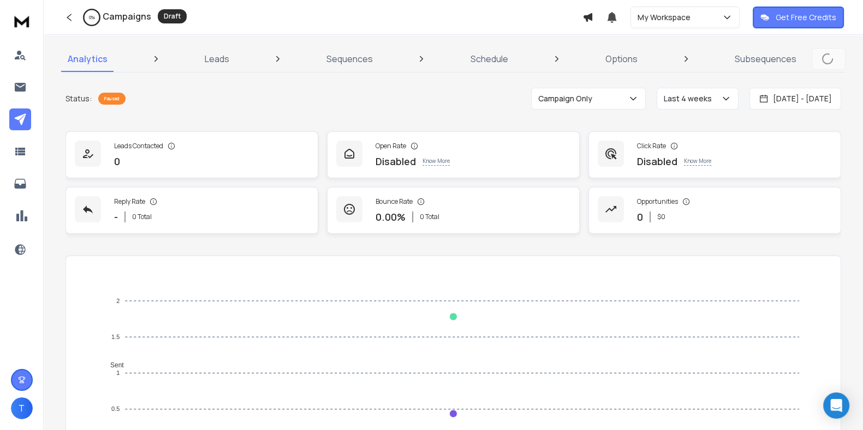
click at [367, 63] on p "Sequences" at bounding box center [349, 58] width 46 height 13
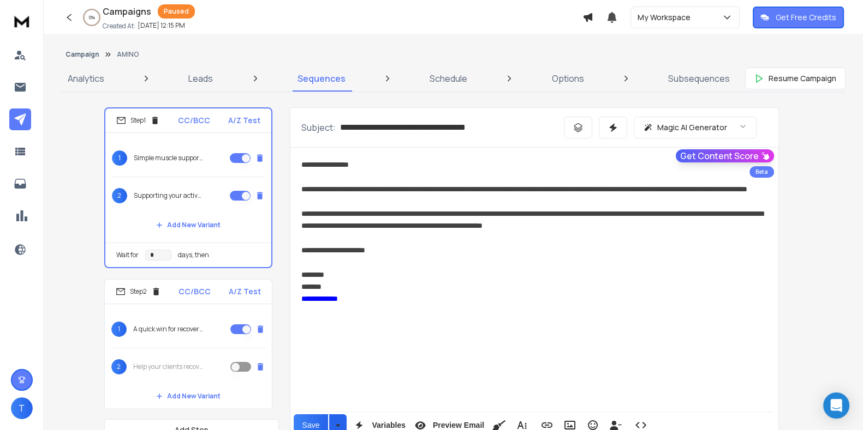
click at [188, 158] on p "Simple muscle support for active aging" at bounding box center [169, 158] width 70 height 9
click at [412, 127] on input "**********" at bounding box center [446, 127] width 213 height 13
click at [341, 293] on div "*******" at bounding box center [534, 287] width 466 height 12
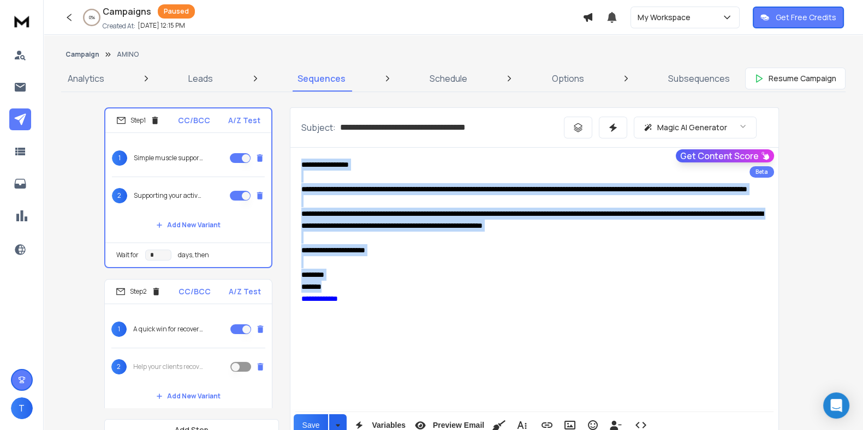
drag, startPoint x: 346, startPoint y: 296, endPoint x: 247, endPoint y: 145, distance: 180.5
click at [247, 145] on div "**********" at bounding box center [453, 274] width 698 height 334
copy div "**********"
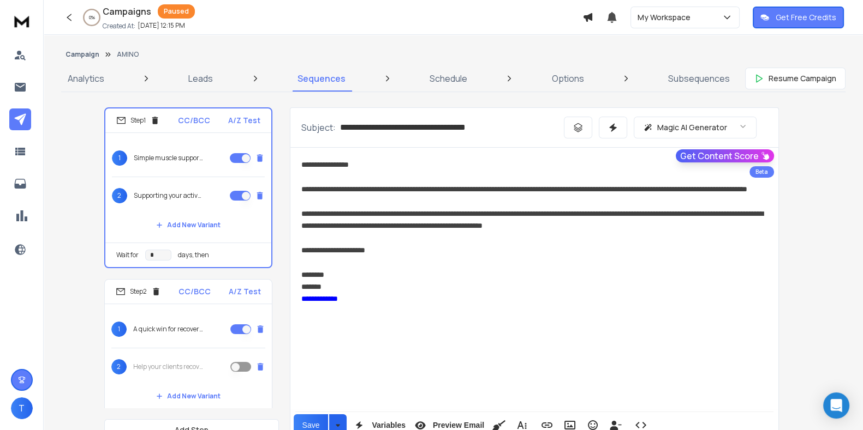
click at [353, 128] on input "**********" at bounding box center [446, 127] width 213 height 13
drag, startPoint x: 353, startPoint y: 128, endPoint x: 520, endPoint y: 127, distance: 166.9
click at [520, 127] on input "**********" at bounding box center [446, 127] width 213 height 13
click at [342, 127] on input "**********" at bounding box center [446, 127] width 213 height 13
click at [445, 125] on input "**********" at bounding box center [446, 127] width 213 height 13
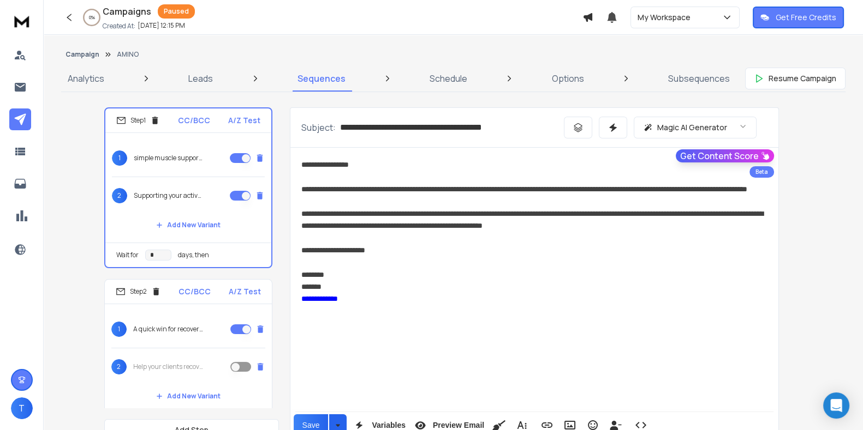
click at [524, 131] on input "**********" at bounding box center [446, 127] width 213 height 13
click at [447, 127] on input "**********" at bounding box center [446, 127] width 213 height 13
click at [153, 195] on p "Supporting your active-aging clients with simple nutrition?" at bounding box center [169, 195] width 70 height 9
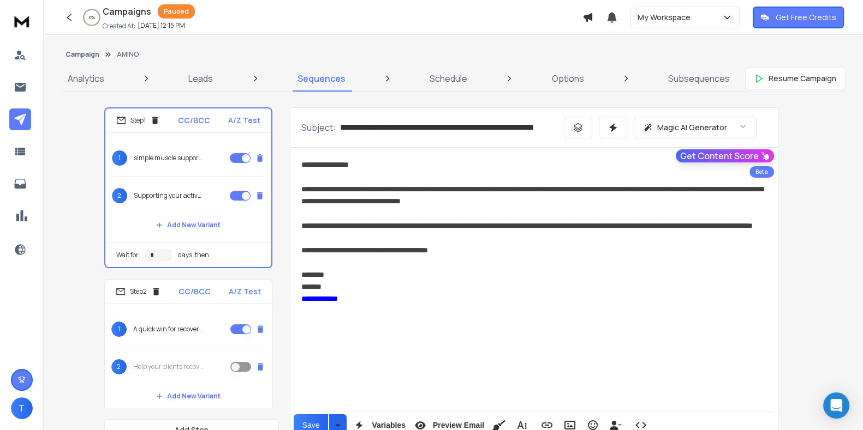
click at [412, 244] on div at bounding box center [534, 238] width 466 height 12
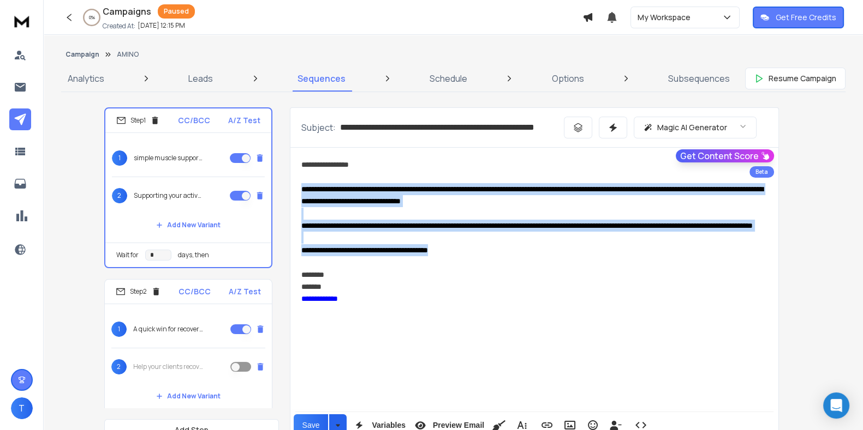
drag, startPoint x: 459, startPoint y: 262, endPoint x: 279, endPoint y: 186, distance: 195.6
click at [279, 186] on div "**********" at bounding box center [453, 274] width 698 height 334
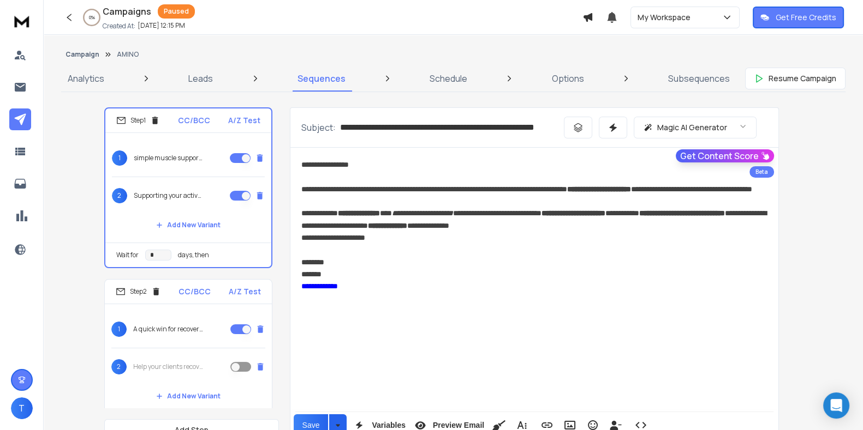
click at [426, 200] on p "**********" at bounding box center [534, 195] width 466 height 25
click at [427, 200] on p "**********" at bounding box center [534, 195] width 466 height 25
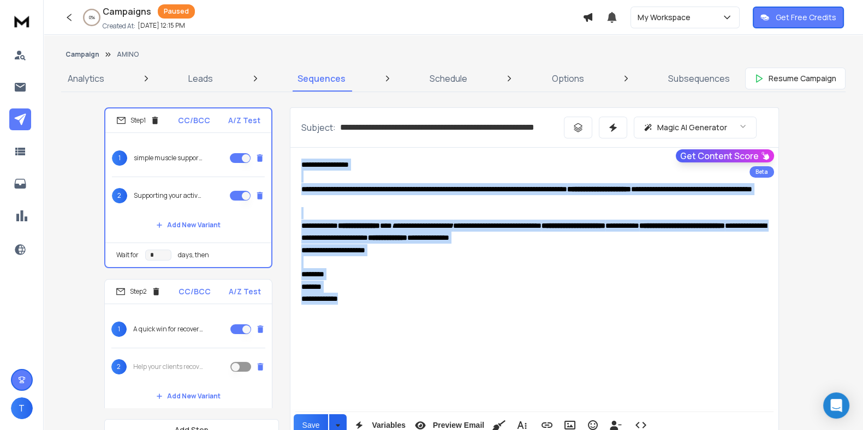
drag, startPoint x: 393, startPoint y: 296, endPoint x: 228, endPoint y: 118, distance: 243.2
click at [219, 111] on div "**********" at bounding box center [453, 274] width 698 height 334
click at [717, 160] on button "Get Content Score" at bounding box center [724, 155] width 98 height 13
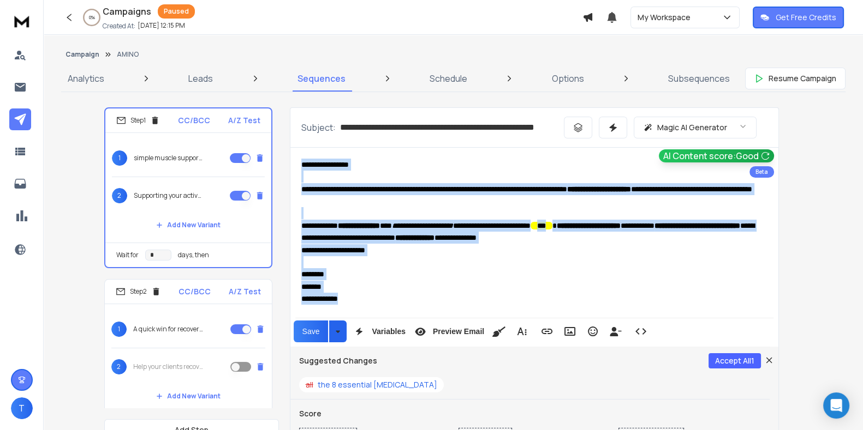
click at [552, 225] on span "***" at bounding box center [541, 226] width 22 height 8
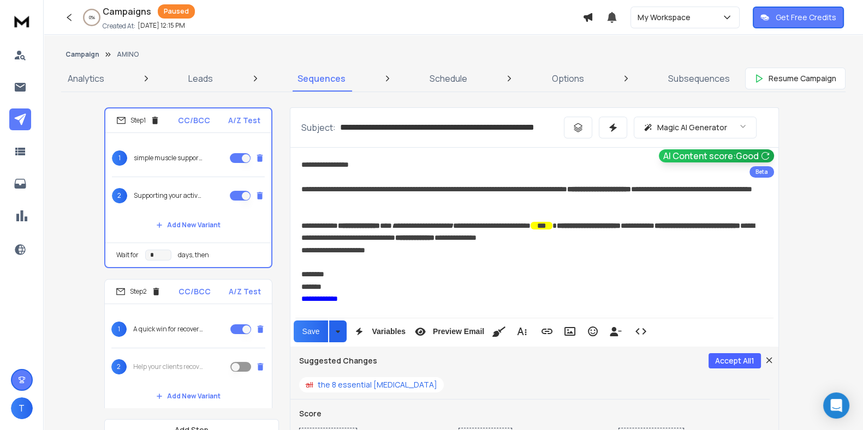
scroll to position [87, 0]
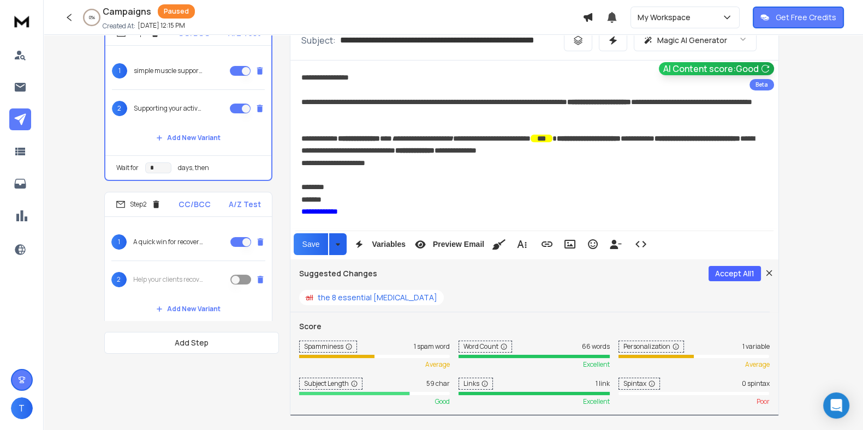
click at [349, 300] on span "the 8 essential amino acids" at bounding box center [377, 297] width 119 height 11
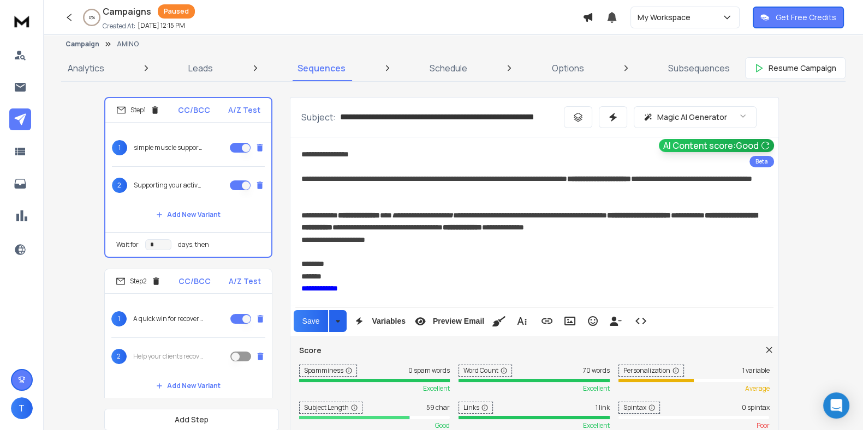
scroll to position [0, 0]
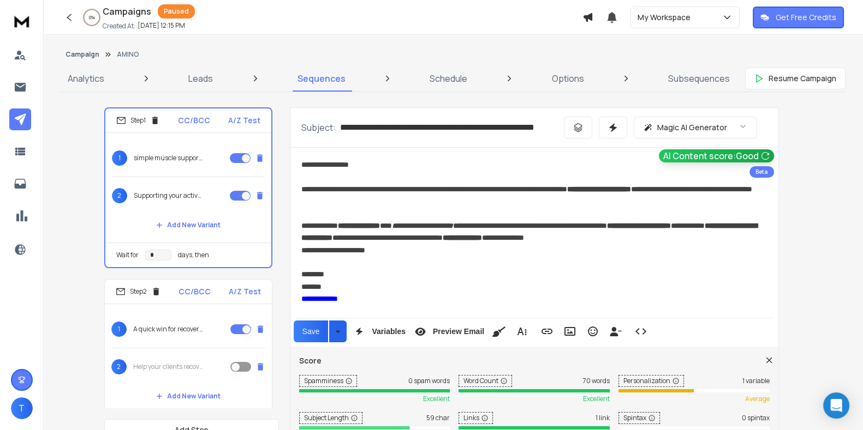
click at [176, 159] on p "simple muscle support for active aging" at bounding box center [169, 158] width 70 height 9
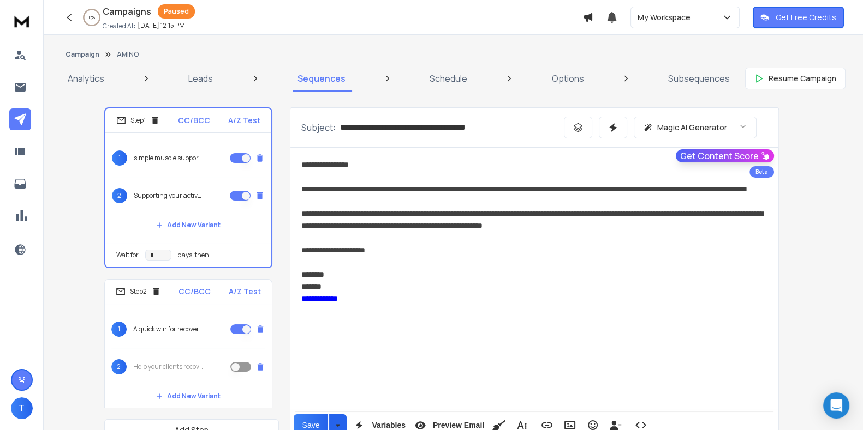
click at [698, 163] on div "**********" at bounding box center [534, 165] width 466 height 12
click at [703, 156] on button "Get Content Score" at bounding box center [724, 155] width 98 height 13
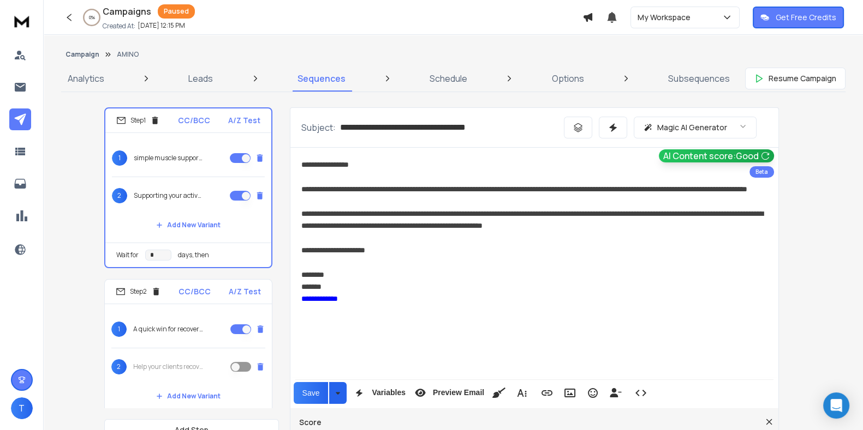
click at [177, 188] on div "2 Supporting your active-aging clients with simple nutrition?" at bounding box center [158, 195] width 92 height 15
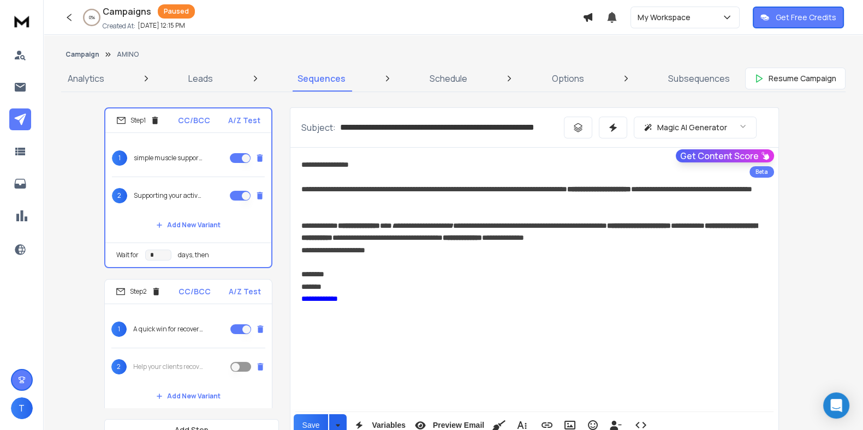
click at [342, 127] on input "**********" at bounding box center [446, 127] width 213 height 13
drag, startPoint x: 414, startPoint y: 132, endPoint x: 563, endPoint y: 135, distance: 149.0
click at [563, 135] on div "**********" at bounding box center [534, 128] width 488 height 40
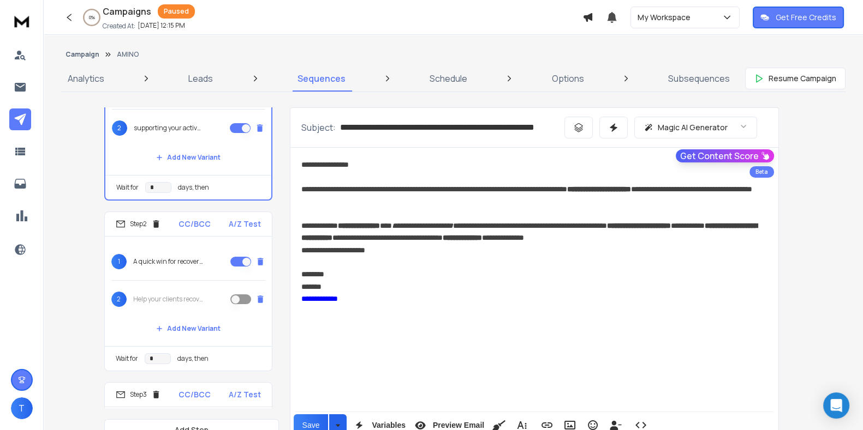
click at [165, 266] on div "1 A quick win for recovery & adherence" at bounding box center [157, 261] width 92 height 15
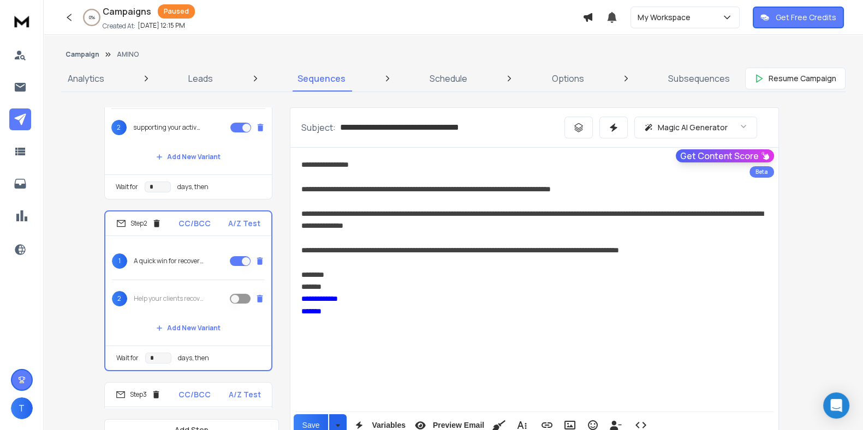
click at [163, 288] on div "2 Help your clients recover stronger and easier" at bounding box center [188, 298] width 153 height 37
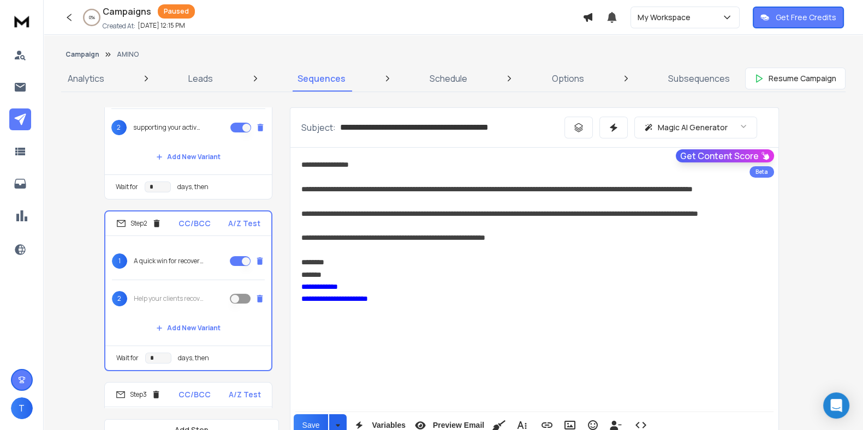
click at [161, 267] on div "1 A quick win for recovery & adherence" at bounding box center [188, 262] width 153 height 38
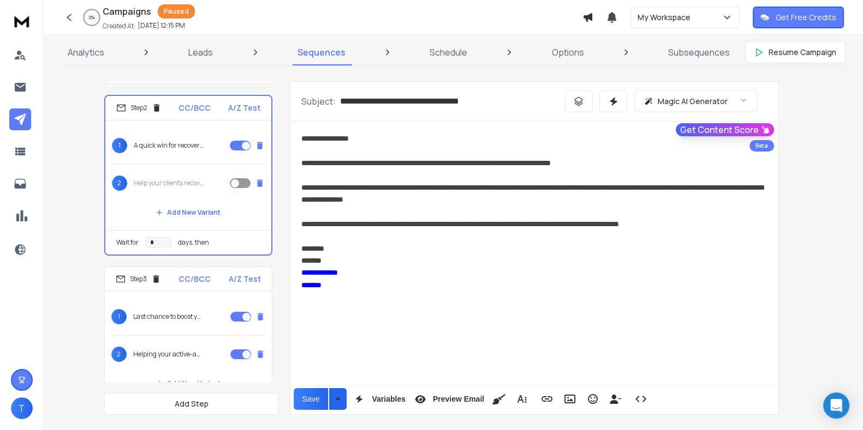
scroll to position [175, 0]
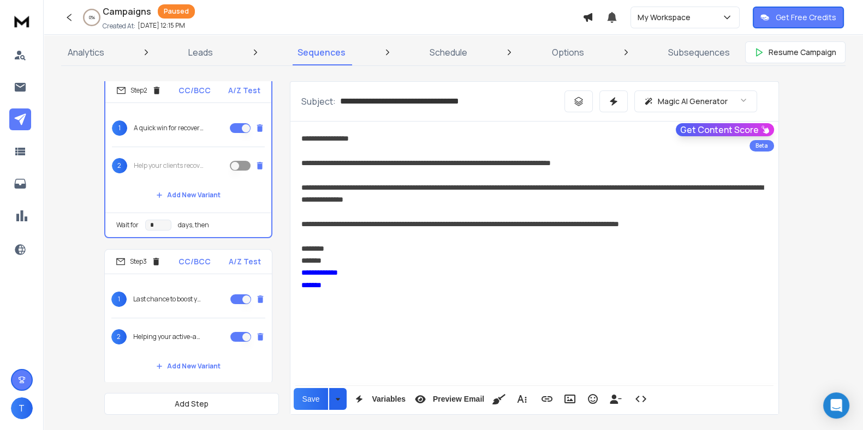
click at [168, 301] on p "Last chance to boost your clients’ recovery" at bounding box center [168, 299] width 70 height 9
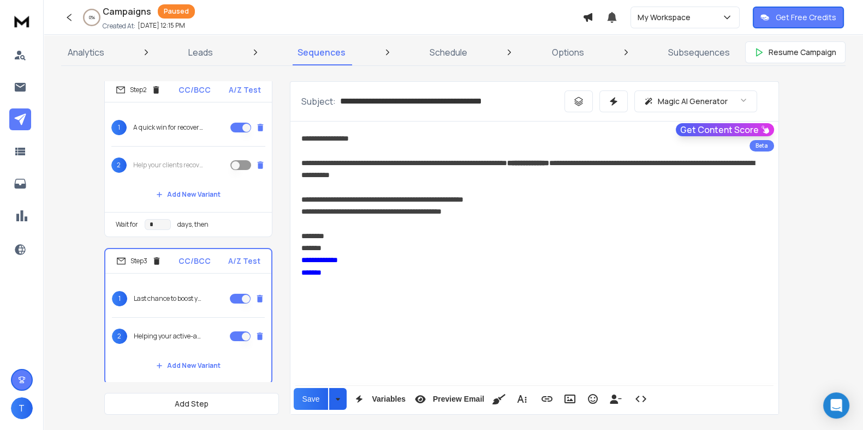
click at [163, 329] on div "2 Helping your active-aging clients just got simpler" at bounding box center [158, 336] width 92 height 15
type input "**********"
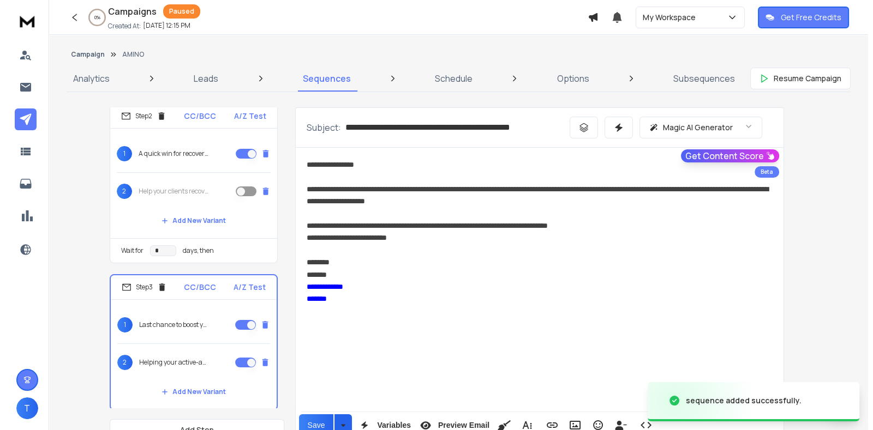
scroll to position [0, 0]
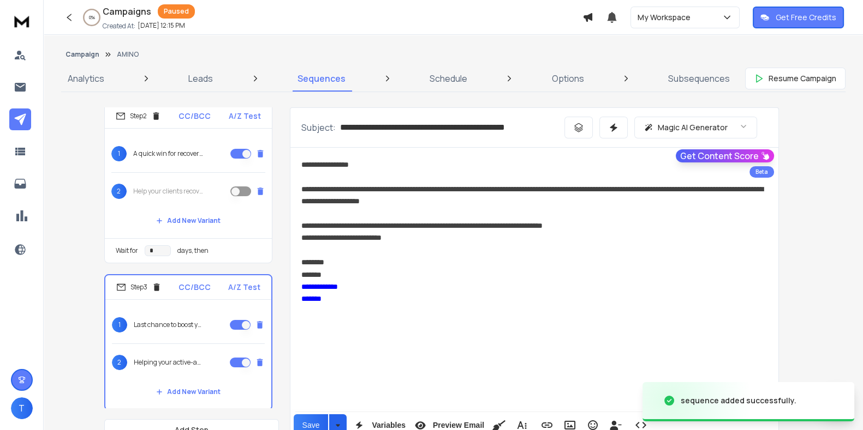
click at [664, 75] on link "Subsequences" at bounding box center [698, 78] width 75 height 26
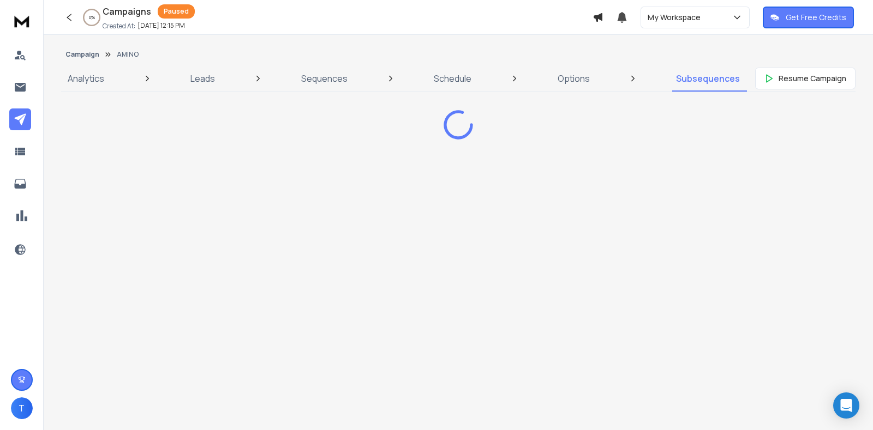
click at [567, 84] on p "Options" at bounding box center [574, 78] width 32 height 13
select select "**********"
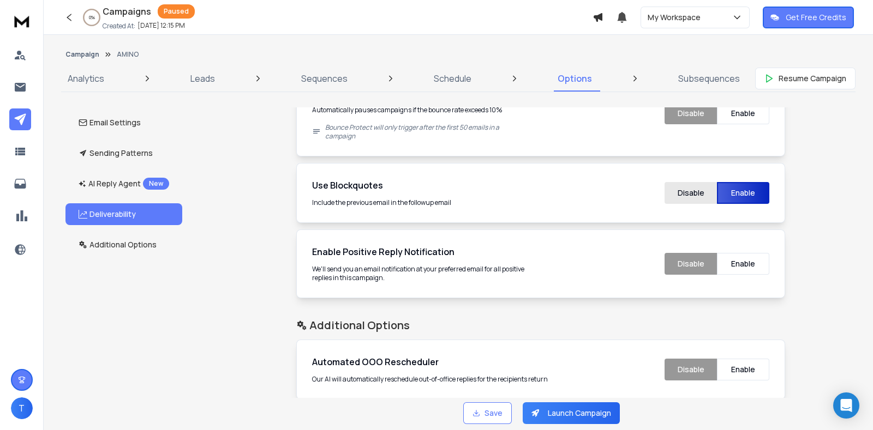
scroll to position [1841, 0]
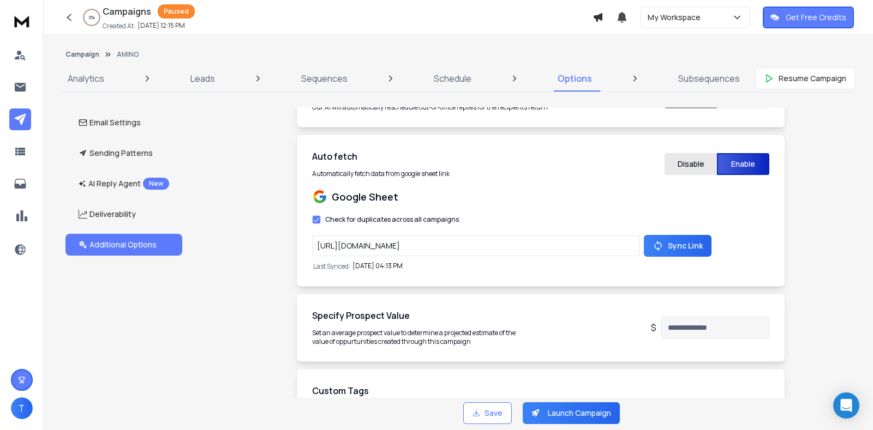
drag, startPoint x: 665, startPoint y: 246, endPoint x: 624, endPoint y: 240, distance: 41.9
click at [668, 245] on p "Sync Link" at bounding box center [685, 246] width 35 height 11
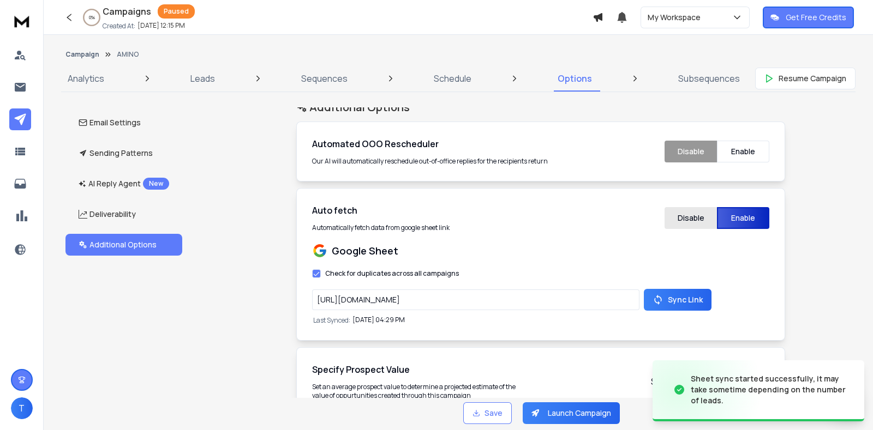
scroll to position [1895, 0]
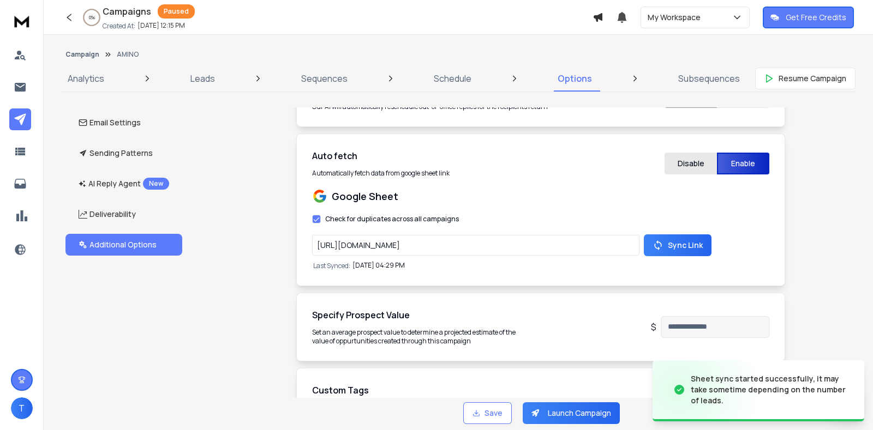
drag, startPoint x: 488, startPoint y: 416, endPoint x: 476, endPoint y: 404, distance: 16.6
click at [488, 416] on button "Save" at bounding box center [487, 414] width 49 height 22
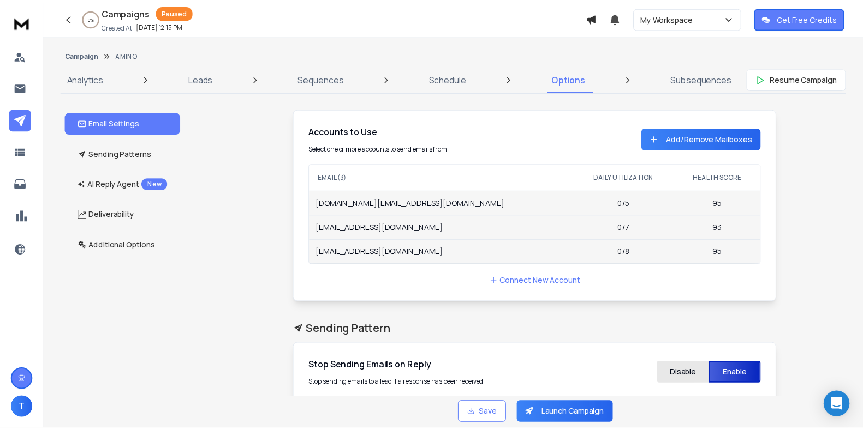
scroll to position [0, 0]
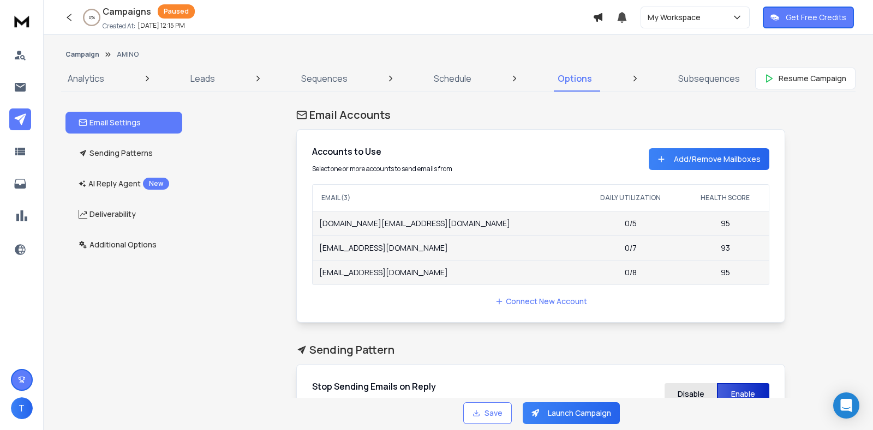
click at [490, 408] on button "Save" at bounding box center [487, 414] width 49 height 22
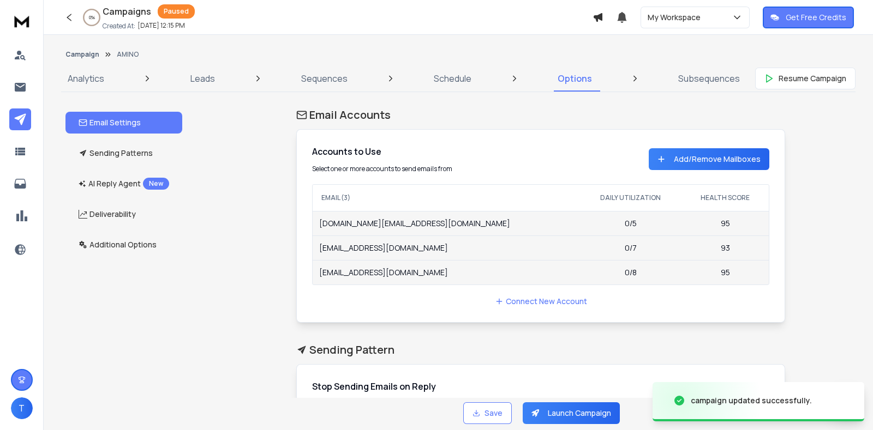
click at [328, 81] on p "Sequences" at bounding box center [324, 78] width 46 height 13
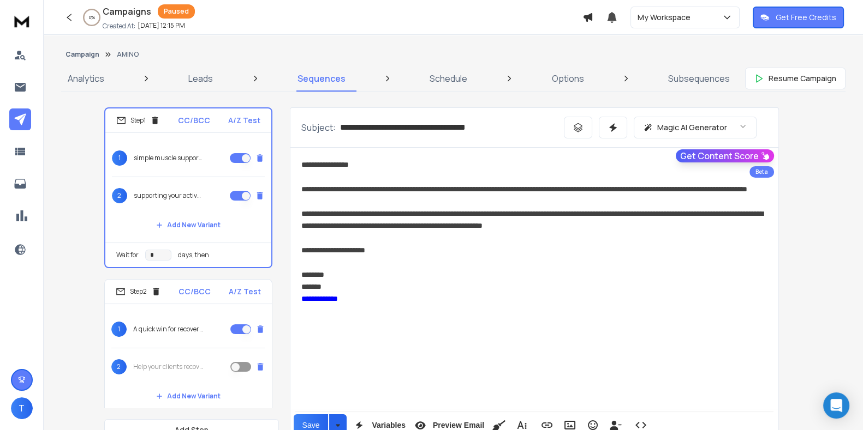
click at [160, 199] on p "supporting your active-aging clients with simple nutrition?" at bounding box center [169, 195] width 70 height 9
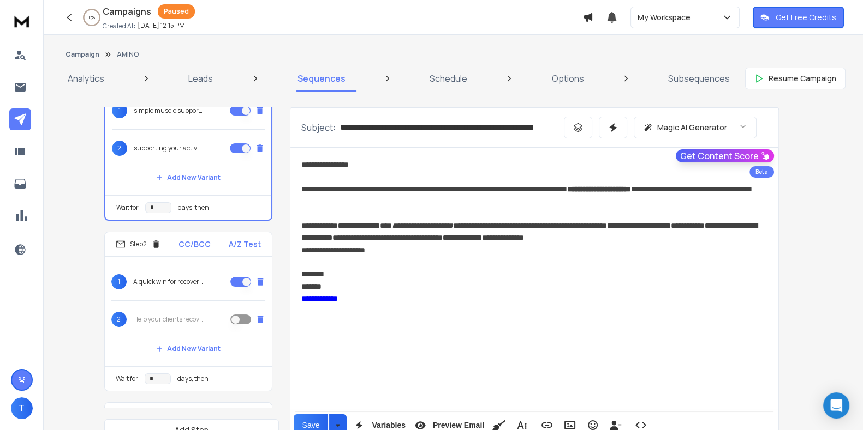
scroll to position [68, 0]
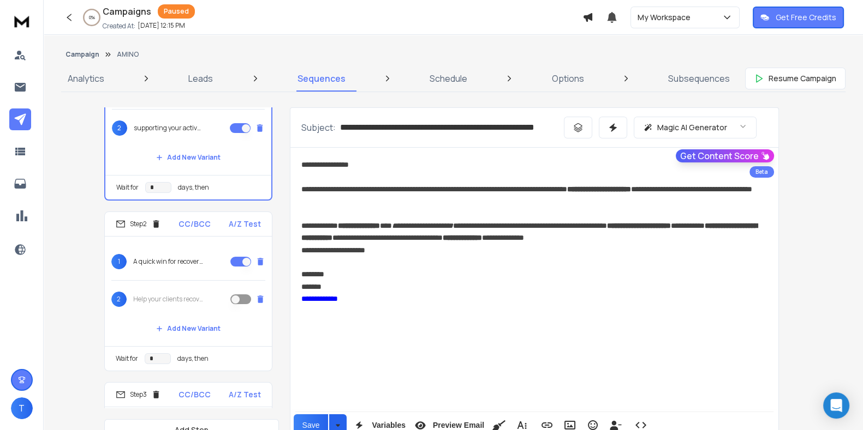
click at [157, 266] on div "1 A quick win for recovery & adherence" at bounding box center [157, 261] width 92 height 15
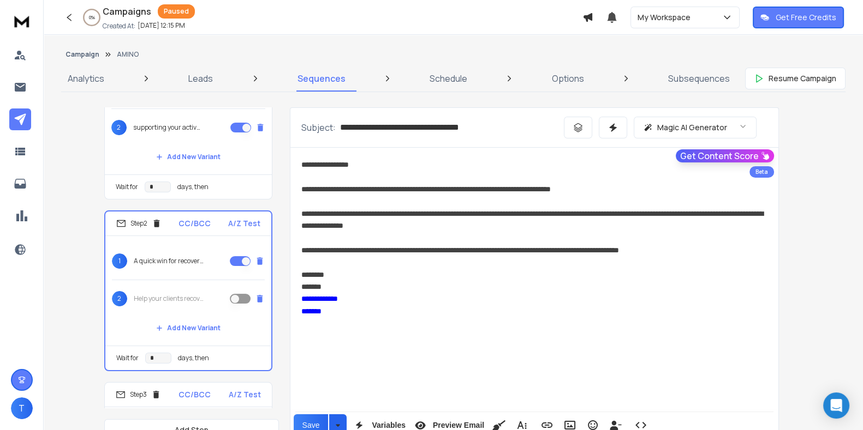
scroll to position [0, 0]
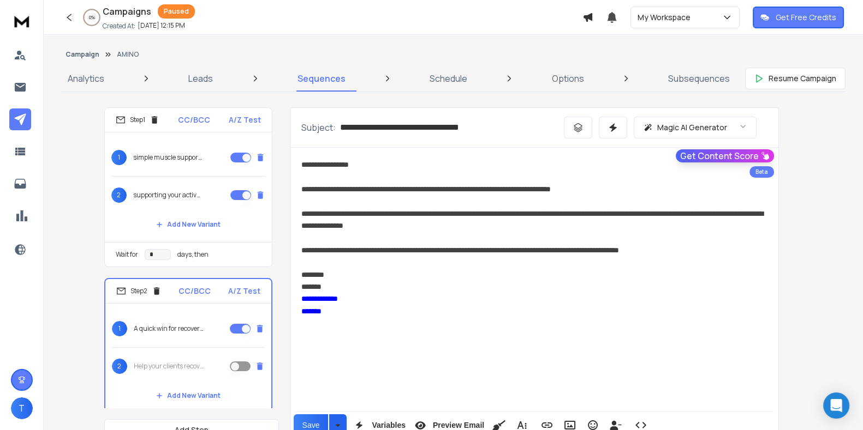
click at [158, 188] on div "2 supporting your active-aging clients with simple nutrition?" at bounding box center [157, 195] width 92 height 15
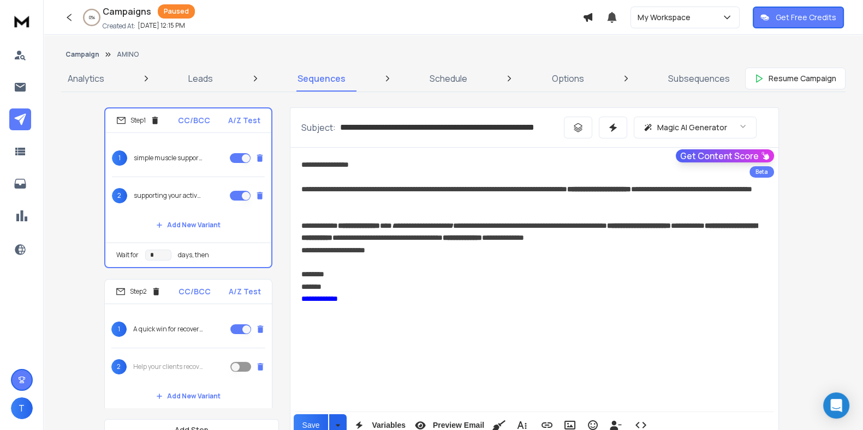
click at [405, 127] on input "**********" at bounding box center [446, 127] width 213 height 13
click at [304, 165] on span "**********" at bounding box center [324, 165] width 47 height 8
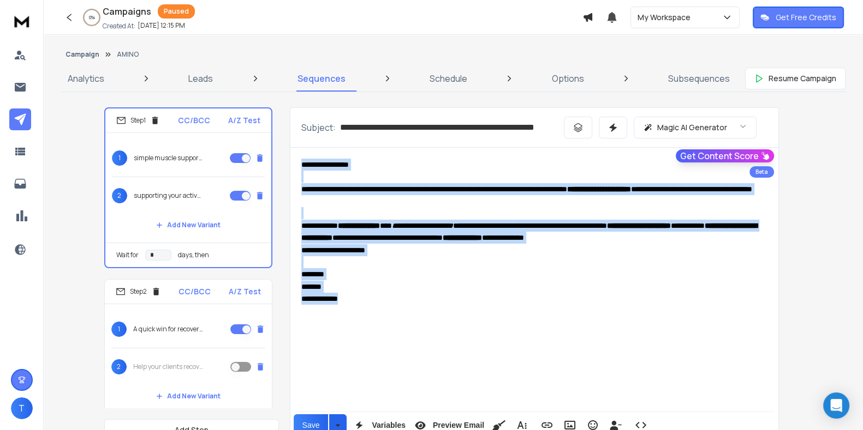
drag, startPoint x: 304, startPoint y: 165, endPoint x: 418, endPoint y: 314, distance: 187.1
click at [417, 315] on div "**********" at bounding box center [534, 277] width 488 height 258
copy div "**********"
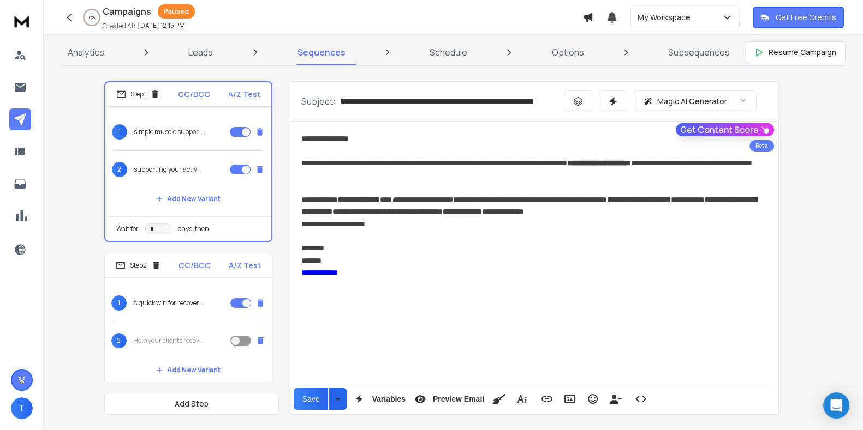
click at [409, 102] on input "**********" at bounding box center [446, 101] width 213 height 13
drag, startPoint x: 409, startPoint y: 102, endPoint x: 677, endPoint y: 104, distance: 267.9
click at [677, 104] on div "**********" at bounding box center [534, 102] width 488 height 40
paste input
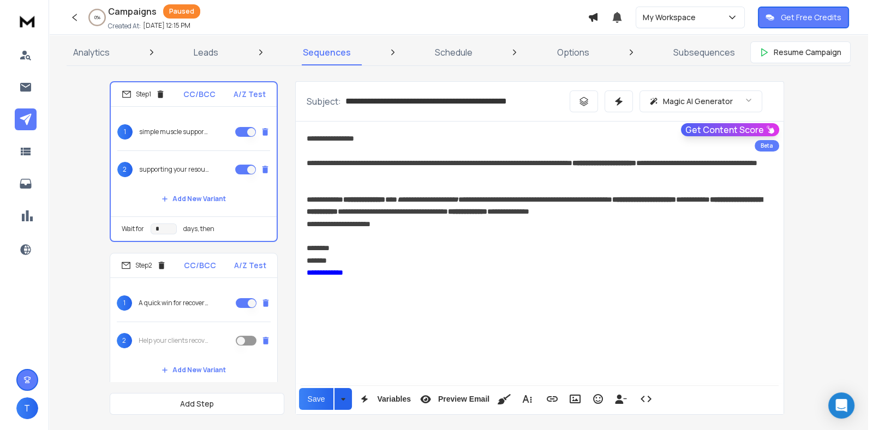
scroll to position [0, 0]
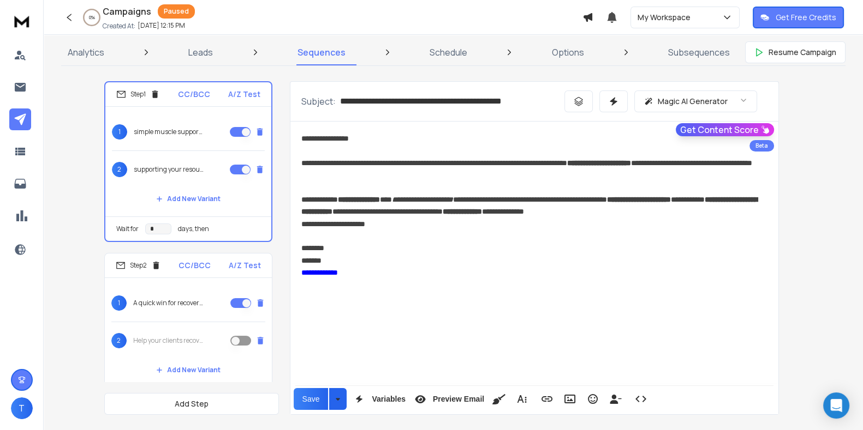
click at [410, 100] on input "**********" at bounding box center [447, 101] width 214 height 13
drag, startPoint x: 410, startPoint y: 100, endPoint x: 453, endPoint y: 100, distance: 42.6
click at [453, 100] on input "**********" at bounding box center [447, 101] width 214 height 13
click at [495, 103] on input "**********" at bounding box center [447, 101] width 214 height 13
click at [310, 160] on div "**********" at bounding box center [534, 169] width 466 height 25
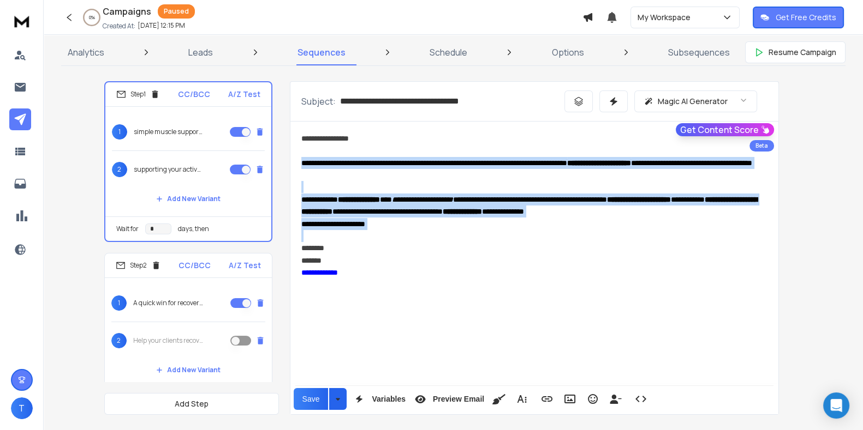
drag, startPoint x: 310, startPoint y: 160, endPoint x: 394, endPoint y: 230, distance: 108.5
click at [394, 230] on div "**********" at bounding box center [534, 251] width 488 height 258
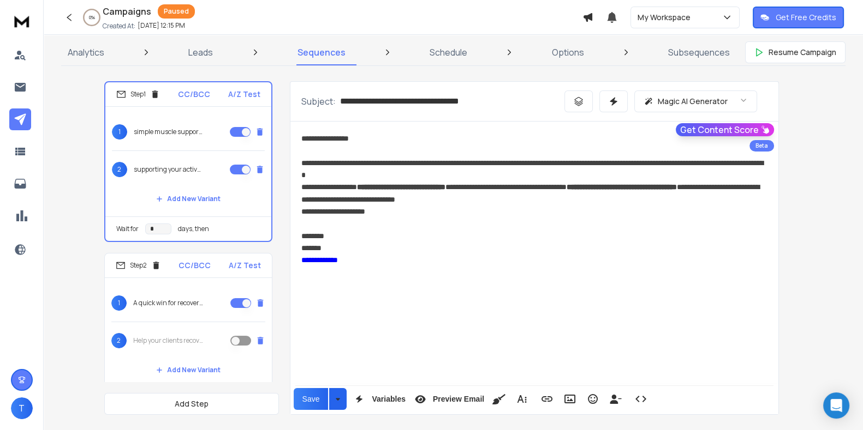
click at [461, 175] on p "**********" at bounding box center [534, 169] width 466 height 25
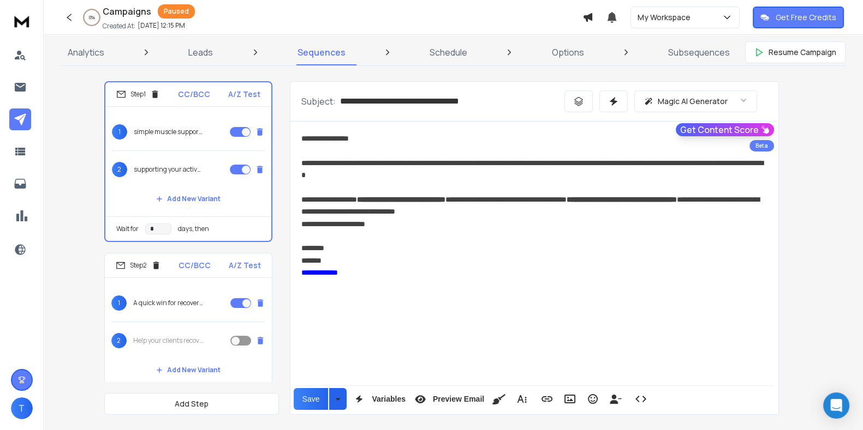
click at [165, 134] on p "simple muscle support for active aging" at bounding box center [169, 132] width 70 height 9
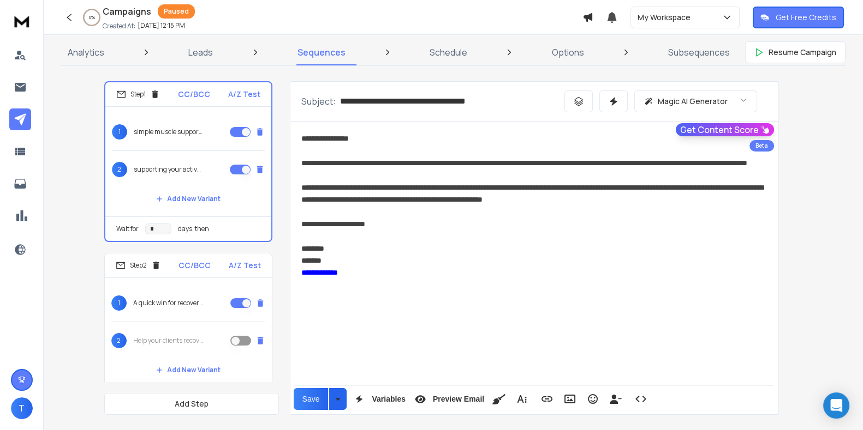
click at [164, 166] on p "supporting your active-aging classes" at bounding box center [169, 169] width 70 height 9
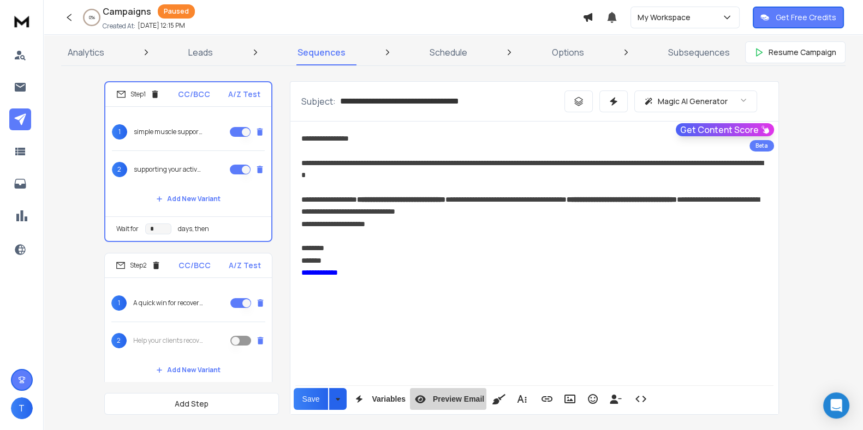
click at [440, 398] on span "Preview Email" at bounding box center [458, 399] width 56 height 9
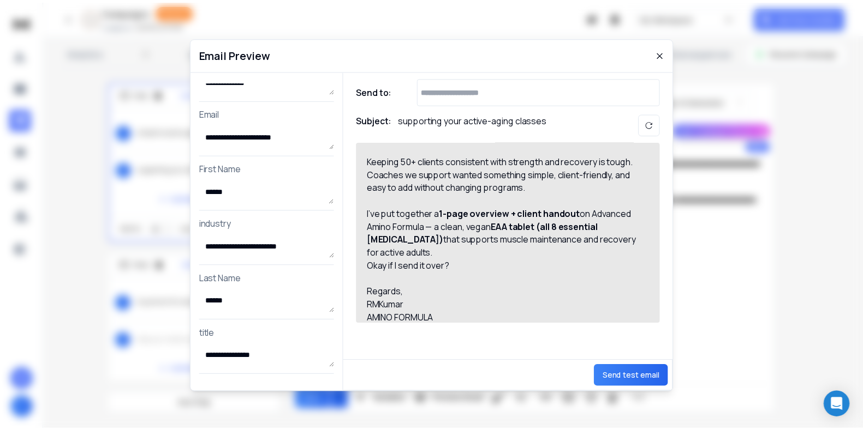
scroll to position [25, 0]
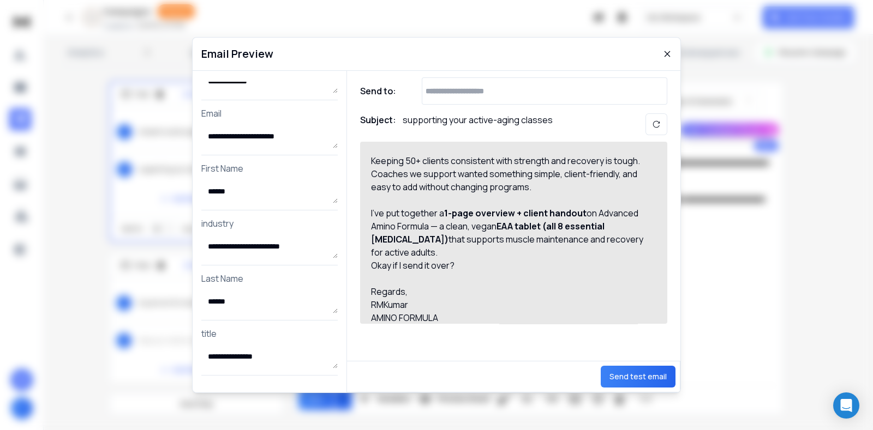
drag, startPoint x: 664, startPoint y: 56, endPoint x: 646, endPoint y: 86, distance: 35.3
click at [671, 52] on icon at bounding box center [667, 54] width 9 height 9
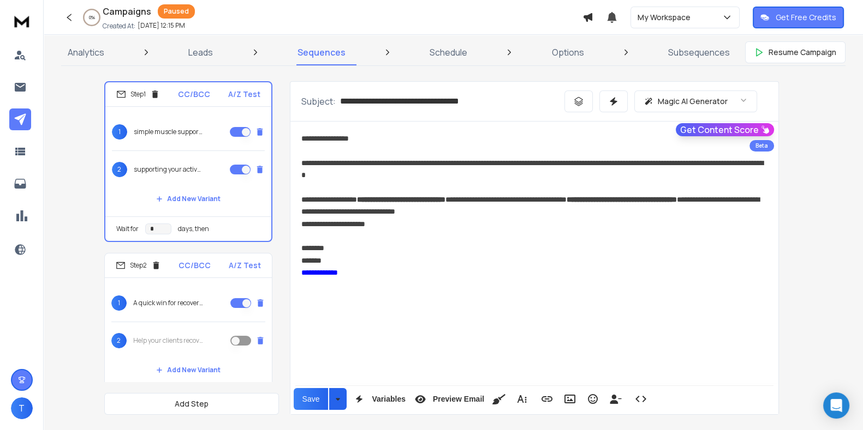
click at [333, 272] on link "**********" at bounding box center [319, 273] width 37 height 8
click at [310, 301] on icon "button" at bounding box center [311, 299] width 8 height 8
click at [161, 130] on p "simple muscle support for active aging" at bounding box center [169, 132] width 70 height 9
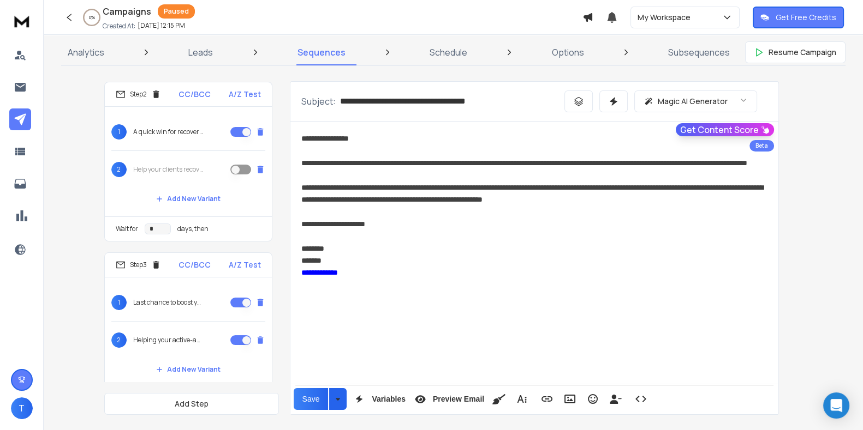
scroll to position [175, 0]
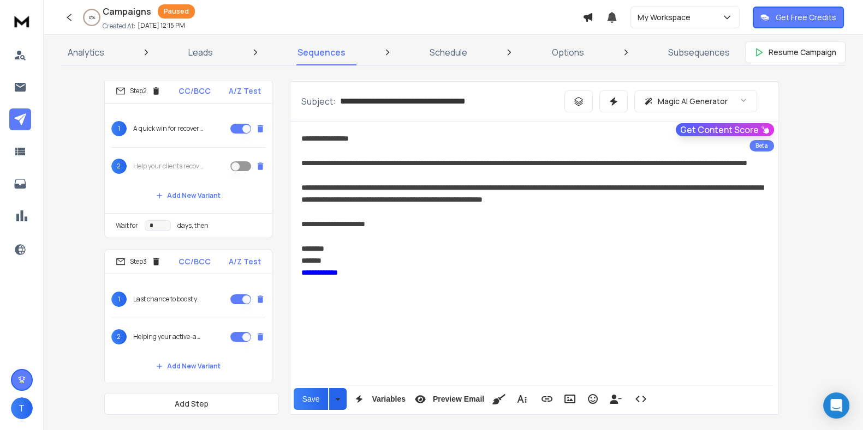
click at [159, 121] on div "1 A quick win for recovery & adherence" at bounding box center [157, 128] width 92 height 15
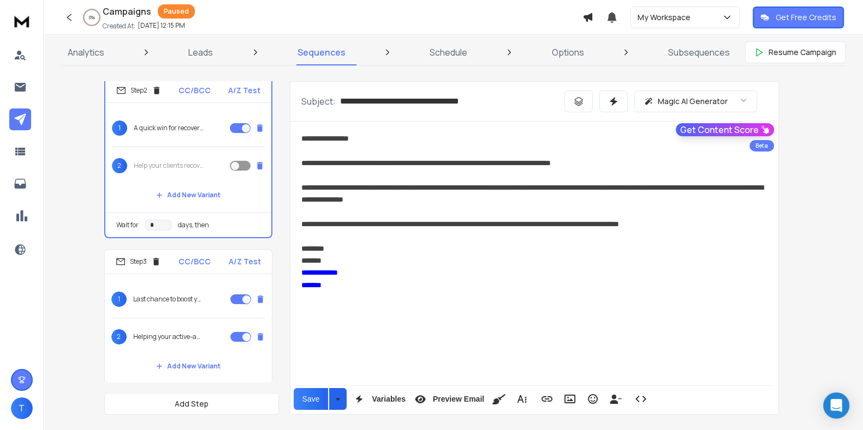
click at [161, 170] on div "2 Help your clients recover stronger and easier" at bounding box center [158, 165] width 92 height 15
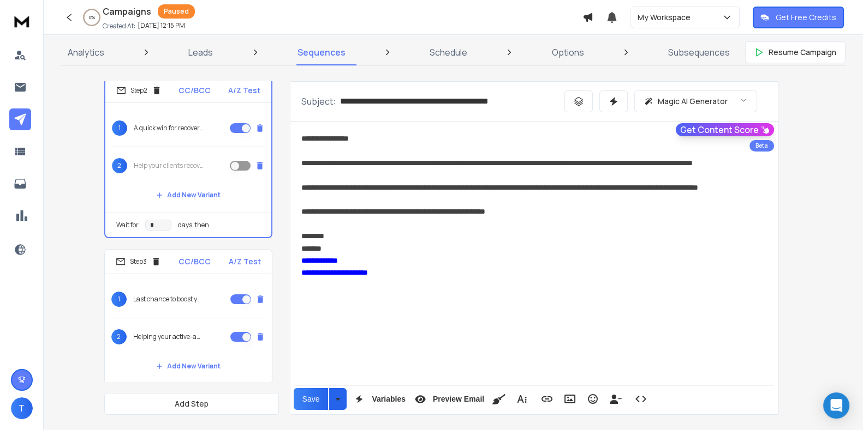
click at [301, 215] on span "**********" at bounding box center [393, 212] width 184 height 8
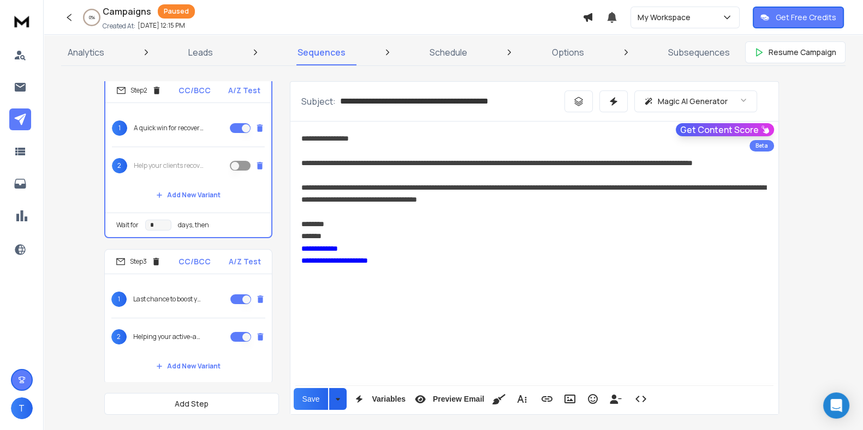
scroll to position [106, 0]
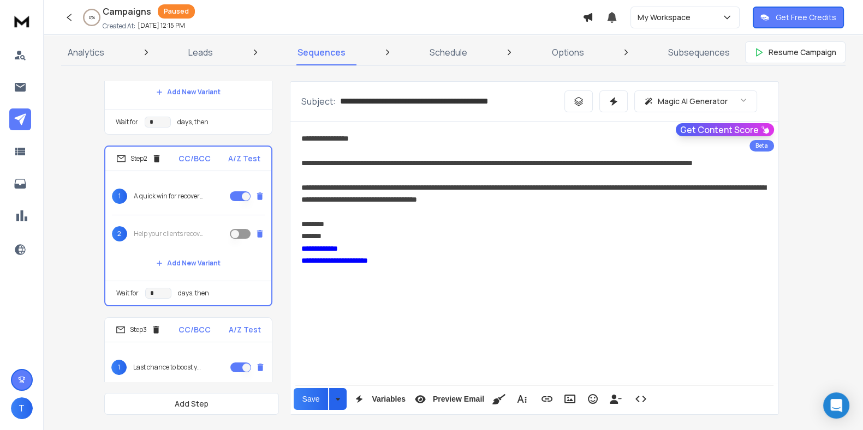
click at [159, 195] on p "A quick win for recovery & adherence" at bounding box center [169, 196] width 70 height 9
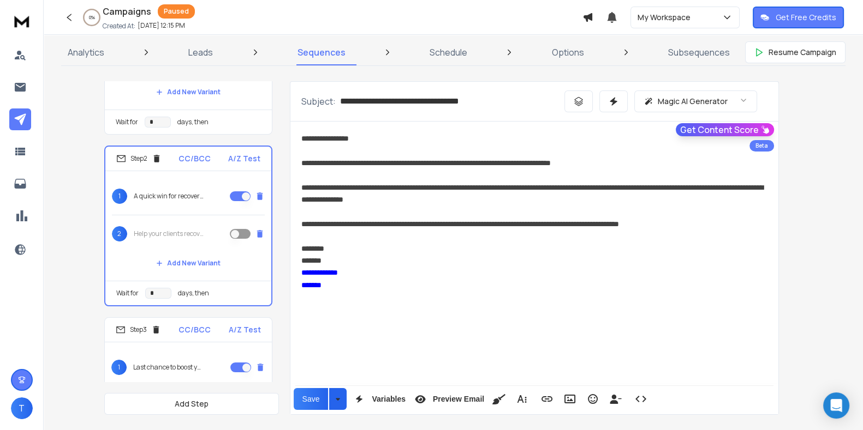
click at [162, 194] on p "A quick win for recovery & adherence" at bounding box center [169, 196] width 70 height 9
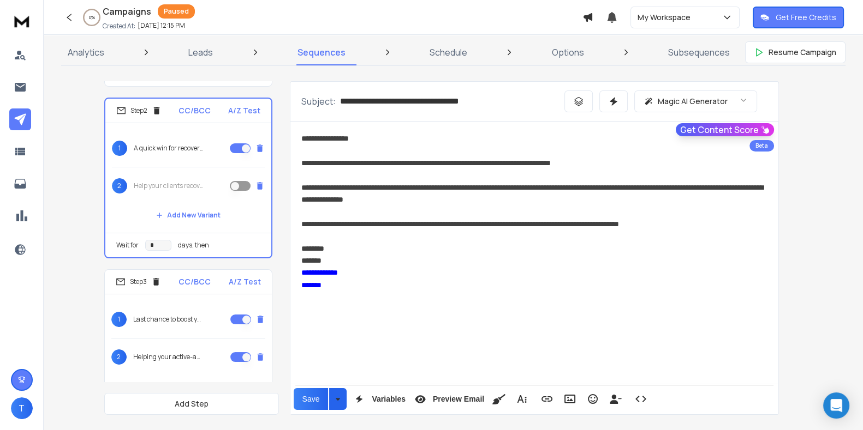
scroll to position [175, 0]
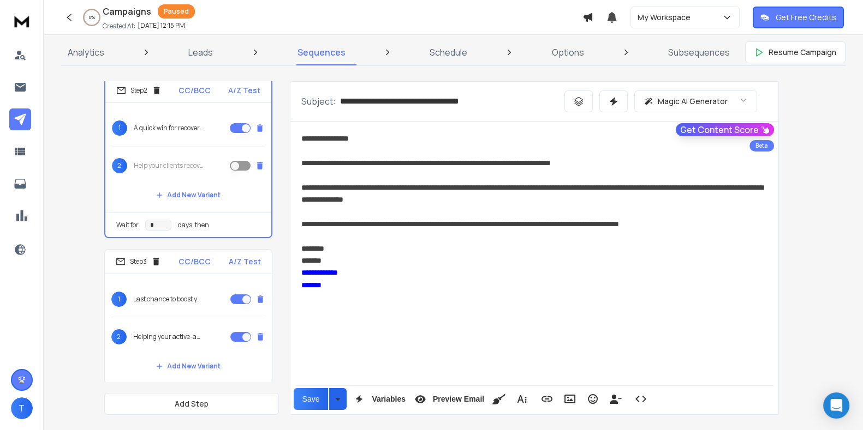
click at [177, 295] on p "Last chance to boost your clients’ recovery" at bounding box center [168, 299] width 70 height 9
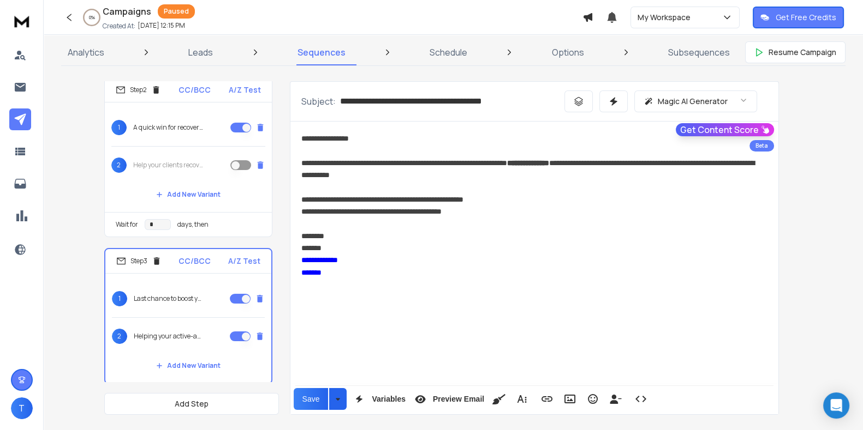
click at [178, 336] on p "Helping your active-aging clients just got simpler" at bounding box center [169, 336] width 70 height 9
type input "**********"
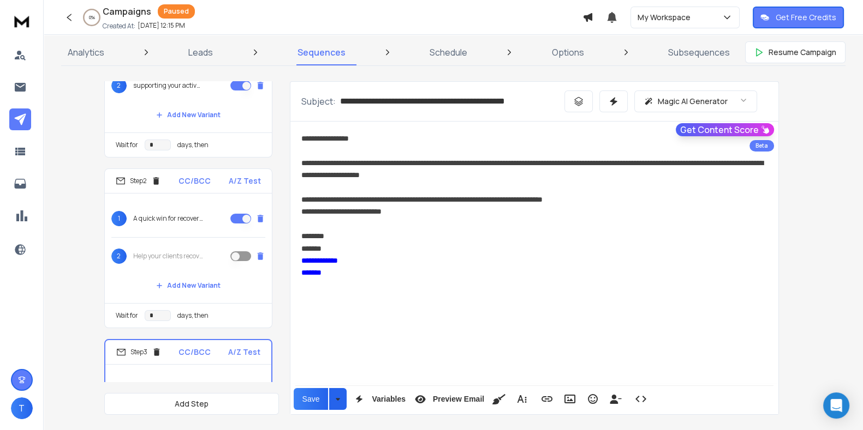
scroll to position [0, 0]
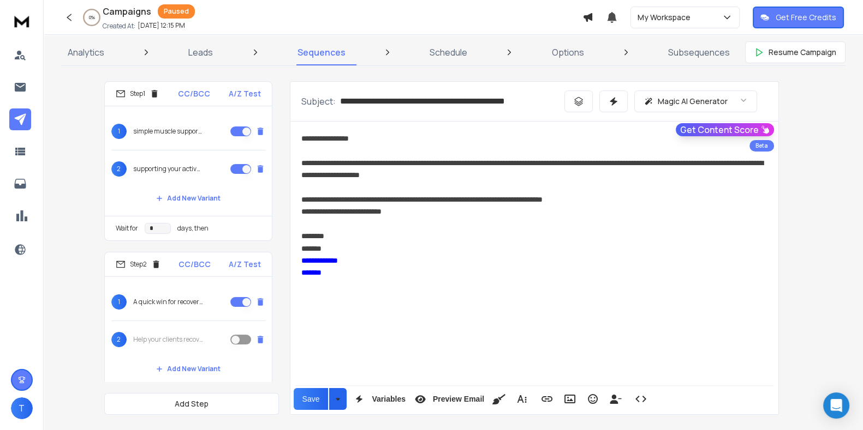
click at [288, 392] on div "**********" at bounding box center [453, 248] width 698 height 334
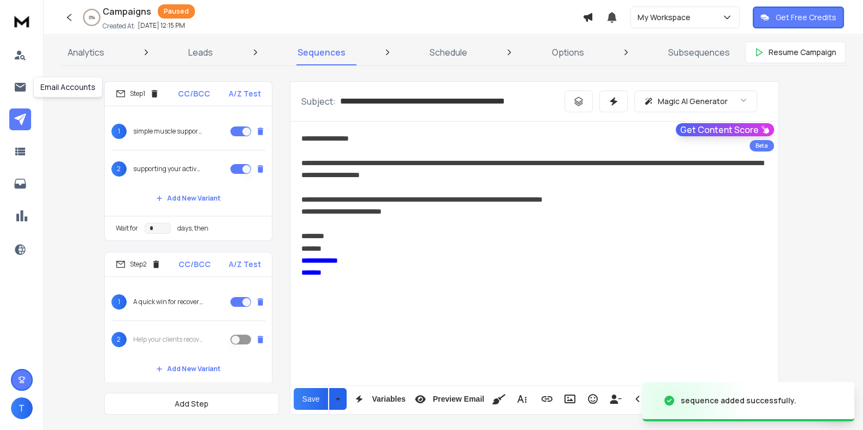
click at [23, 94] on link at bounding box center [20, 87] width 22 height 22
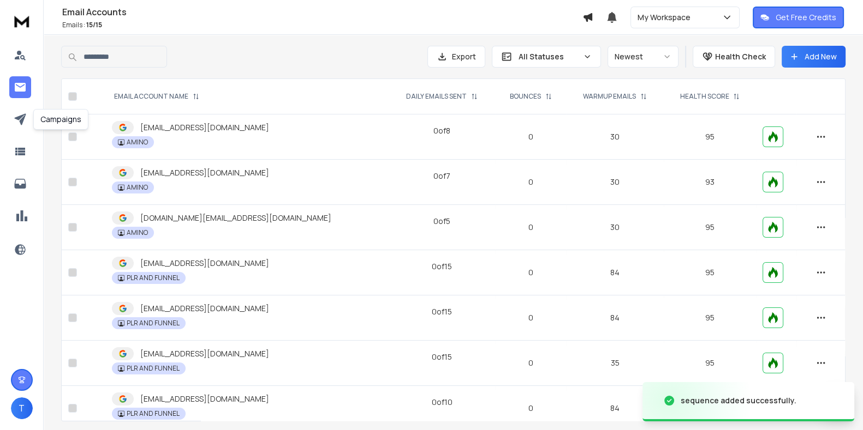
click at [23, 116] on icon at bounding box center [19, 118] width 11 height 11
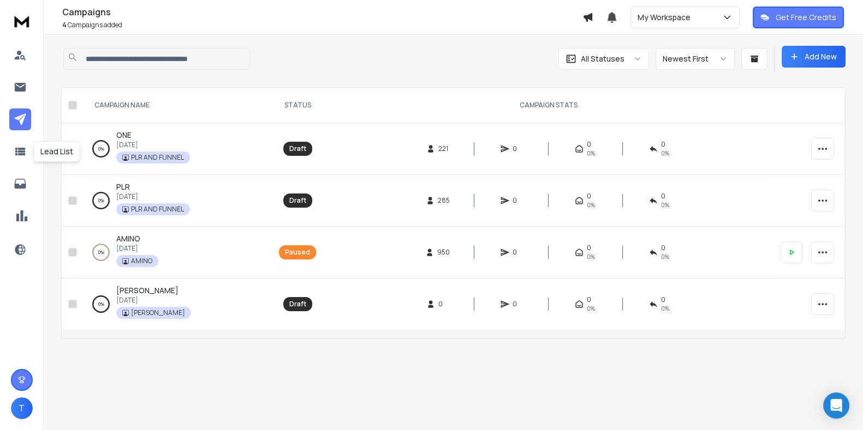
click at [19, 149] on icon at bounding box center [20, 152] width 10 height 8
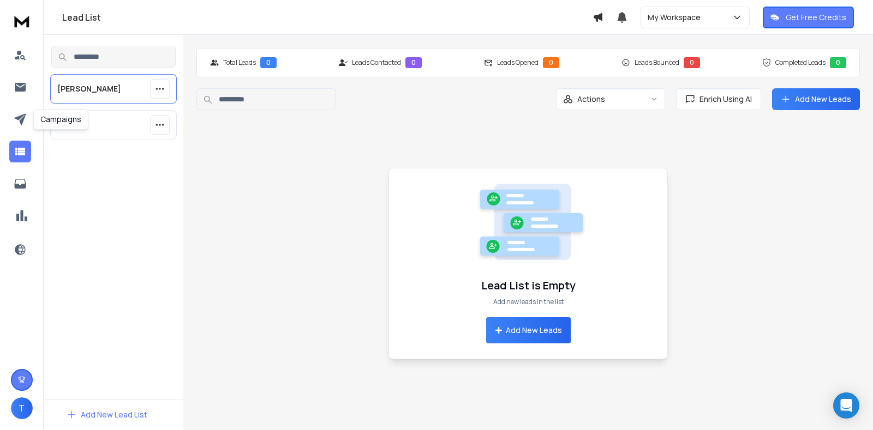
click at [22, 122] on icon at bounding box center [19, 118] width 11 height 11
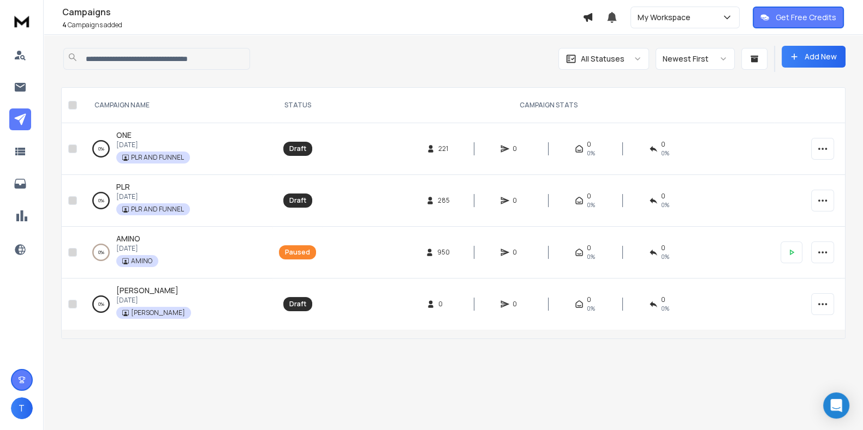
click at [184, 144] on p "[DATE]" at bounding box center [153, 145] width 74 height 9
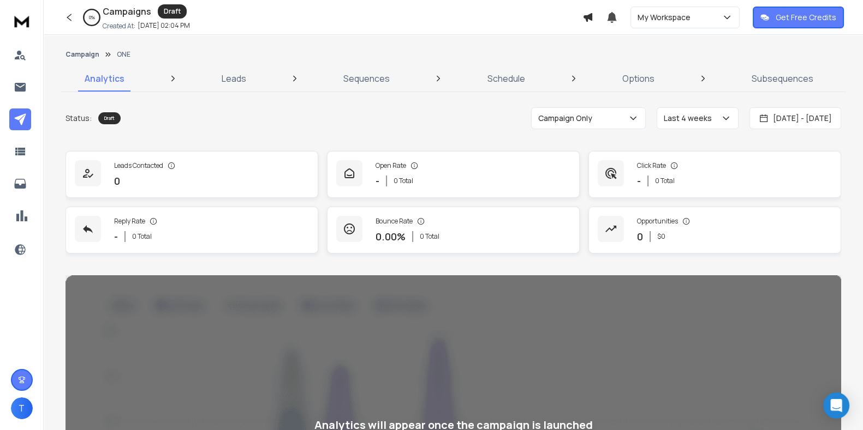
click at [360, 83] on p "Sequences" at bounding box center [366, 78] width 46 height 13
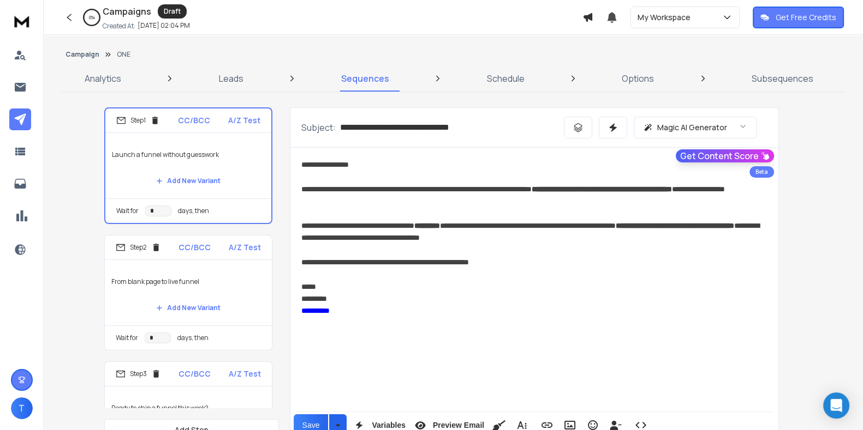
click at [177, 159] on p "Launch a funnel without guesswork" at bounding box center [188, 155] width 153 height 31
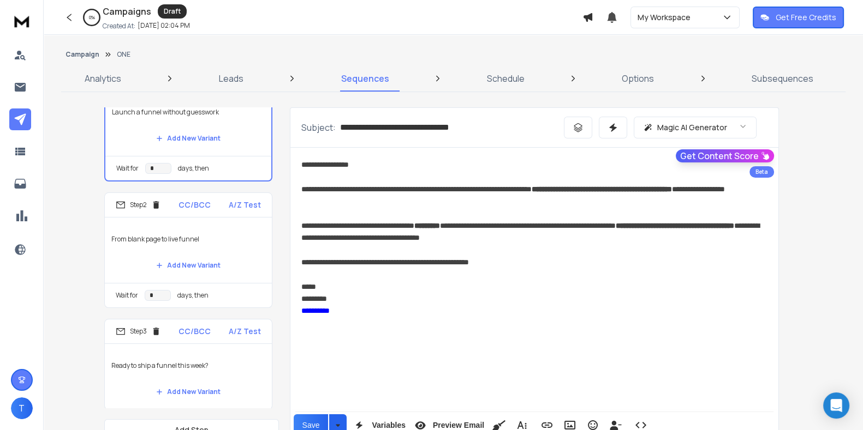
click at [344, 125] on input "**********" at bounding box center [446, 127] width 213 height 13
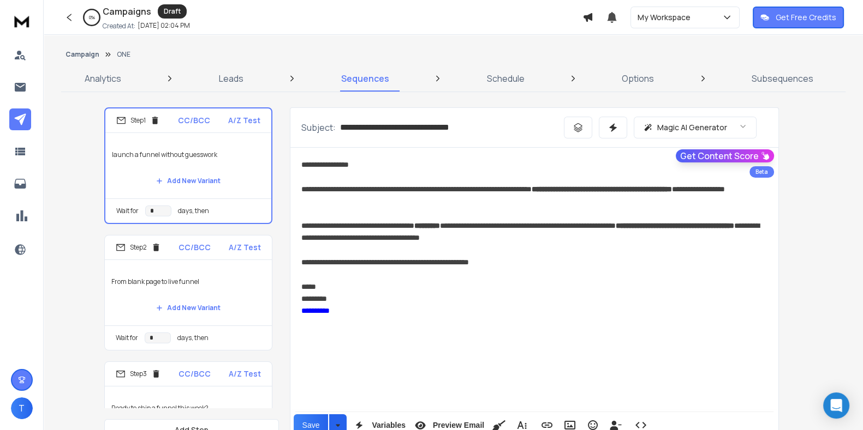
click at [140, 284] on p "From blank page to live funnel" at bounding box center [188, 282] width 154 height 31
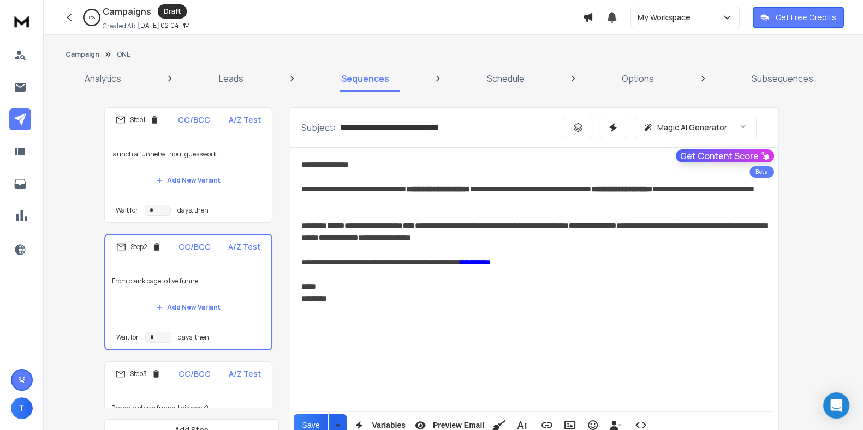
drag, startPoint x: 341, startPoint y: 126, endPoint x: 327, endPoint y: 126, distance: 14.2
click at [328, 126] on div "**********" at bounding box center [427, 127] width 252 height 13
click at [415, 229] on strong "****" at bounding box center [409, 226] width 12 height 8
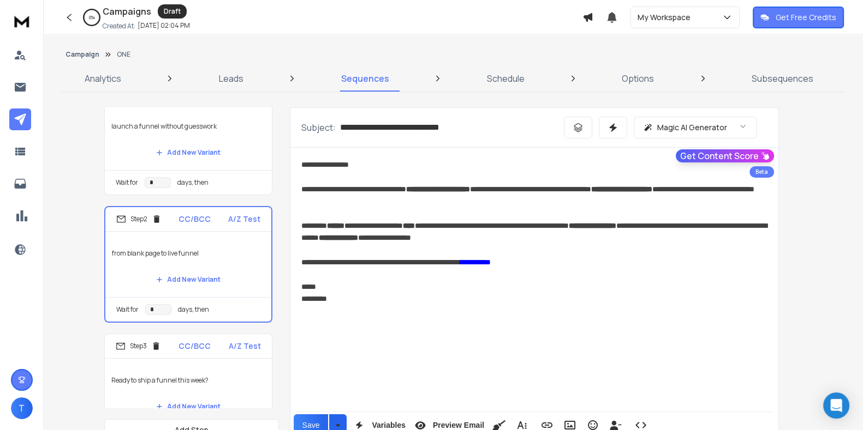
scroll to position [43, 0]
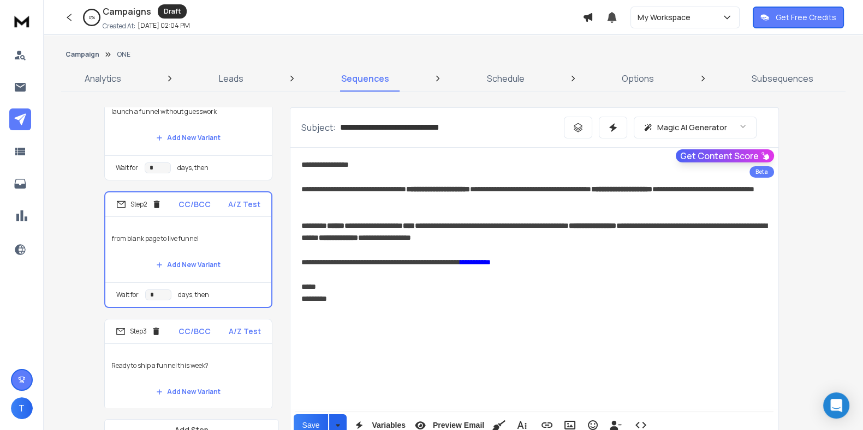
click at [134, 378] on p "Ready to ship a funnel this week?" at bounding box center [188, 366] width 154 height 31
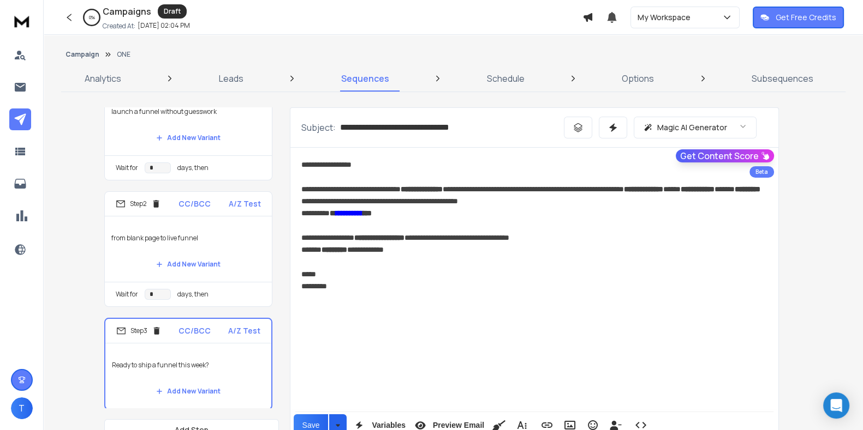
drag, startPoint x: 344, startPoint y: 126, endPoint x: 333, endPoint y: 126, distance: 10.9
click at [334, 126] on div "**********" at bounding box center [427, 127] width 252 height 13
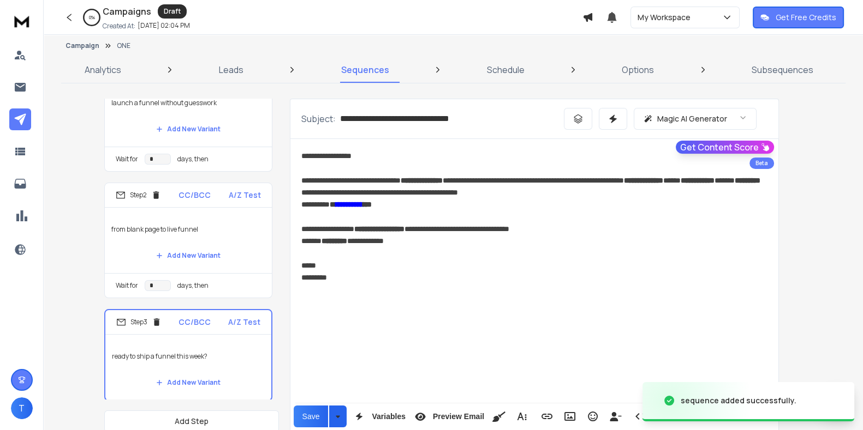
scroll to position [0, 0]
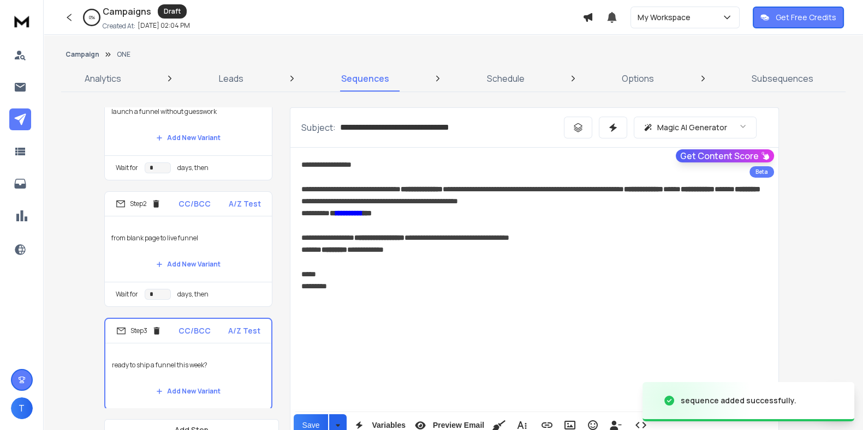
click at [137, 256] on div "Add New Variant" at bounding box center [188, 265] width 154 height 22
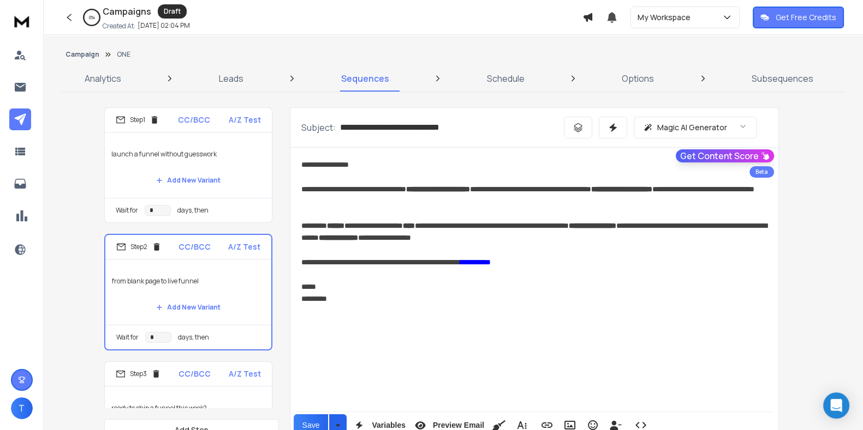
click at [127, 162] on p "launch a funnel without guesswork" at bounding box center [188, 154] width 154 height 31
type input "**********"
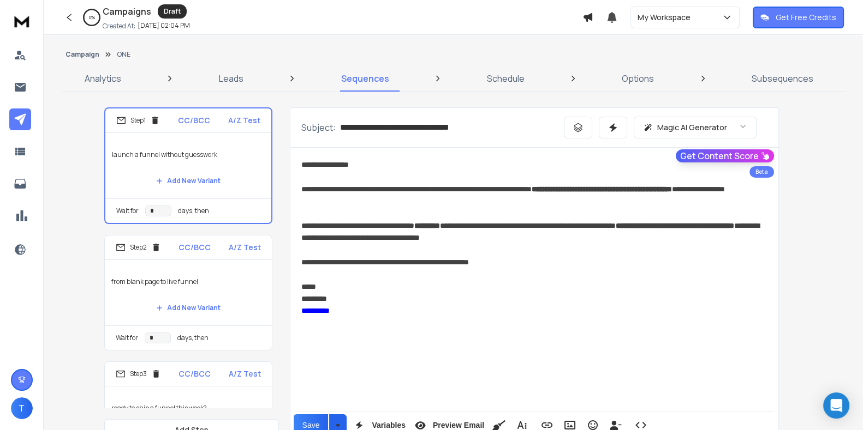
drag, startPoint x: 310, startPoint y: 427, endPoint x: 309, endPoint y: 418, distance: 8.3
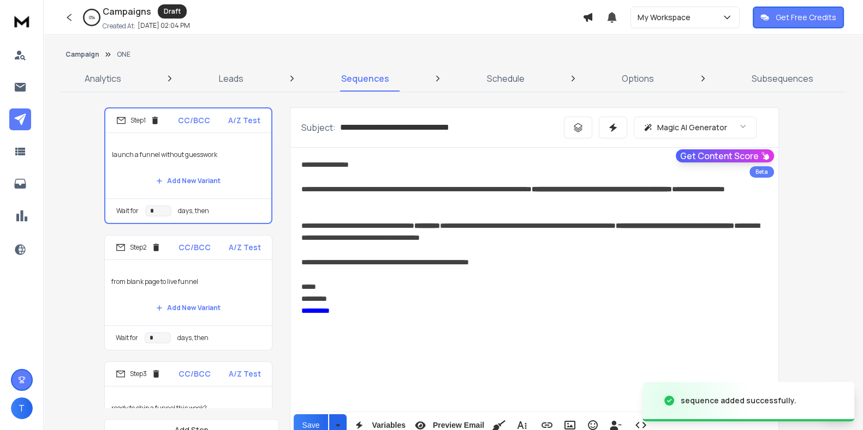
click at [357, 78] on p "Sequences" at bounding box center [365, 78] width 48 height 13
click at [15, 128] on link at bounding box center [20, 120] width 22 height 22
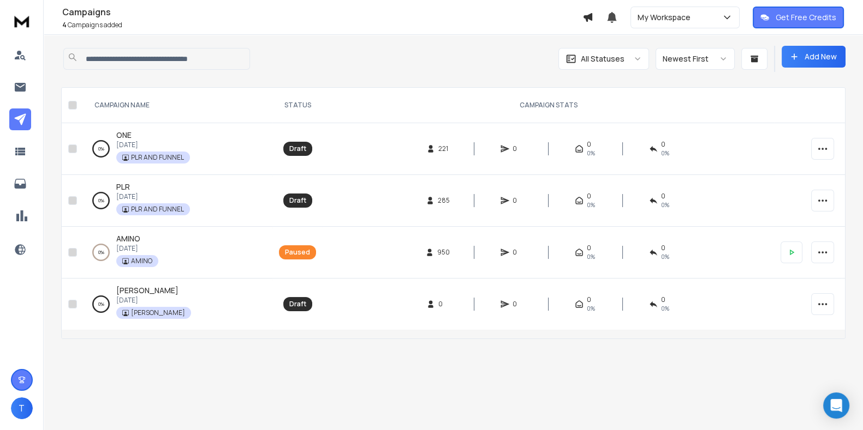
click at [173, 189] on h1 "PLR" at bounding box center [153, 187] width 74 height 11
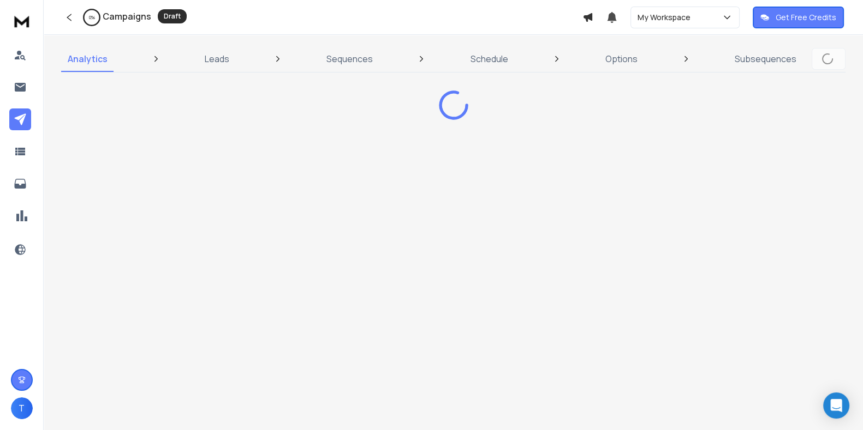
click at [357, 67] on link "Sequences" at bounding box center [349, 59] width 59 height 26
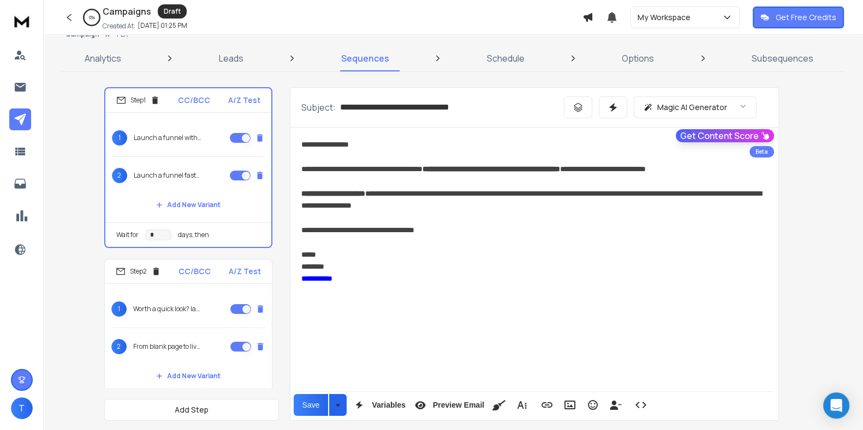
scroll to position [26, 0]
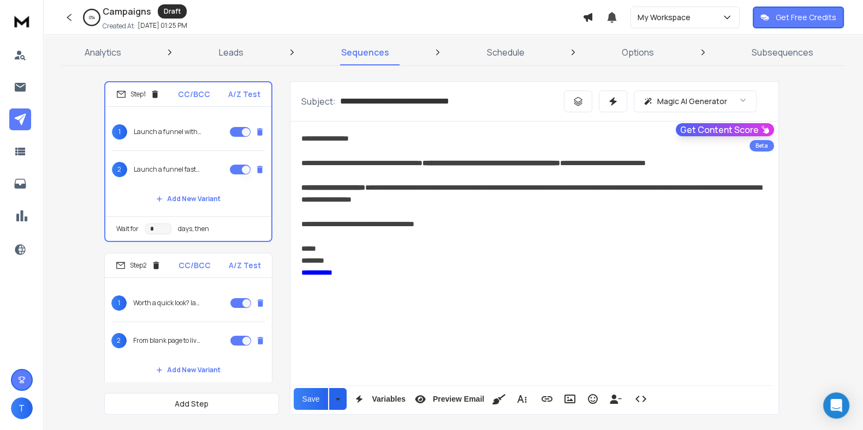
drag, startPoint x: 342, startPoint y: 102, endPoint x: 283, endPoint y: 113, distance: 59.4
click at [284, 112] on div "**********" at bounding box center [453, 248] width 698 height 334
click at [160, 162] on div "2 Launch a funnel fast—without a blank page" at bounding box center [158, 169] width 92 height 15
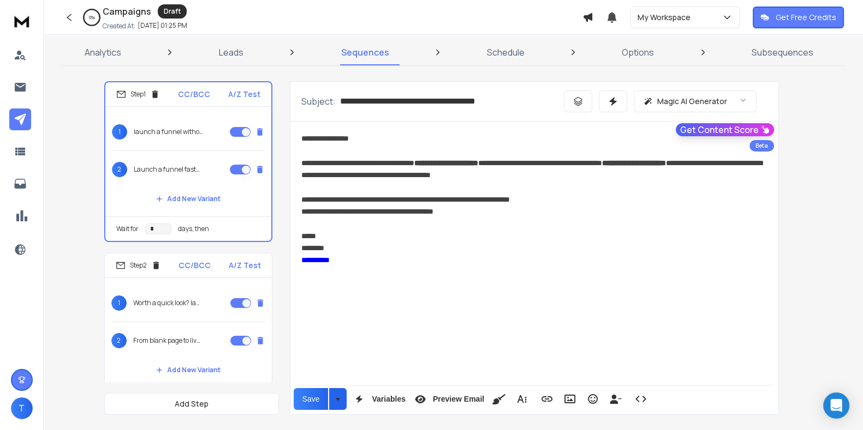
drag, startPoint x: 342, startPoint y: 99, endPoint x: 294, endPoint y: 98, distance: 48.6
click at [294, 98] on div "**********" at bounding box center [534, 102] width 488 height 40
click at [180, 304] on p "Worth a quick look? launch your Next funnel" at bounding box center [168, 303] width 70 height 9
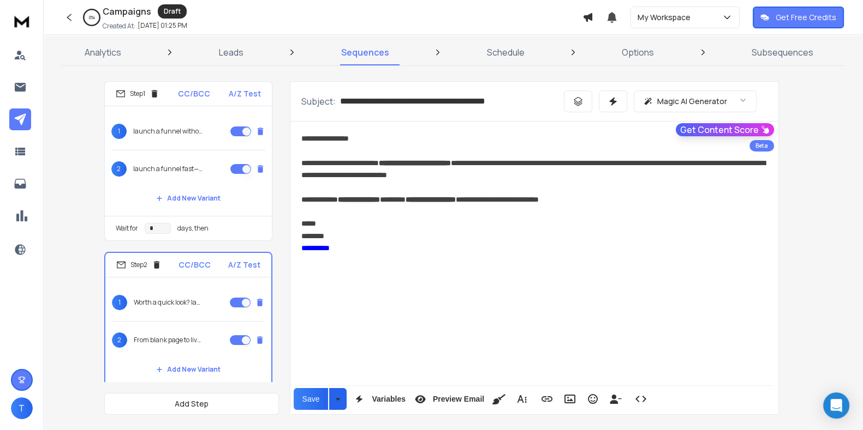
scroll to position [4, 0]
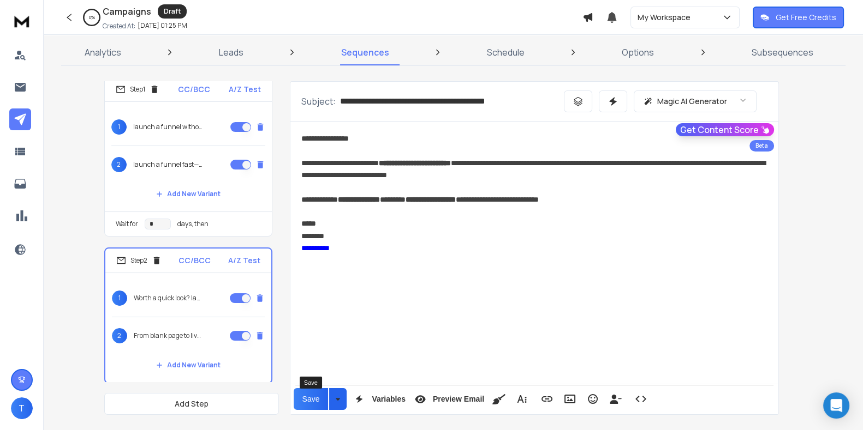
type input "**********"
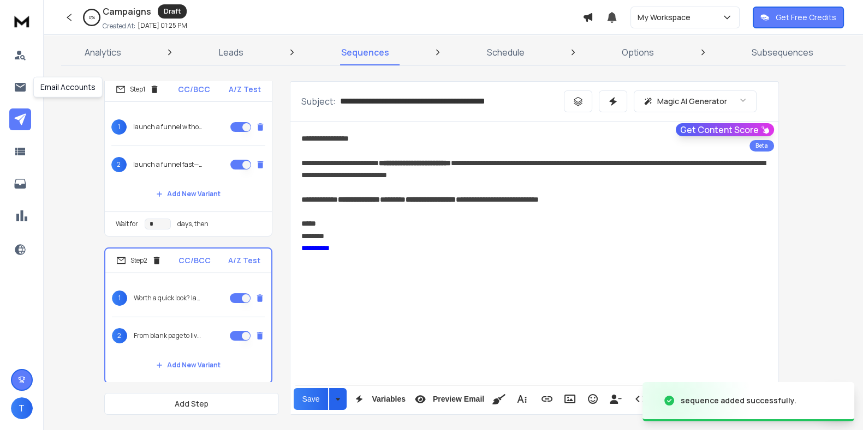
click at [16, 81] on icon at bounding box center [20, 87] width 13 height 13
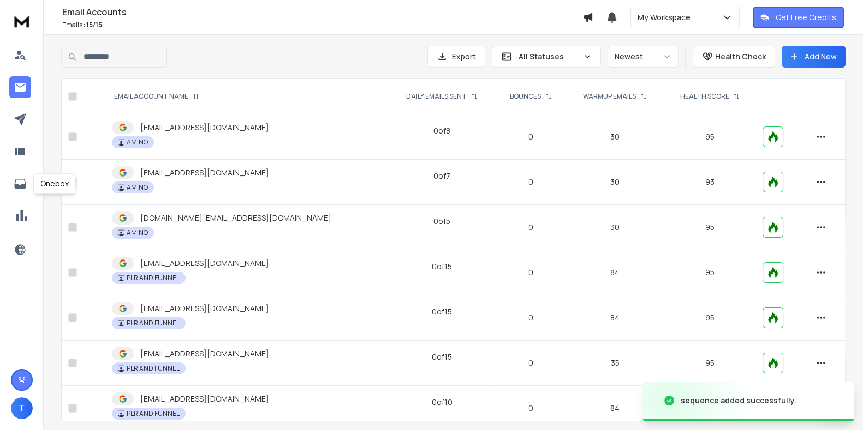
click at [21, 192] on link at bounding box center [20, 184] width 22 height 22
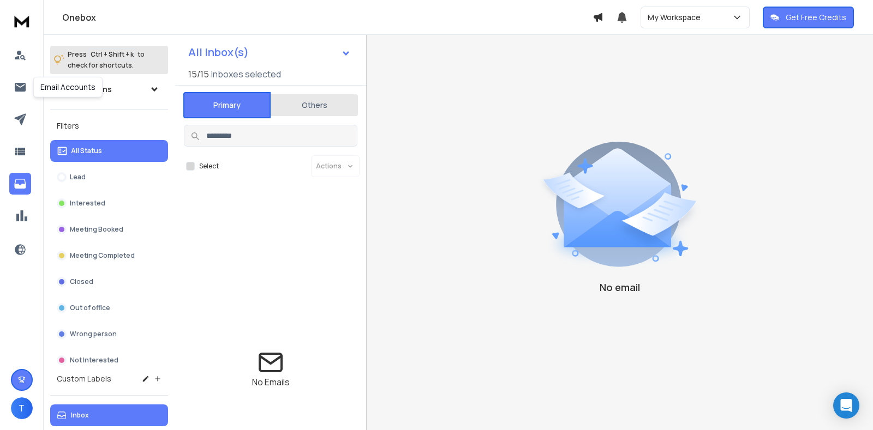
click at [10, 85] on link at bounding box center [20, 87] width 22 height 22
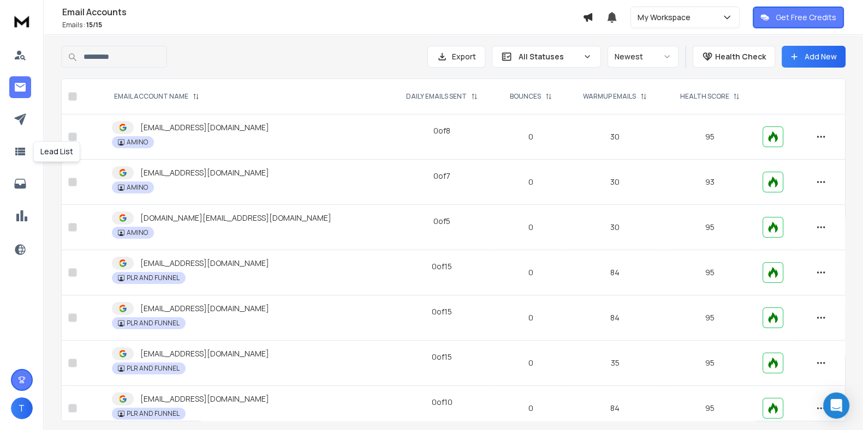
click at [25, 149] on icon at bounding box center [20, 151] width 13 height 13
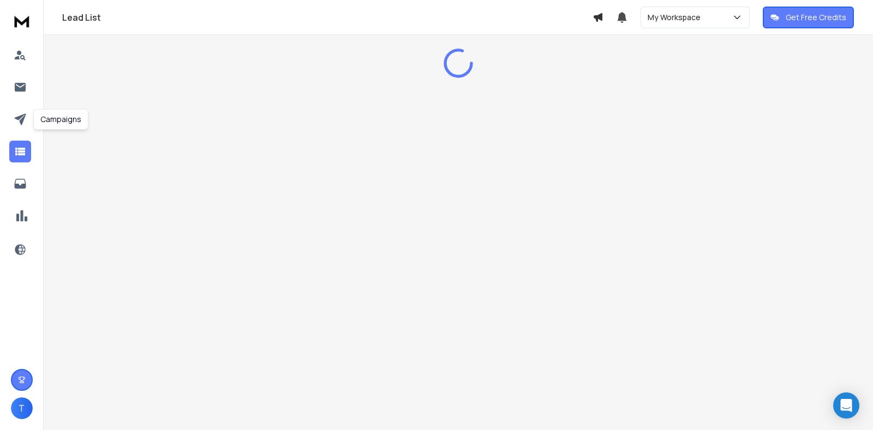
click at [22, 127] on link at bounding box center [20, 120] width 22 height 22
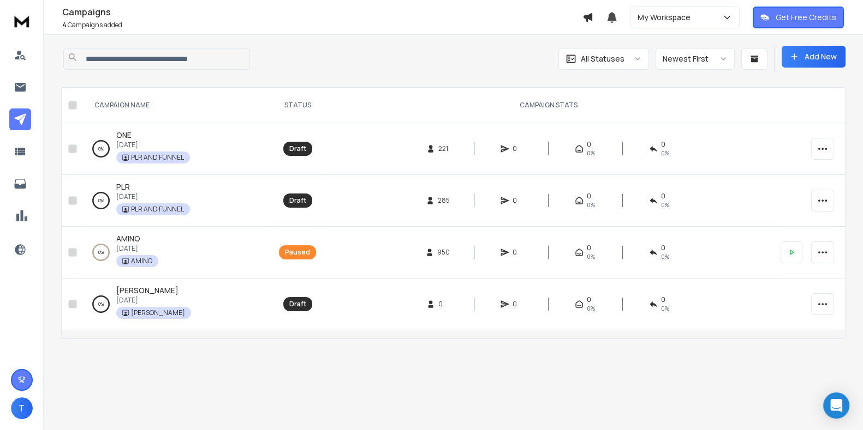
click at [791, 252] on icon at bounding box center [791, 253] width 10 height 10
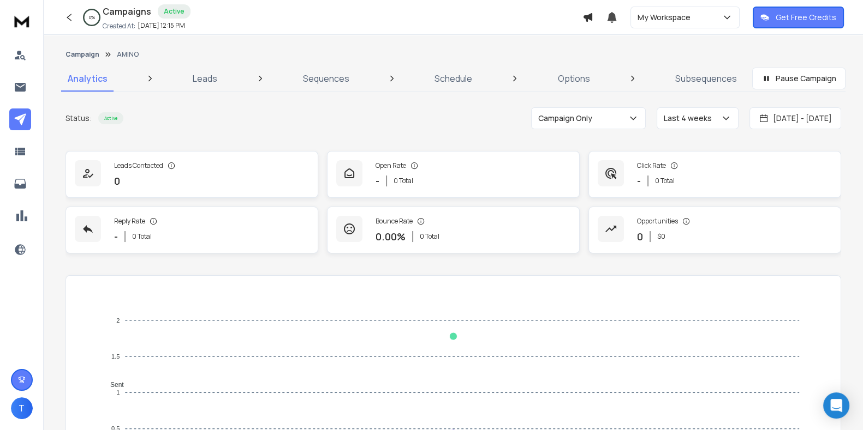
click at [789, 77] on button "Pause Campaign" at bounding box center [798, 79] width 93 height 22
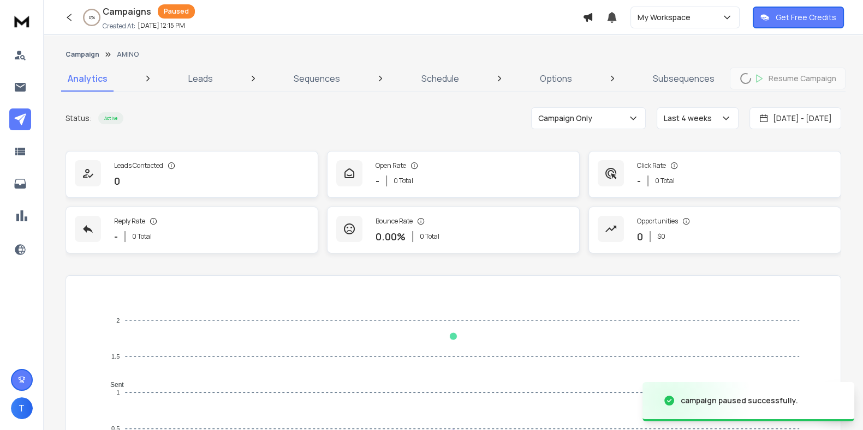
click at [453, 78] on p "Schedule" at bounding box center [440, 78] width 38 height 13
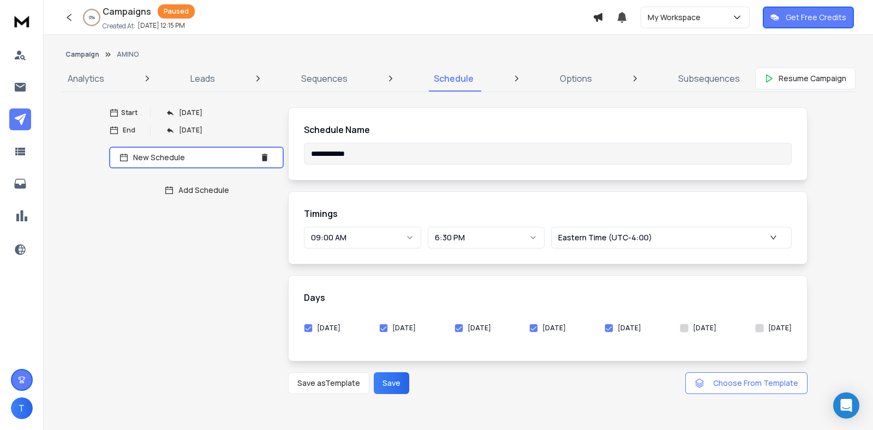
drag, startPoint x: 389, startPoint y: 386, endPoint x: 359, endPoint y: 363, distance: 37.8
click at [390, 385] on button "Save" at bounding box center [391, 384] width 35 height 22
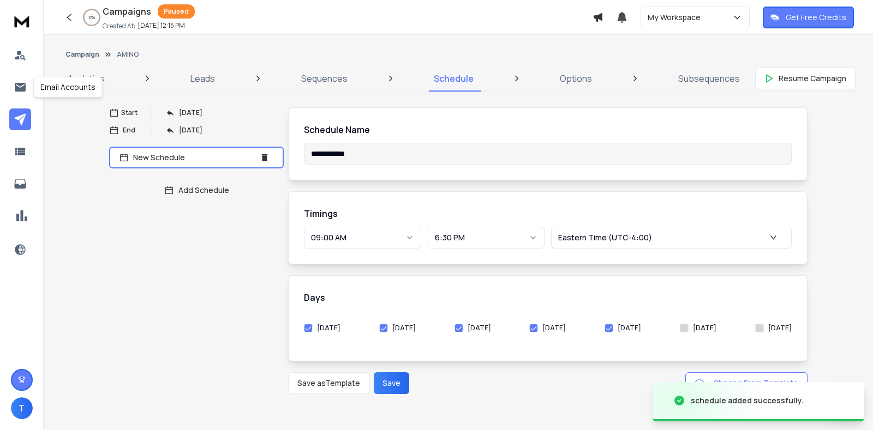
click at [32, 79] on div at bounding box center [21, 89] width 25 height 26
click at [26, 81] on icon at bounding box center [20, 87] width 13 height 13
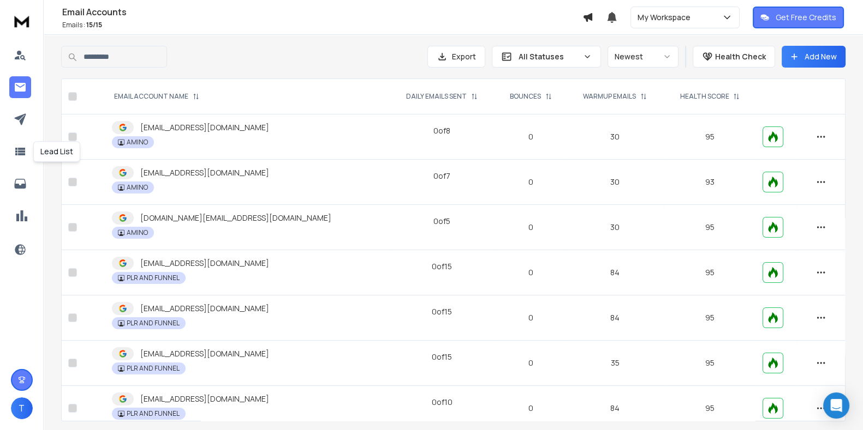
click at [26, 159] on link at bounding box center [20, 152] width 22 height 22
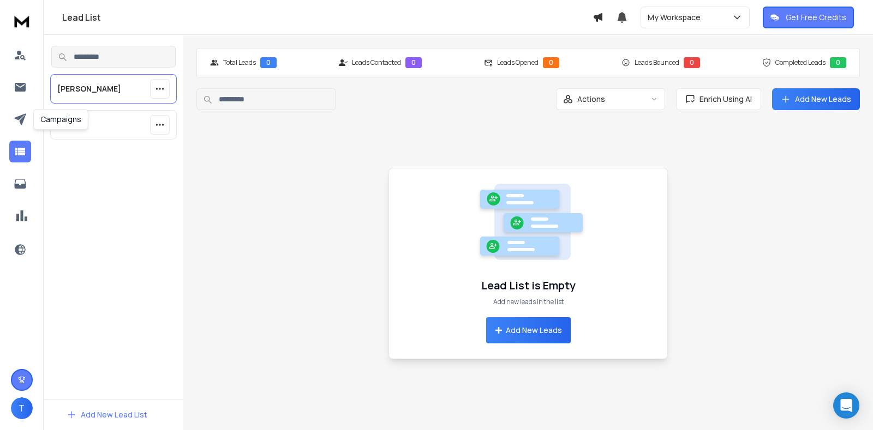
click at [14, 118] on icon at bounding box center [19, 118] width 11 height 11
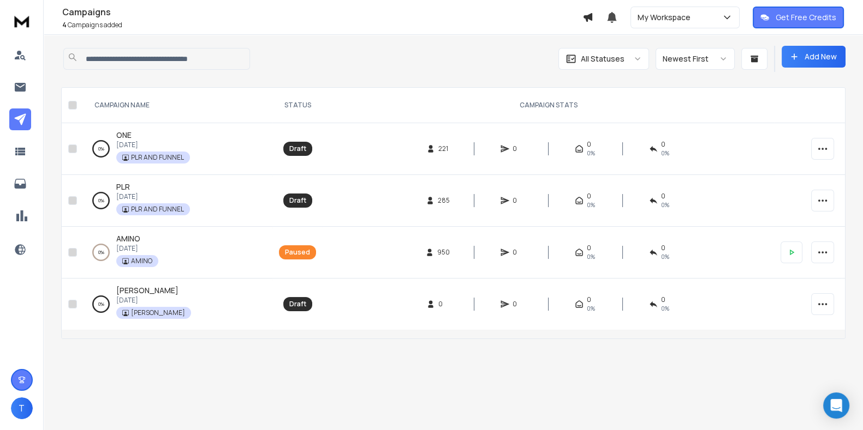
click at [201, 237] on div "0 % AMINO [DATE] AMINO" at bounding box center [176, 252] width 169 height 38
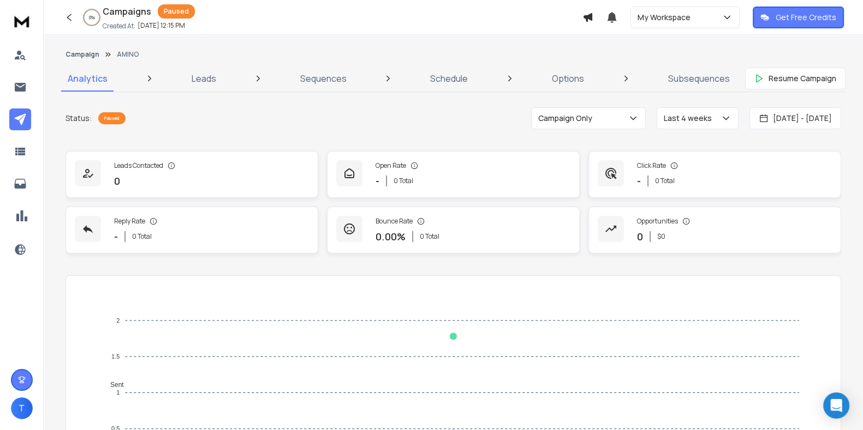
click at [685, 79] on p "Subsequences" at bounding box center [699, 78] width 62 height 13
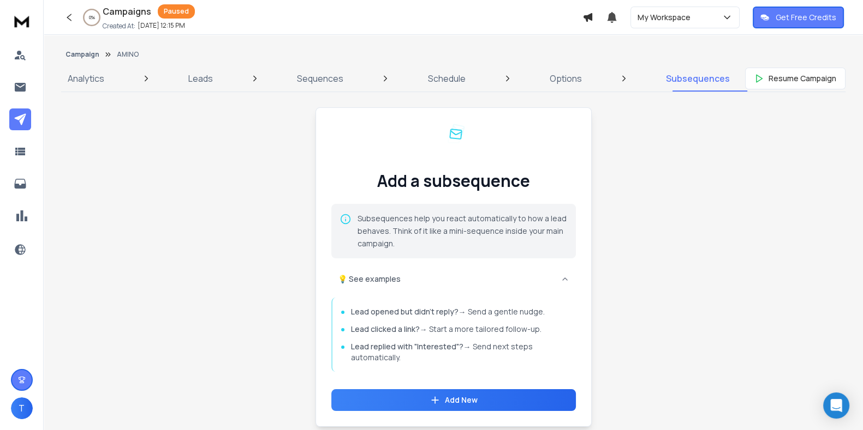
click at [594, 84] on div "Analytics Leads Sequences Schedule Options Subsequences" at bounding box center [398, 78] width 675 height 26
click at [559, 85] on link "Options" at bounding box center [565, 78] width 45 height 26
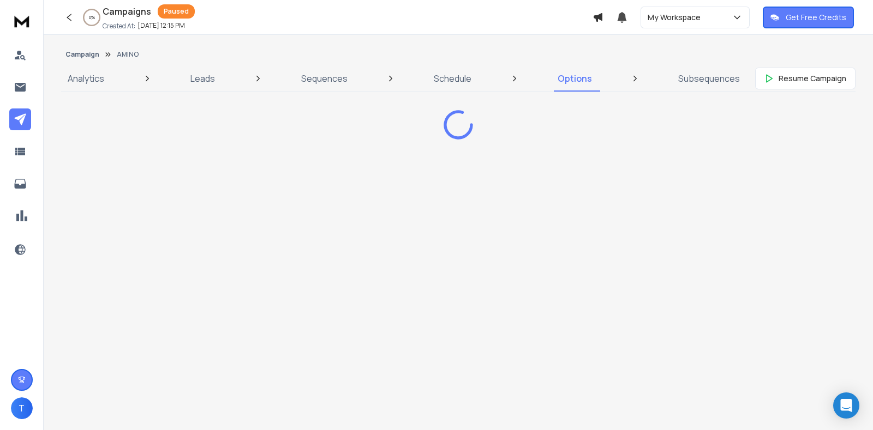
click at [565, 80] on p "Options" at bounding box center [575, 78] width 34 height 13
select select "**********"
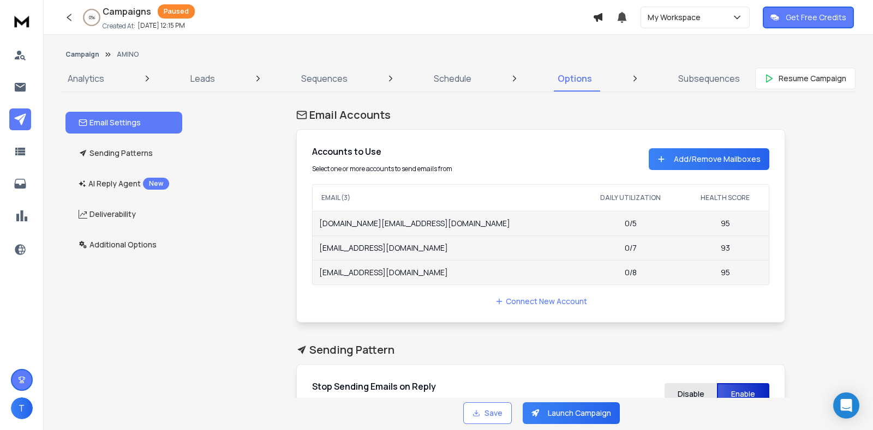
click at [442, 76] on p "Schedule" at bounding box center [453, 78] width 38 height 13
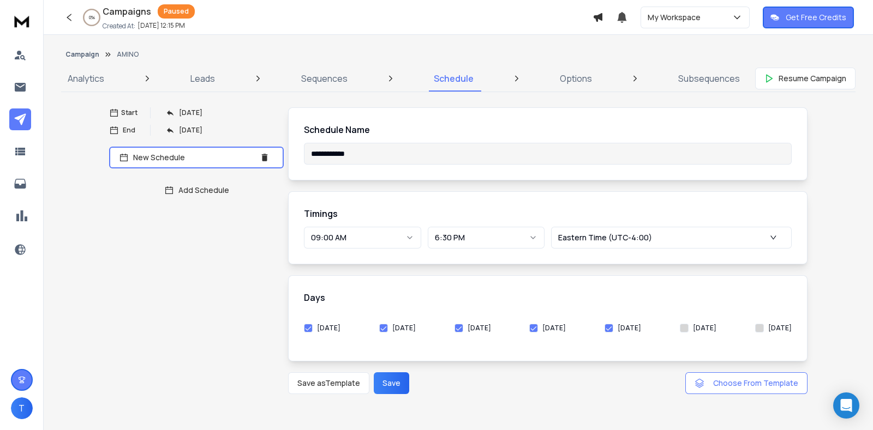
click at [395, 386] on button "Save" at bounding box center [391, 384] width 35 height 22
click at [17, 55] on icon at bounding box center [20, 55] width 13 height 13
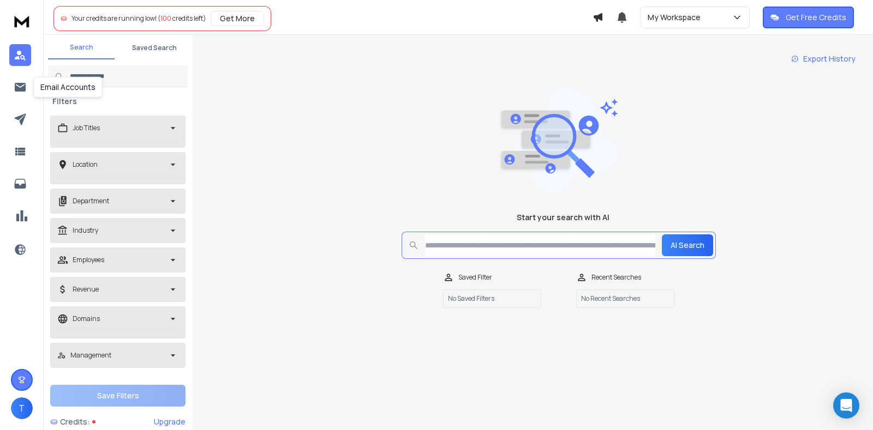
click at [19, 81] on icon at bounding box center [20, 87] width 13 height 13
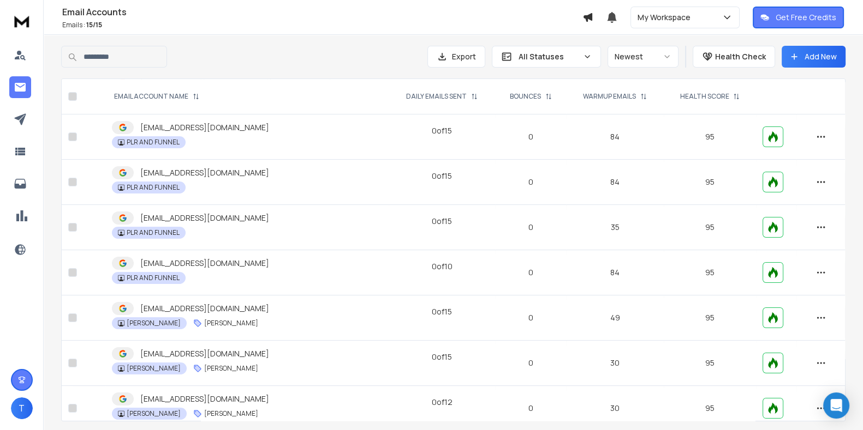
scroll to position [376, 0]
